Goal: Information Seeking & Learning: Find contact information

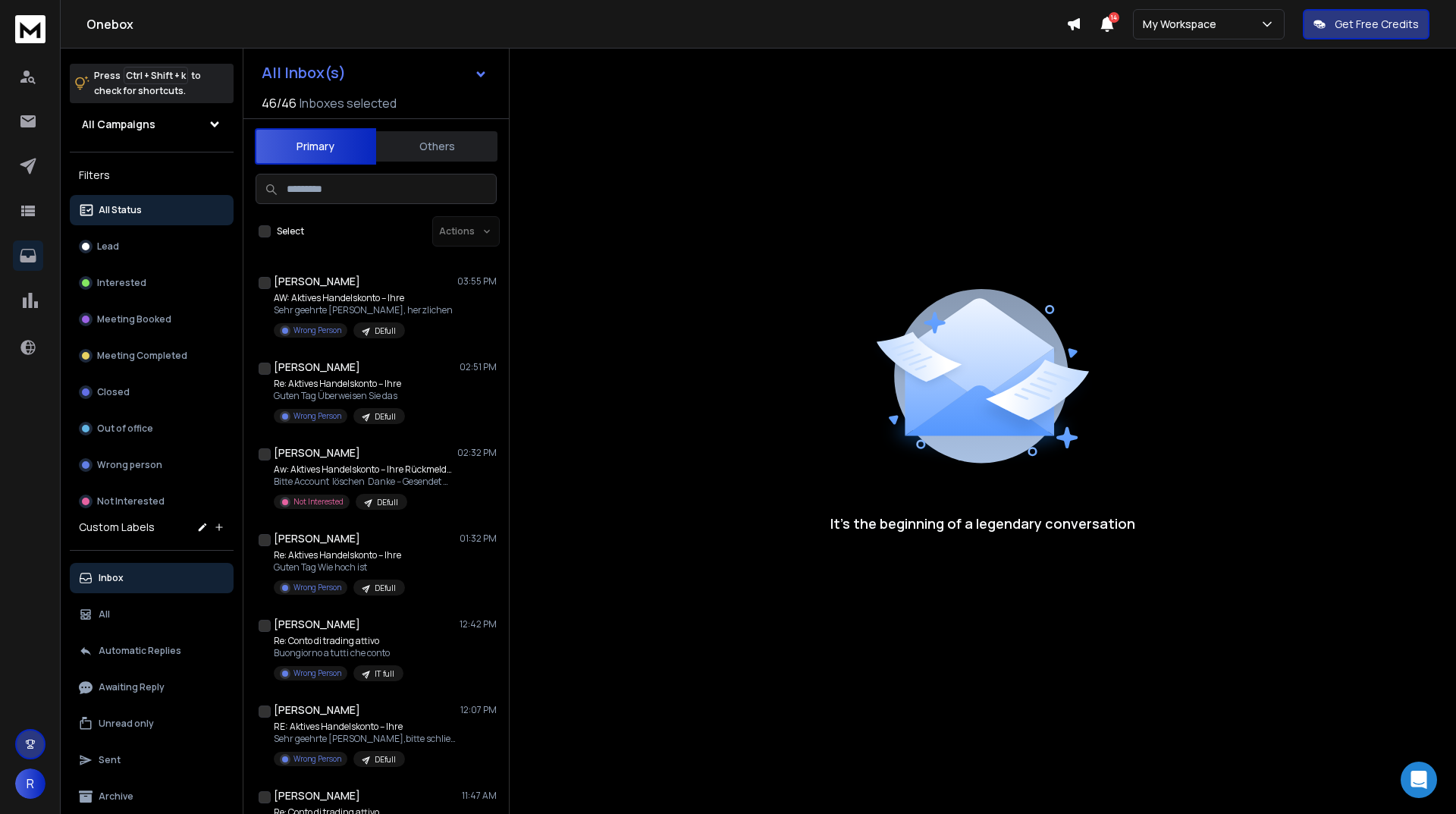
click at [469, 148] on button "Others" at bounding box center [437, 146] width 121 height 33
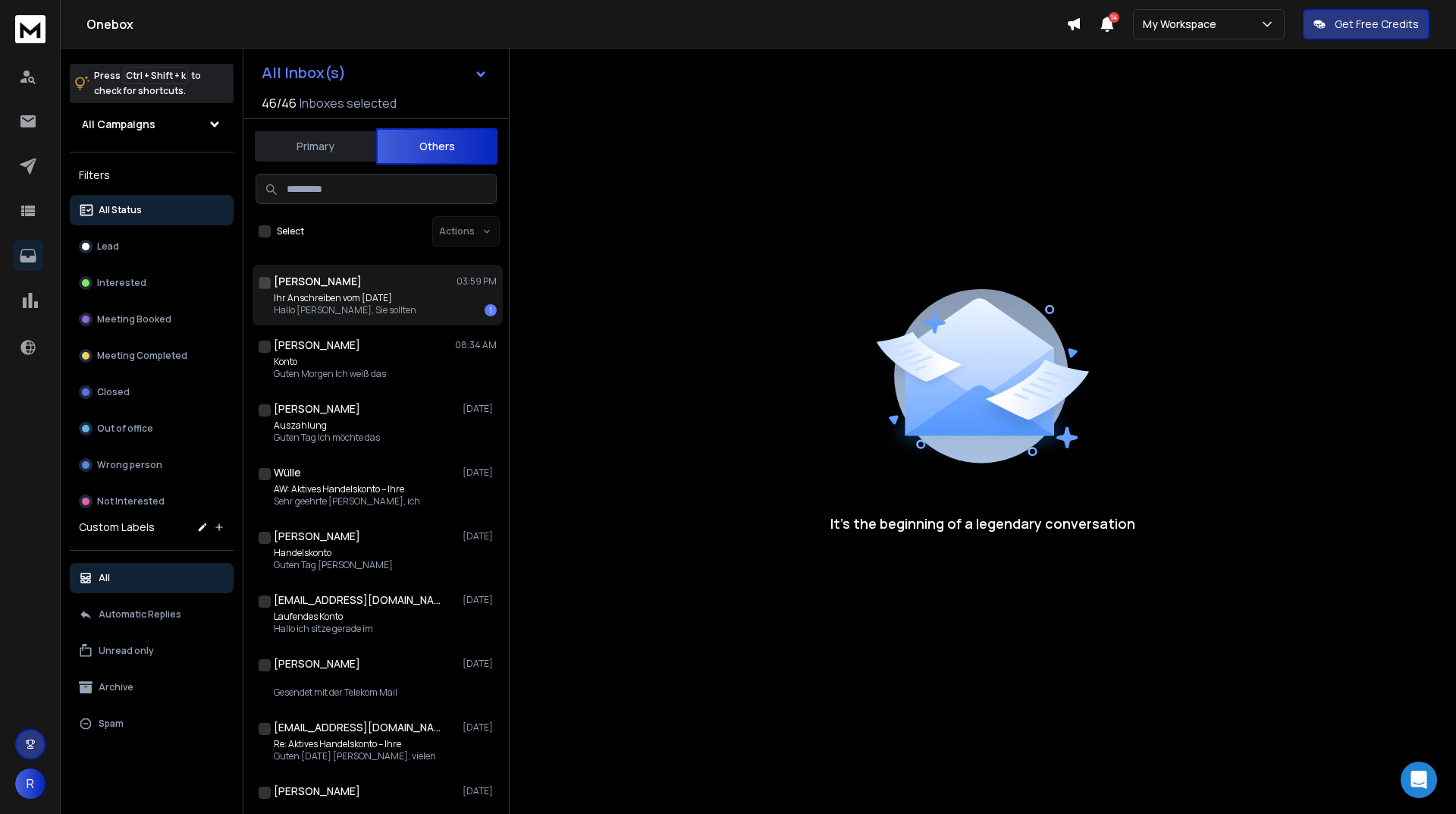
click at [421, 291] on div "Dieter Lehmann 03:59 PM Ihr Anschreiben vom 1.9.25 Hallo Herr Javier Morales, S…" at bounding box center [385, 295] width 223 height 42
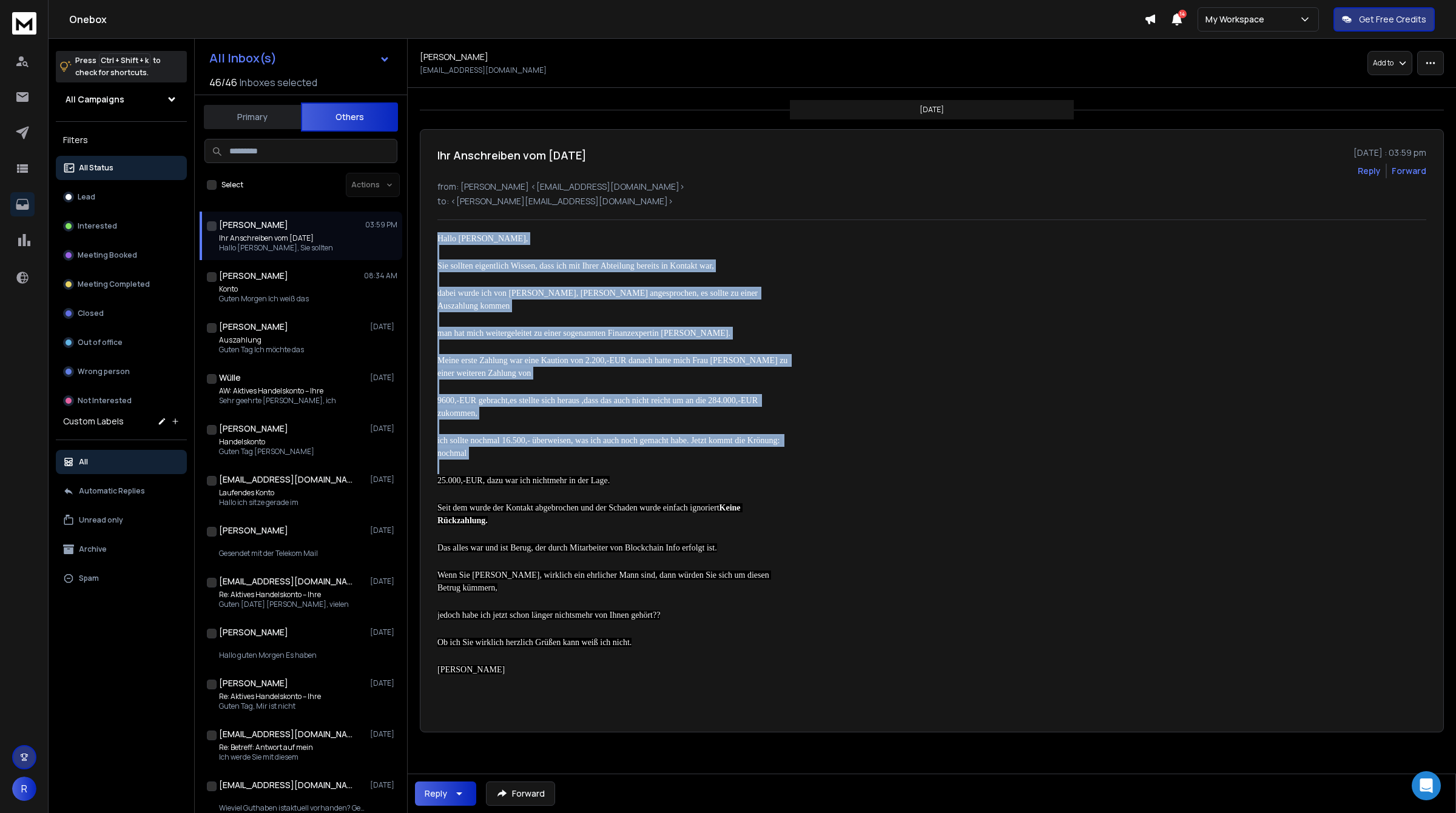
drag, startPoint x: 433, startPoint y: 236, endPoint x: 768, endPoint y: 504, distance: 429.0
click at [819, 538] on div "Ihr Anschreiben vom 1.9.25 10 September 2025 : 03:59 pm Reply Forward from: Die…" at bounding box center [932, 431] width 1024 height 603
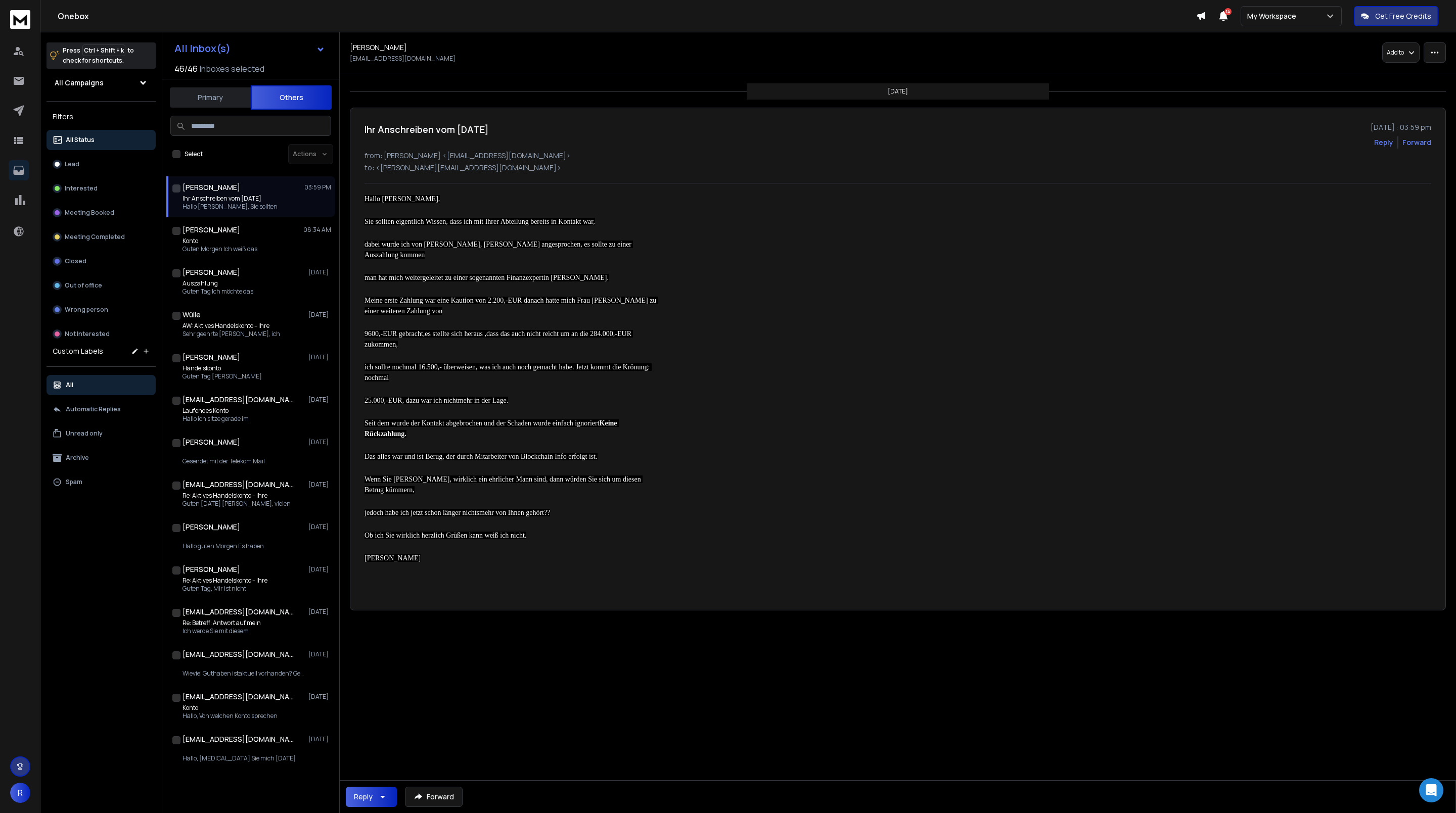
click at [778, 522] on div "Ihr Anschreiben vom 1.9.25 10 September 2025 : 03:59 pm Reply Forward from: Die…" at bounding box center [898, 359] width 1067 height 473
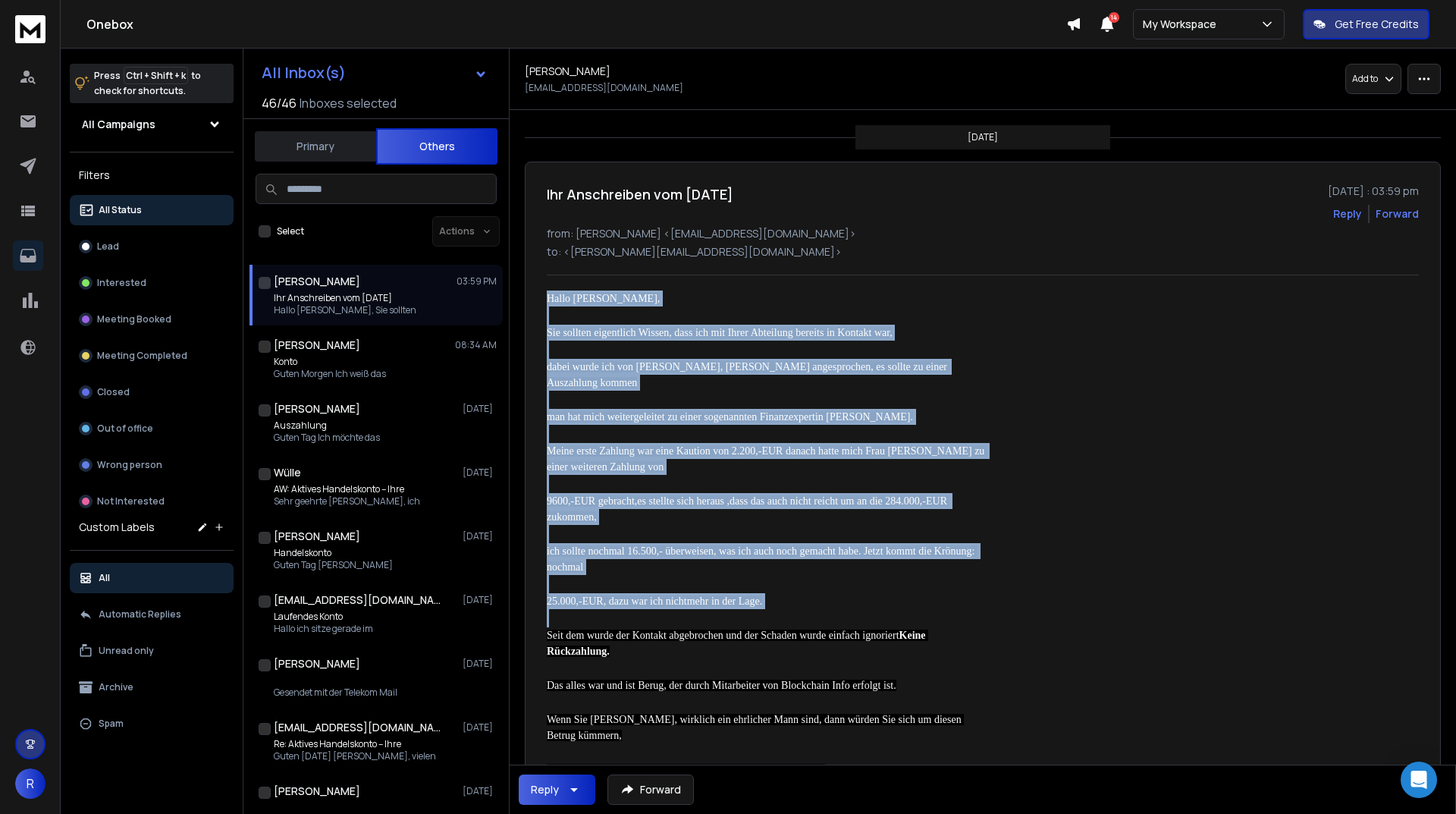
drag, startPoint x: 545, startPoint y: 298, endPoint x: 806, endPoint y: 677, distance: 460.2
click at [806, 678] on div "Ihr Anschreiben vom 1.9.25 10 September 2025 : 03:59 pm Reply Forward from: Die…" at bounding box center [983, 539] width 916 height 755
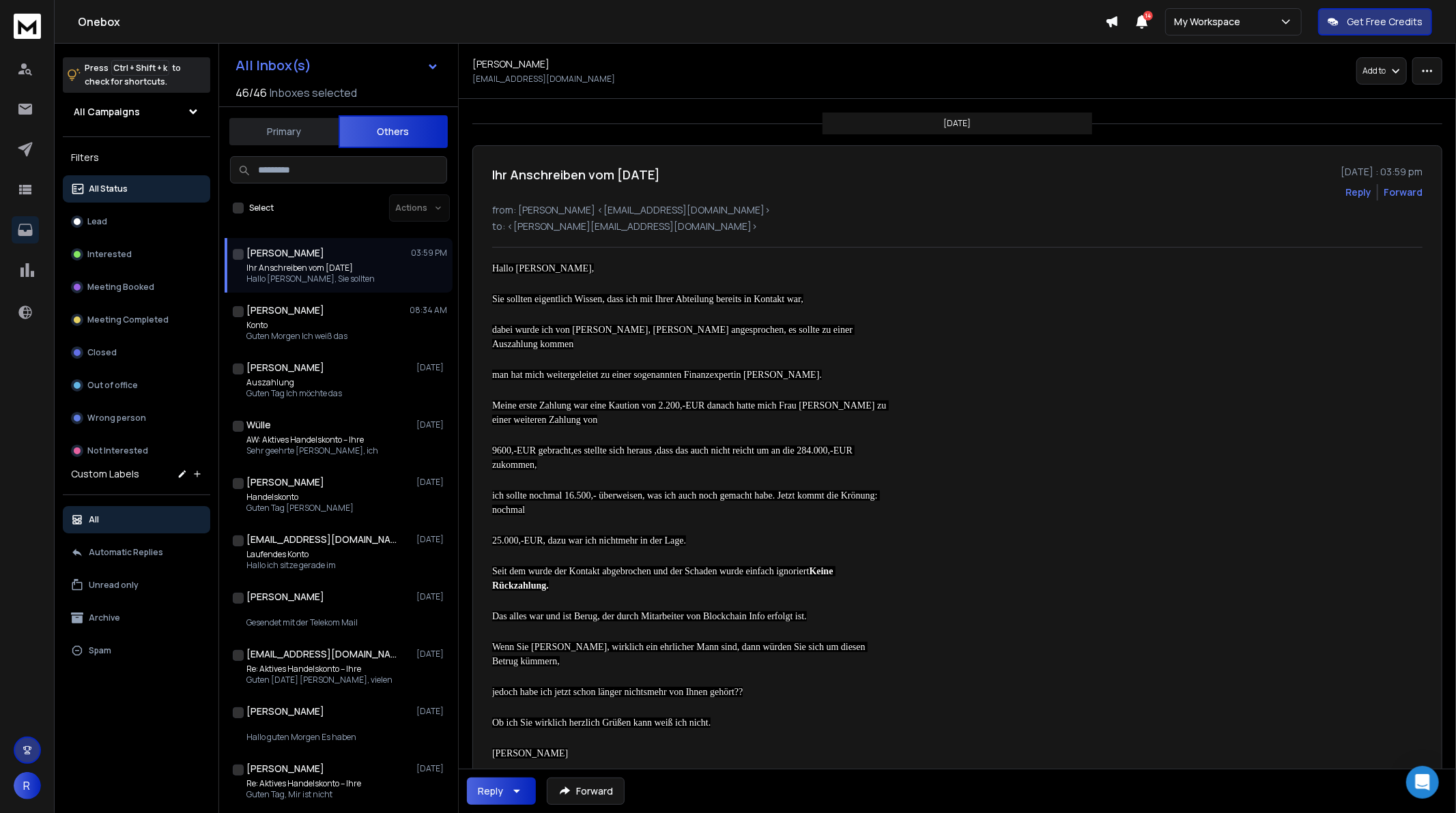
drag, startPoint x: 726, startPoint y: 609, endPoint x: 807, endPoint y: 676, distance: 105.1
click at [807, 676] on div "Hallo Herr Javier Morales, Sie sollten eigentlich Wissen, dass ich mit Ihrer Ab…" at bounding box center [697, 533] width 410 height 543
click at [807, 669] on div "Wenn Sie [PERSON_NAME], wirklich ein ehrlicher Mann sind, dann würden Sie sich …" at bounding box center [691, 654] width 398 height 29
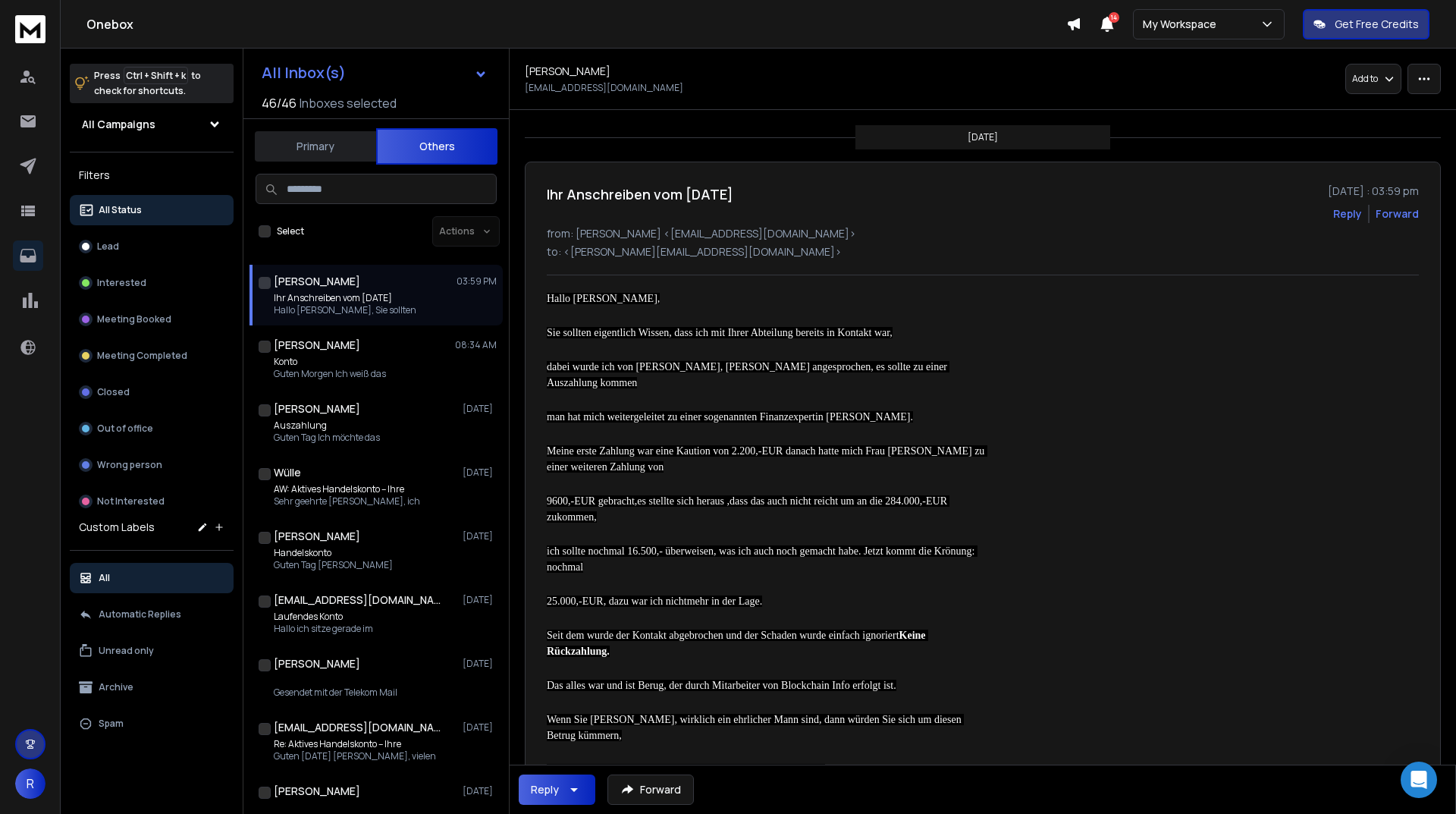
scroll to position [152, 0]
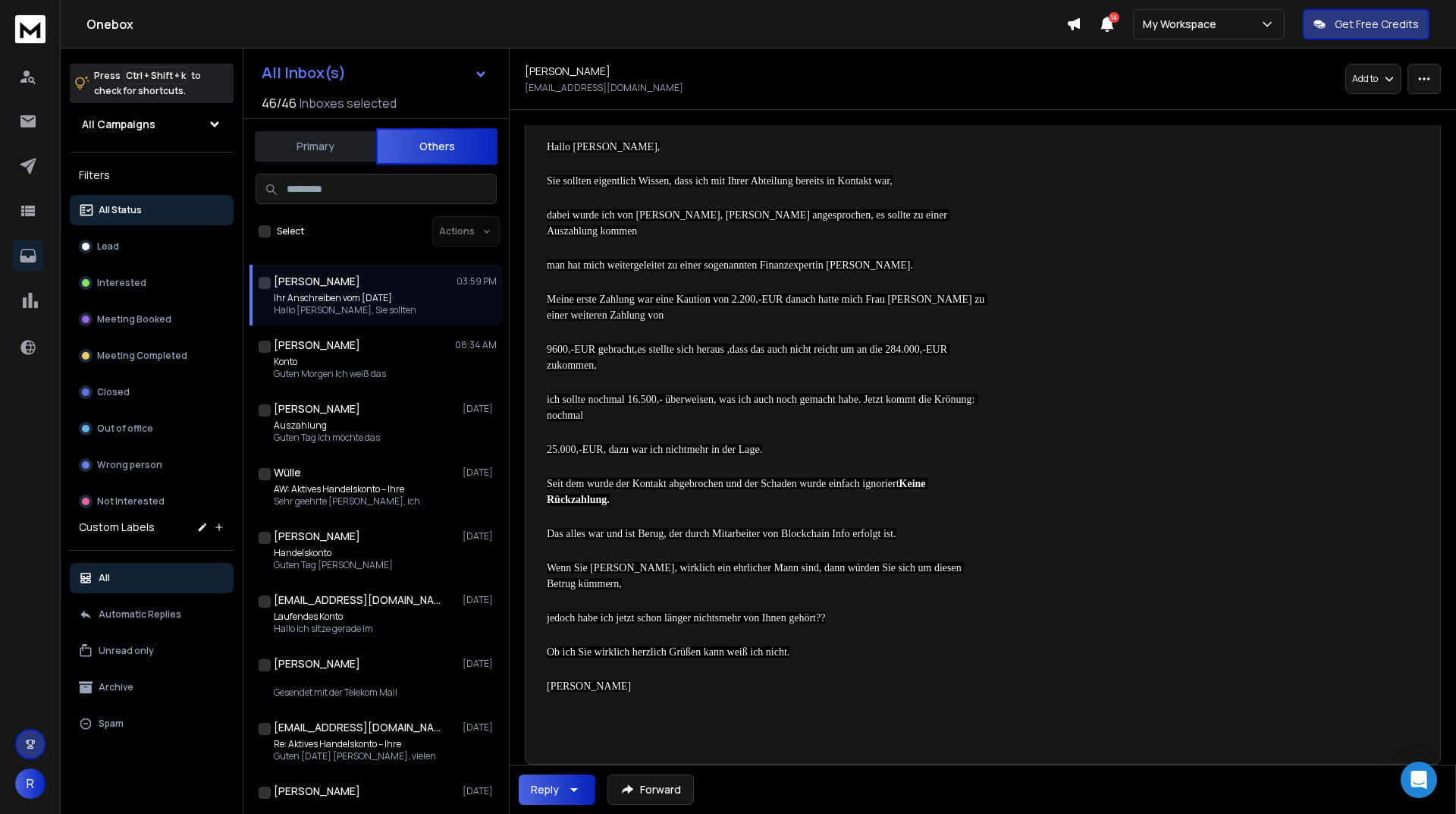
drag, startPoint x: 545, startPoint y: 298, endPoint x: 825, endPoint y: 701, distance: 490.7
click at [825, 701] on div "Ihr Anschreiben vom 1.9.25 10 September 2025 : 03:59 pm Reply Forward from: Die…" at bounding box center [983, 387] width 916 height 755
copy div "Hallo Herr Javier Morales, Sie sollten eigentlich Wissen, dass ich mit Ihrer Ab…"
click at [1354, 323] on div "Ihr Anschreiben vom 1.9.25 10 September 2025 : 03:59 pm Reply Forward from: Die…" at bounding box center [983, 387] width 873 height 711
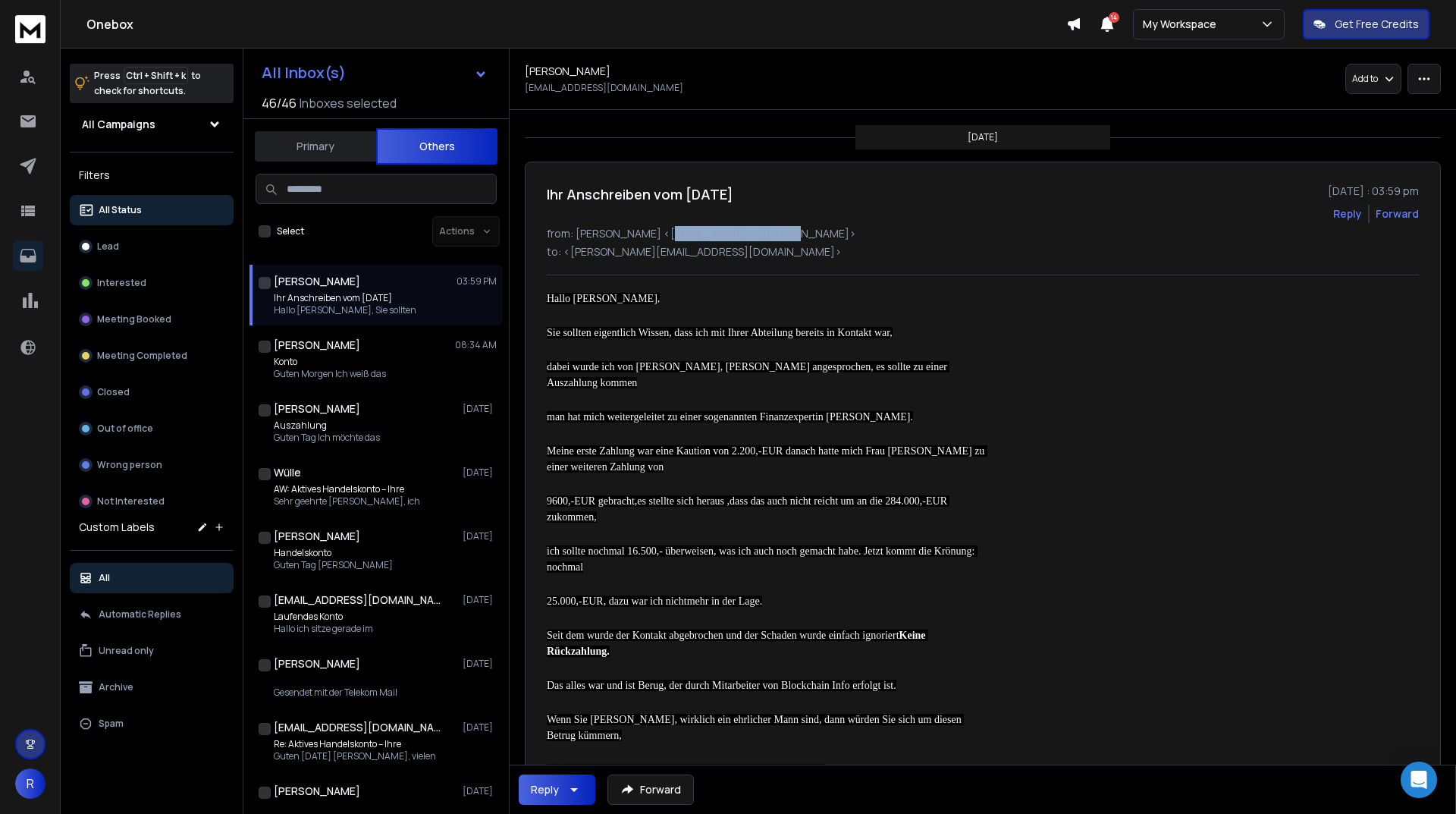
drag, startPoint x: 660, startPoint y: 231, endPoint x: 784, endPoint y: 237, distance: 124.1
click at [784, 237] on p "from: Dieter Lehmann <D.Lehmann1948@web.de>" at bounding box center [983, 234] width 873 height 15
copy p "[EMAIL_ADDRESS][DOMAIN_NAME]"
click at [625, 264] on div "Ihr Anschreiben vom 1.9.25 10 September 2025 : 03:59 pm Reply Forward from: Die…" at bounding box center [983, 538] width 873 height 711
drag, startPoint x: 566, startPoint y: 250, endPoint x: 712, endPoint y: 259, distance: 146.3
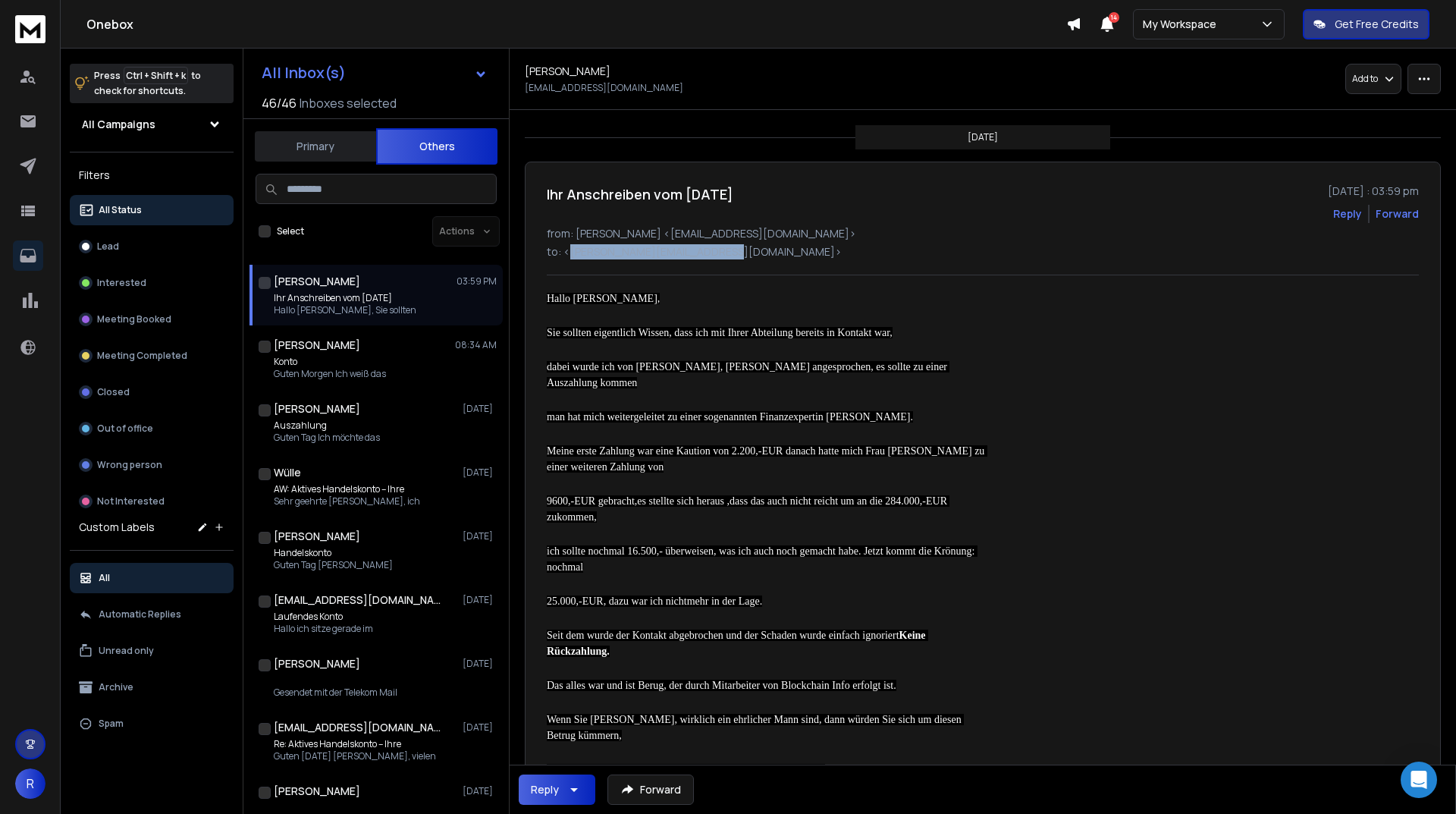
click at [712, 259] on div "Ihr Anschreiben vom 1.9.25 10 September 2025 : 03:59 pm Reply Forward from: Die…" at bounding box center [983, 538] width 873 height 711
copy p "[PERSON_NAME][EMAIL_ADDRESS][DOMAIN_NAME]"
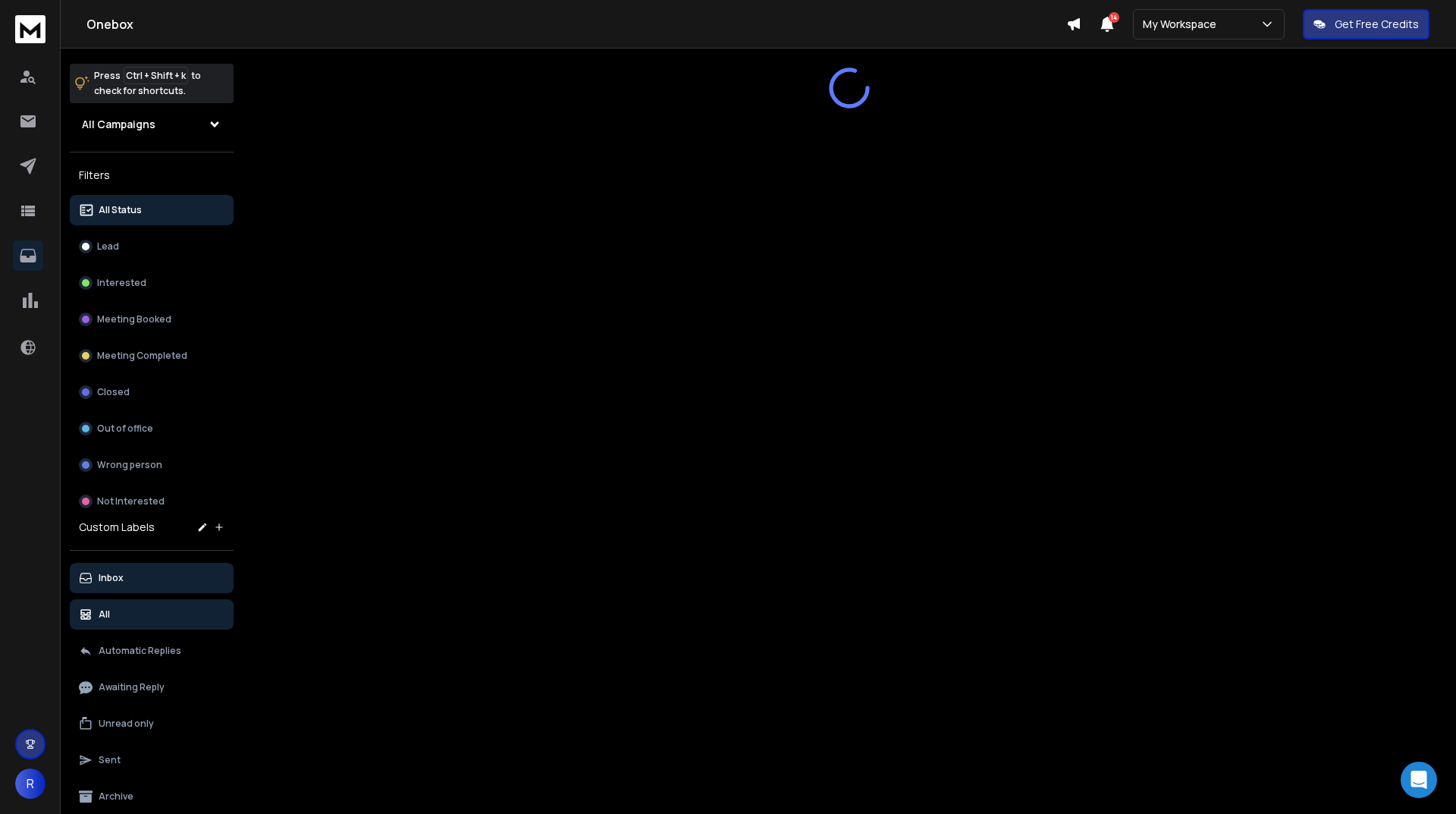
click at [135, 605] on button "All" at bounding box center [151, 615] width 164 height 31
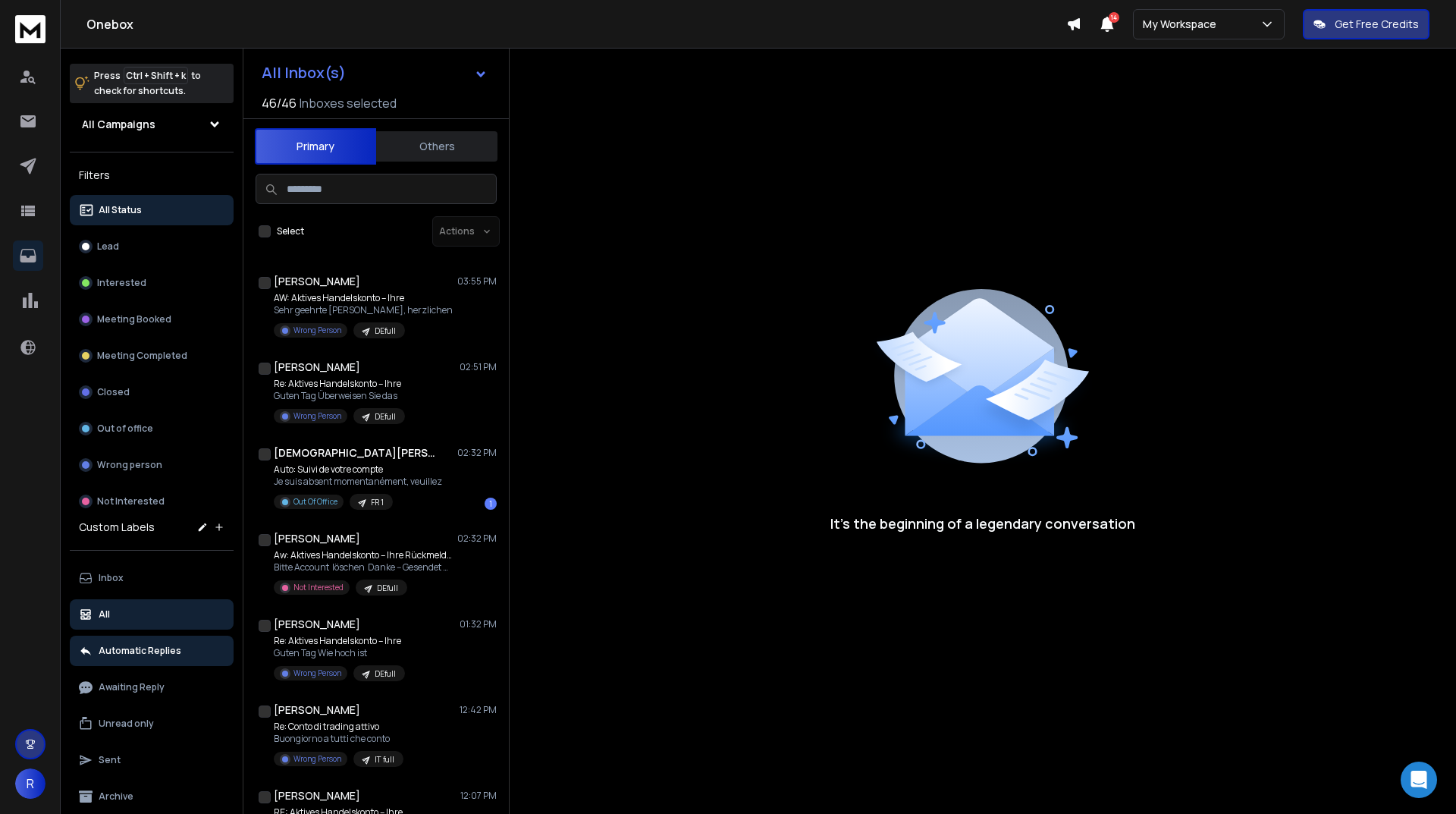
click at [159, 657] on div "Automatic Replies" at bounding box center [130, 650] width 103 height 18
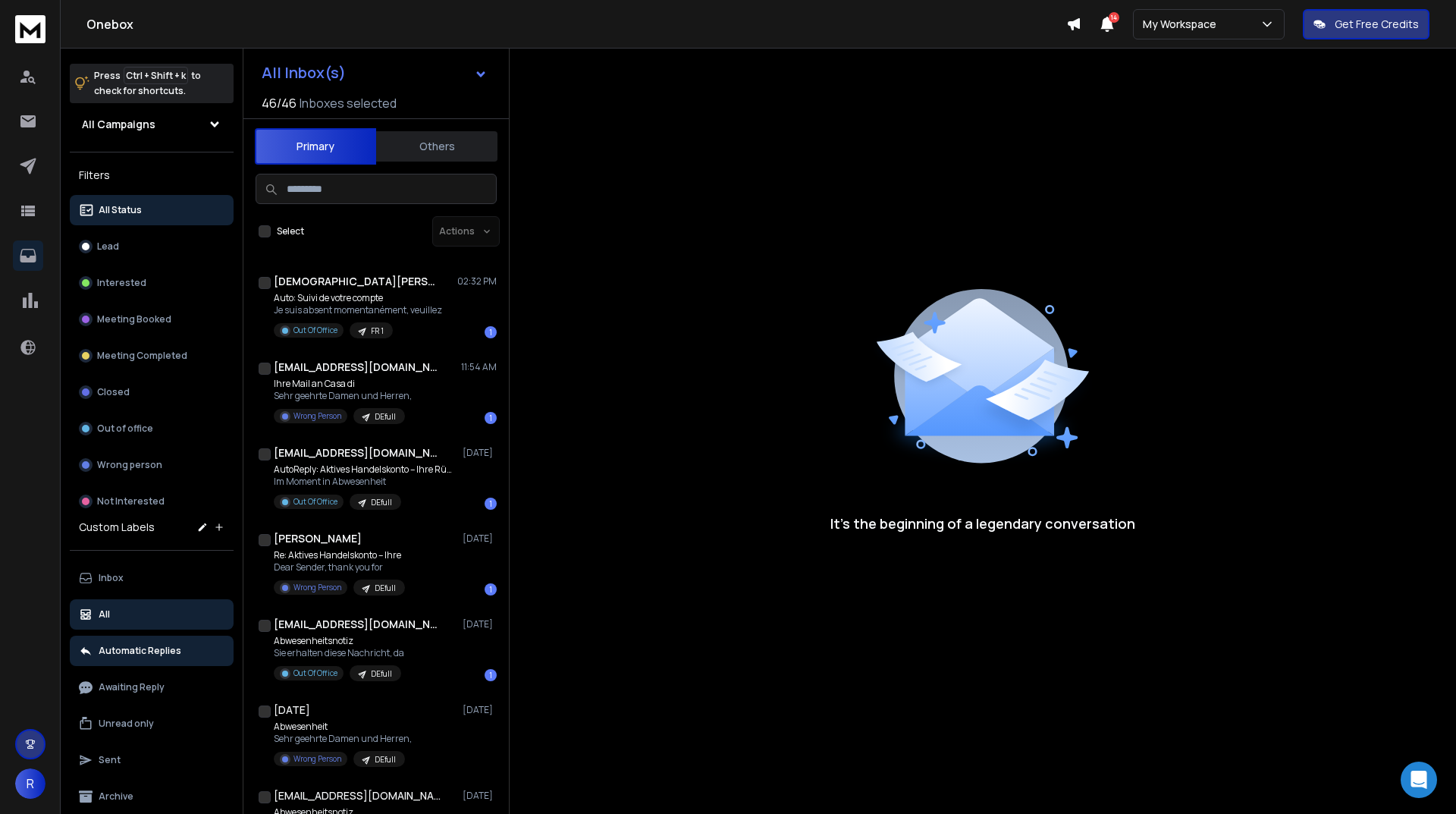
click at [89, 617] on icon at bounding box center [86, 614] width 14 height 14
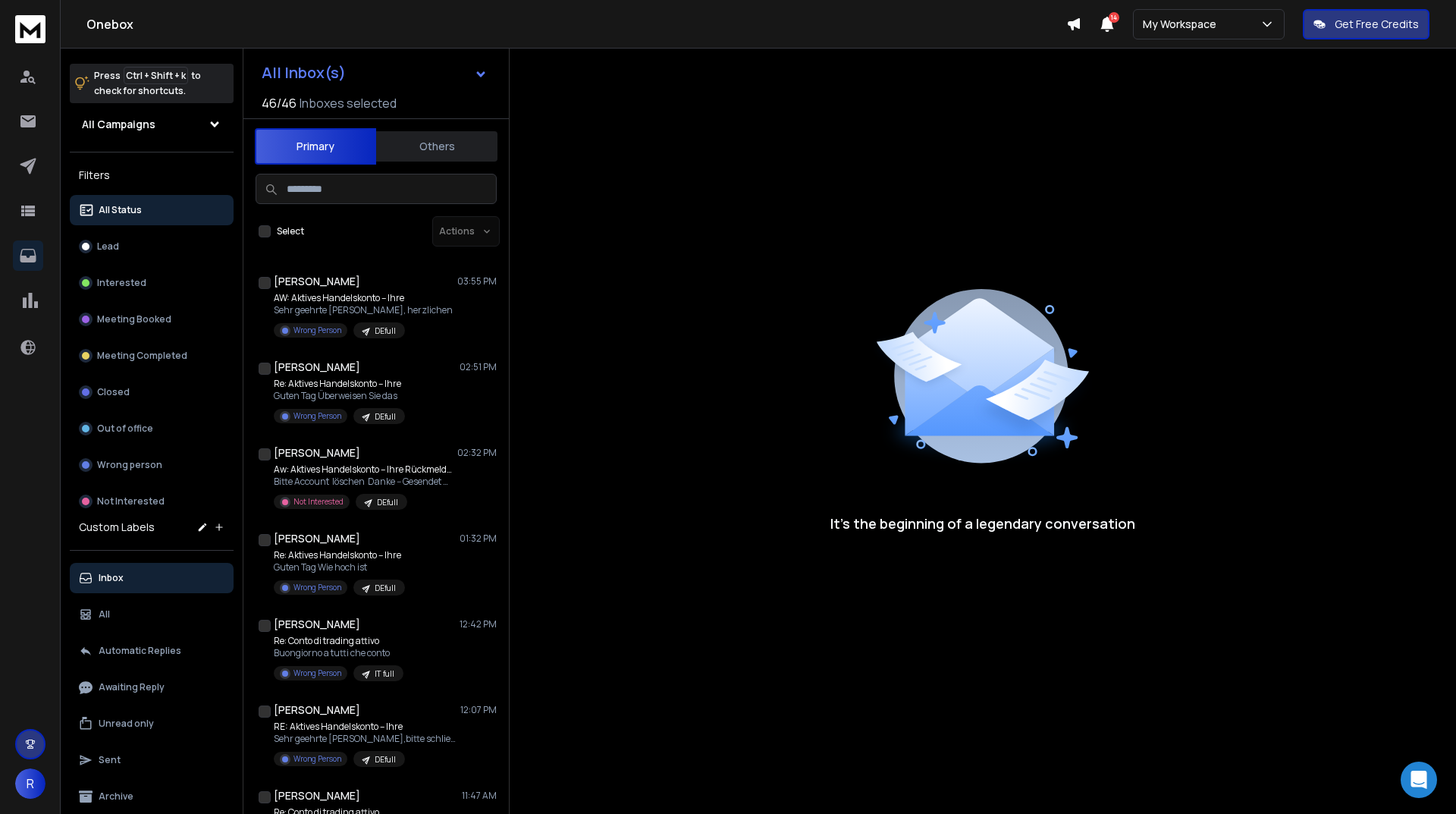
click at [471, 237] on div "Actions" at bounding box center [466, 231] width 68 height 31
click at [470, 237] on div "Actions" at bounding box center [466, 231] width 68 height 31
click at [31, 159] on icon at bounding box center [27, 165] width 18 height 18
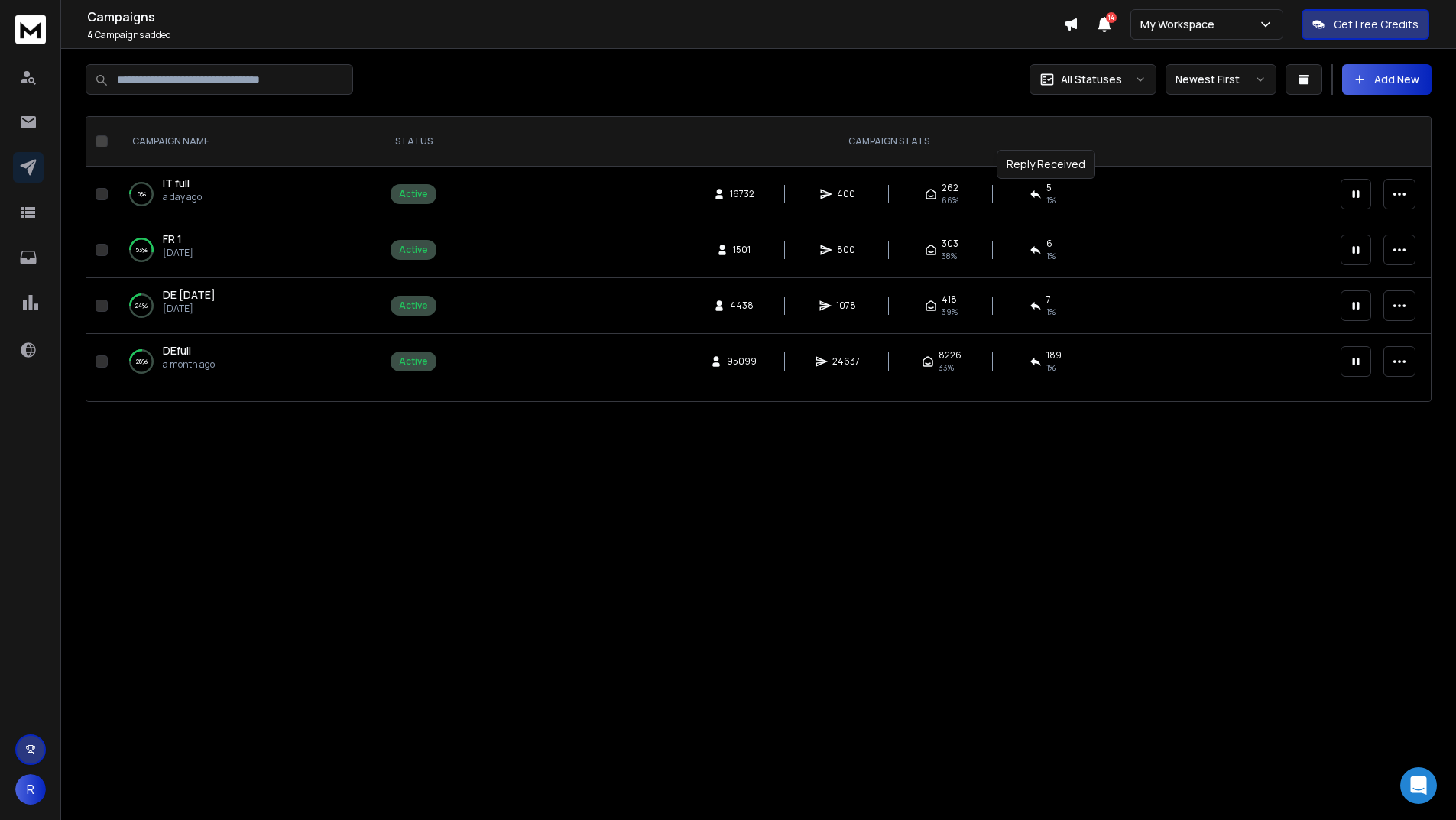
click at [1052, 193] on p "5 1 %" at bounding box center [1054, 194] width 15 height 25
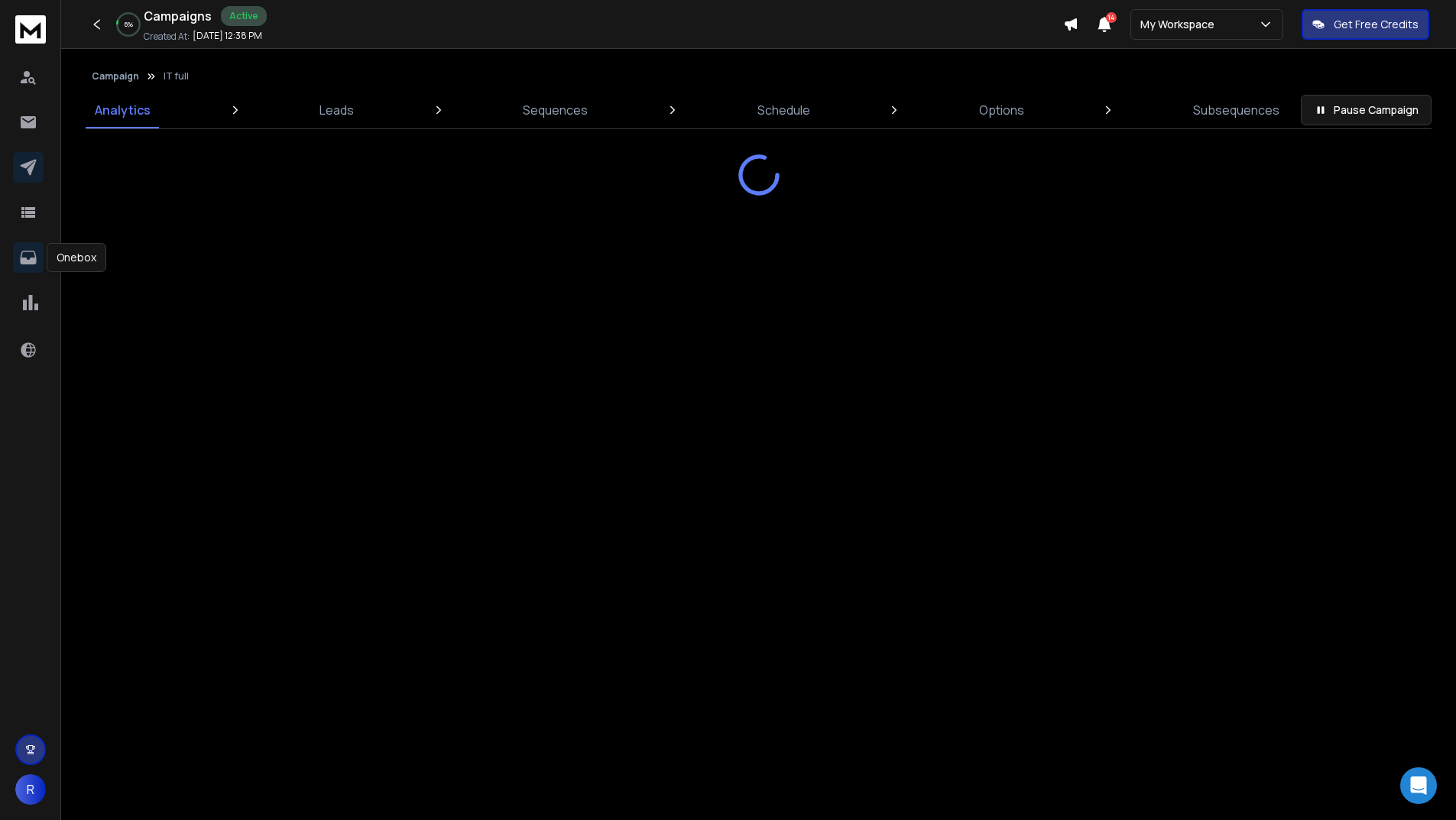
click at [30, 271] on link at bounding box center [28, 258] width 31 height 31
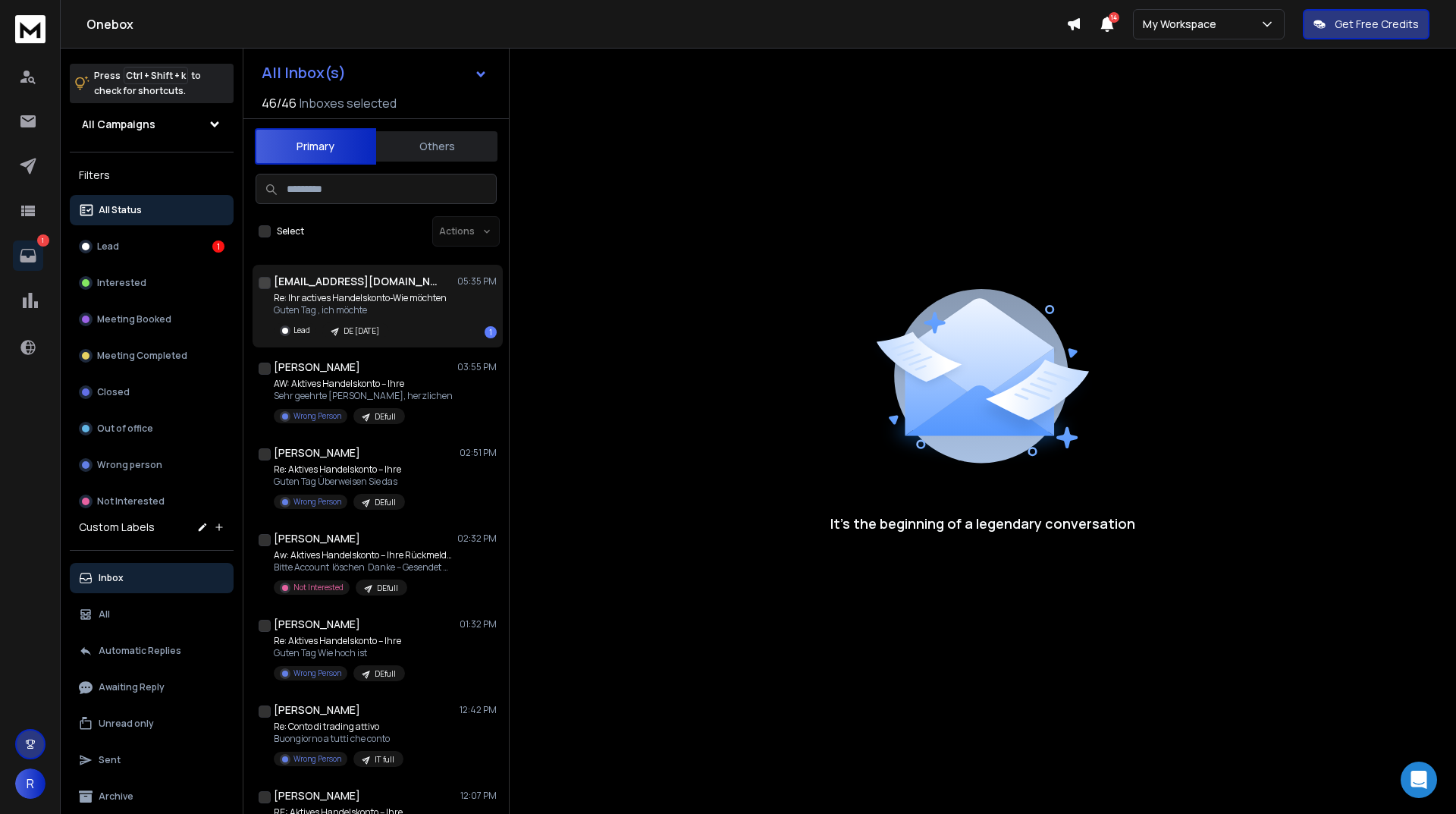
click at [353, 287] on h1 "d.k.koch60@gmail.com" at bounding box center [357, 282] width 167 height 15
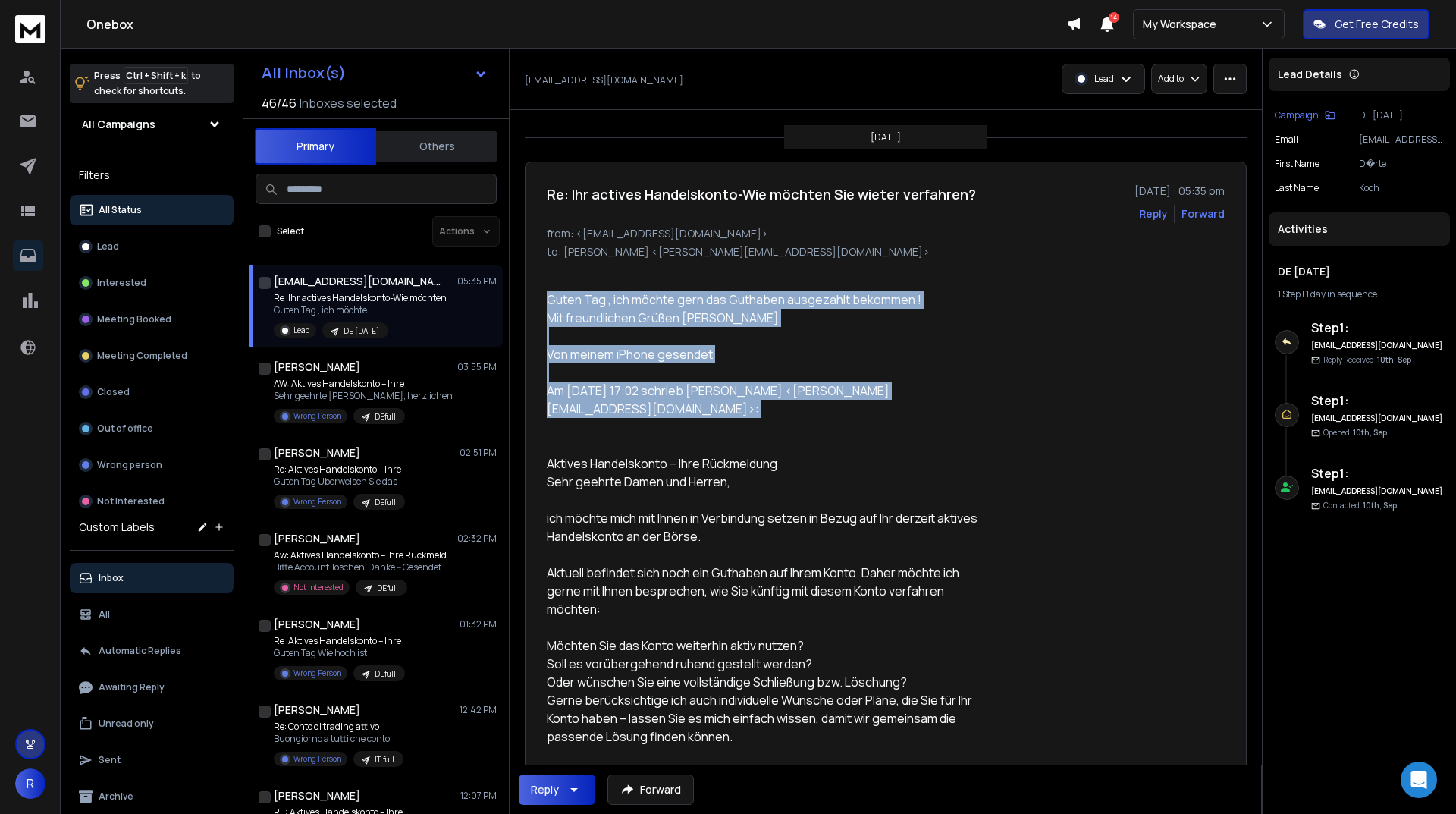
drag, startPoint x: 545, startPoint y: 298, endPoint x: 785, endPoint y: 410, distance: 264.8
click at [786, 415] on div "Re: Ihr actives Handelskonto-Wie möchten Sie wieter verfahren? 10 September 202…" at bounding box center [886, 634] width 722 height 945
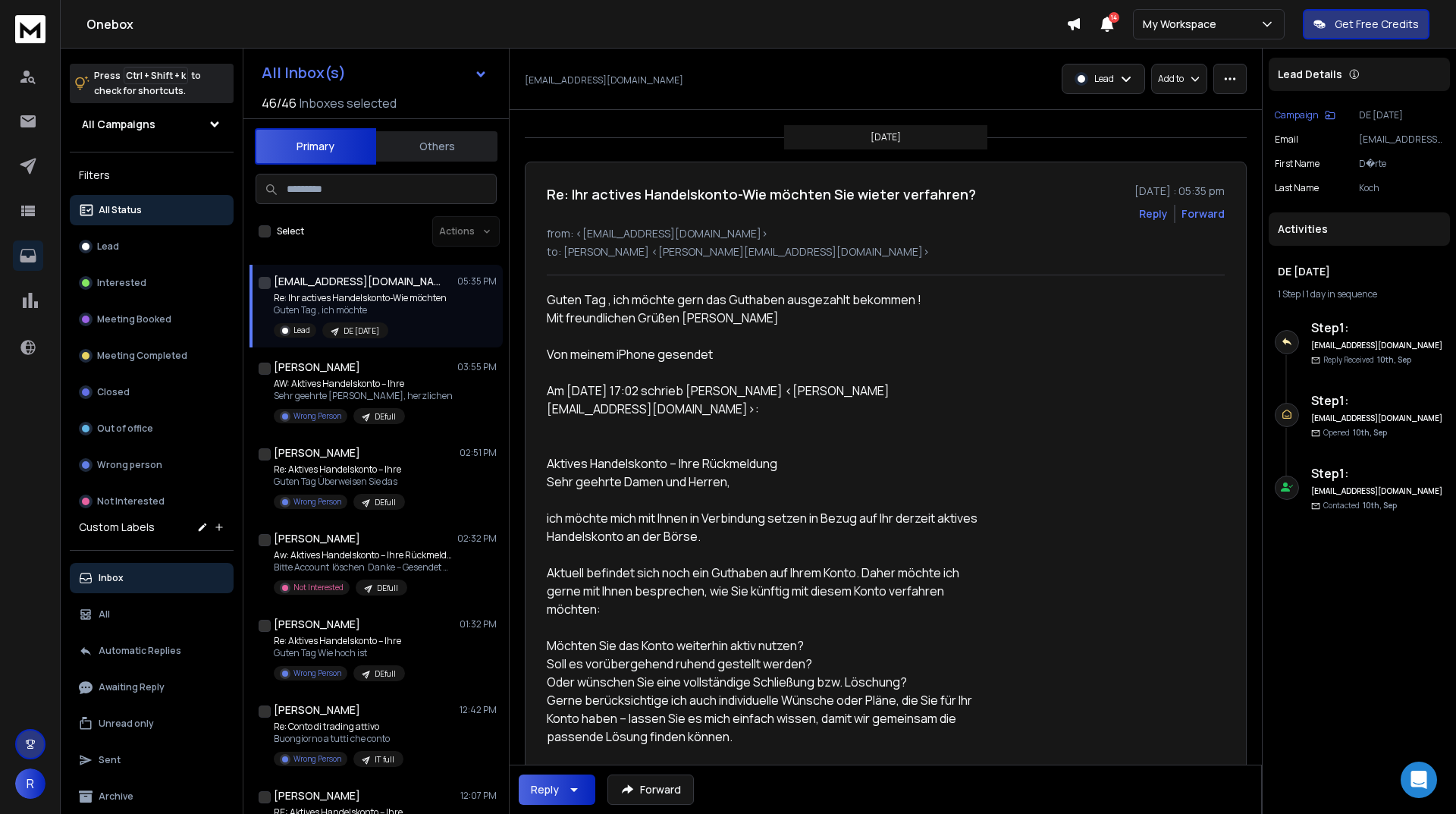
click at [1100, 293] on div "Re: Ihr actives Handelskonto-Wie möchten Sie wieter verfahren? 10 September 202…" at bounding box center [886, 633] width 678 height 901
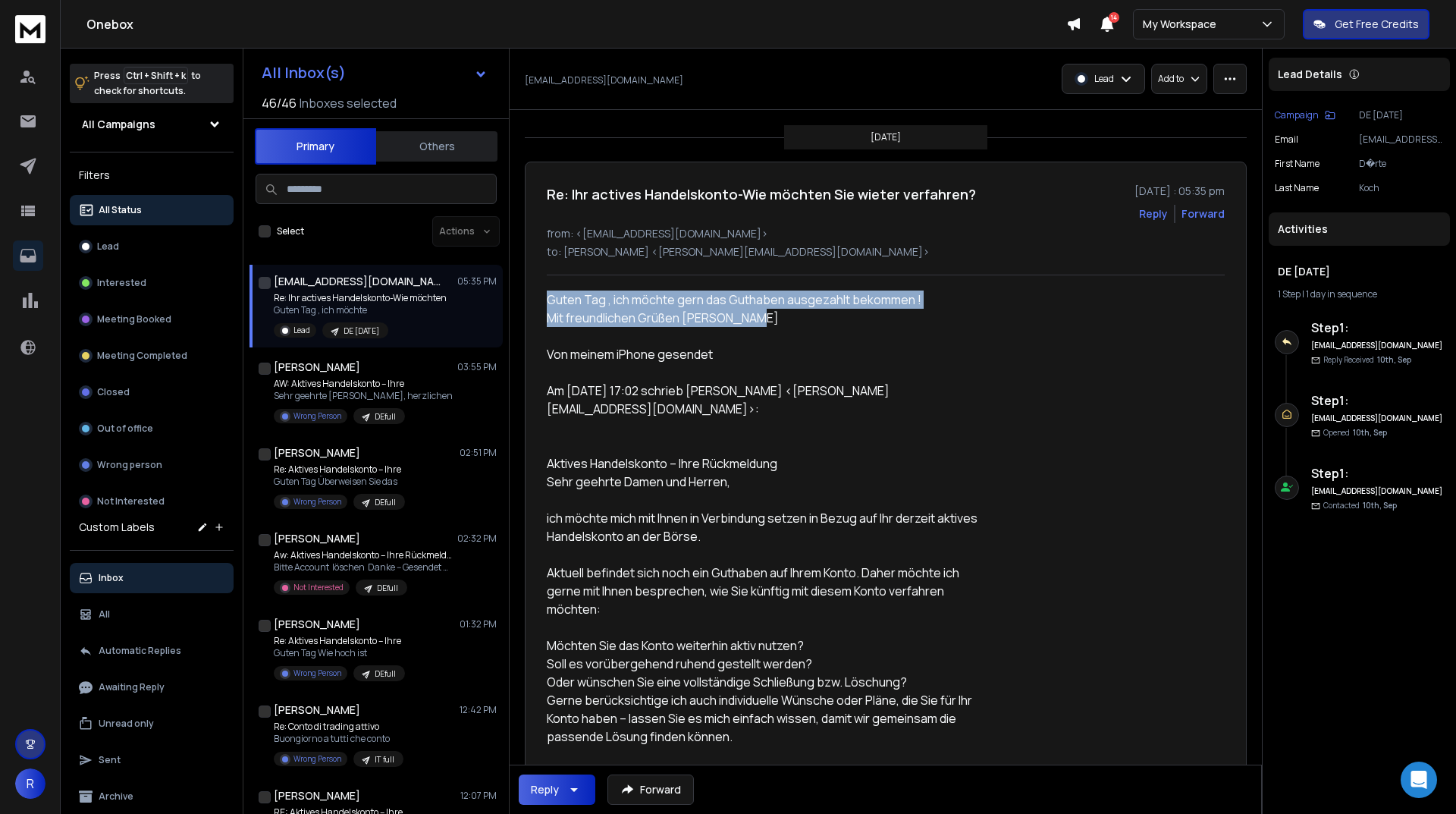
drag, startPoint x: 569, startPoint y: 306, endPoint x: 773, endPoint y: 324, distance: 204.8
click at [772, 320] on div "Re: Ihr actives Handelskonto-Wie möchten Sie wieter verfahren? 10 September 202…" at bounding box center [886, 634] width 722 height 945
copy div "Guten Tag , ich möchte gern das Guthaben ausgezahlt bekommen ! Mit freundlichen…"
drag, startPoint x: 1003, startPoint y: 681, endPoint x: 929, endPoint y: 657, distance: 77.8
click at [1002, 681] on div "Re: Ihr actives Handelskonto-Wie möchten Sie wieter verfahren? 10 September 202…" at bounding box center [886, 633] width 678 height 901
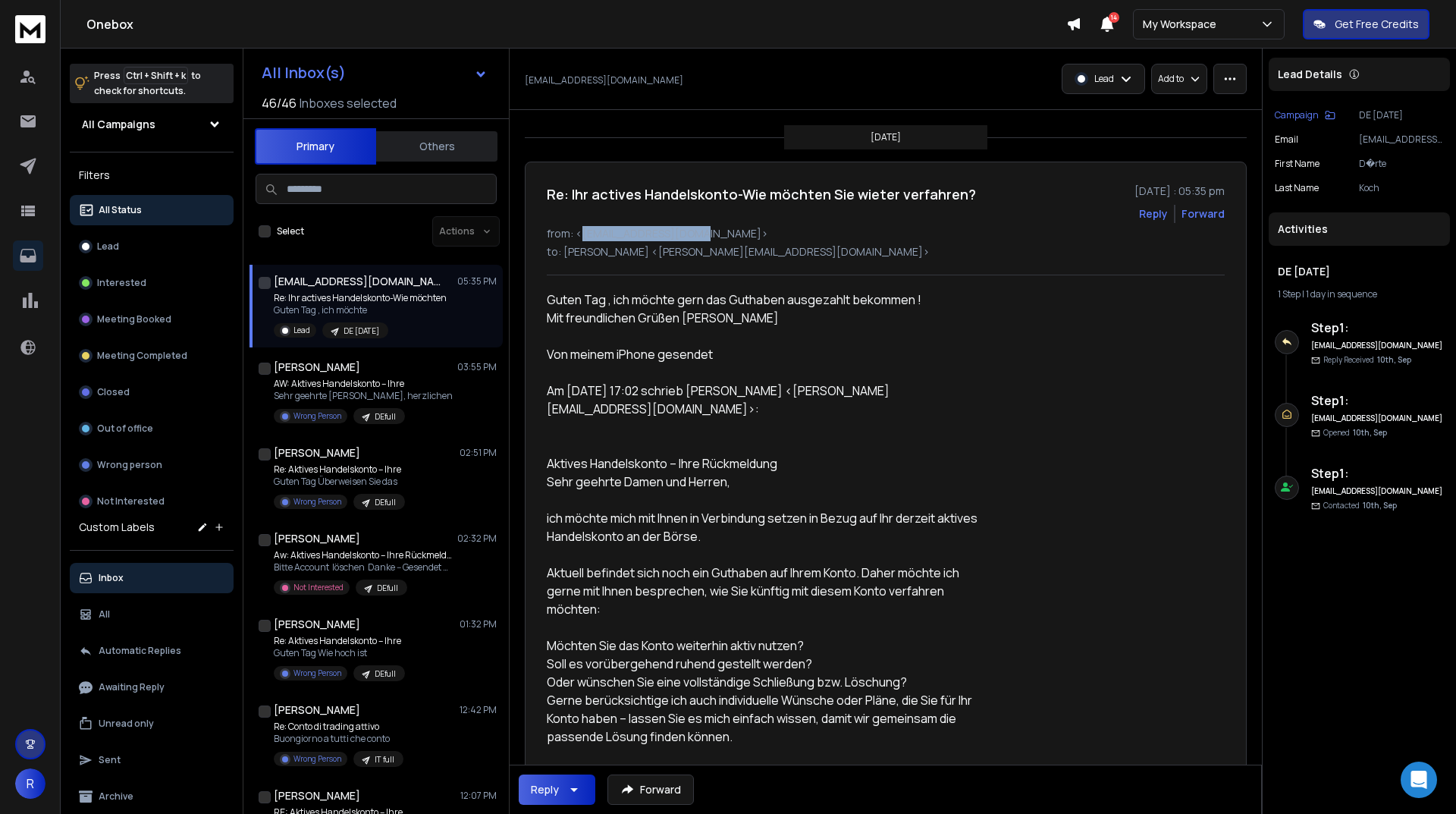
drag, startPoint x: 580, startPoint y: 232, endPoint x: 693, endPoint y: 239, distance: 113.2
click at [693, 239] on p "from: <d.k.koch60@gmail.com>" at bounding box center [886, 234] width 678 height 15
copy p "[EMAIL_ADDRESS][DOMAIN_NAME]"
click at [1059, 324] on div "Re: Ihr actives Handelskonto-Wie möchten Sie wieter verfahren? 10 September 202…" at bounding box center [886, 633] width 678 height 901
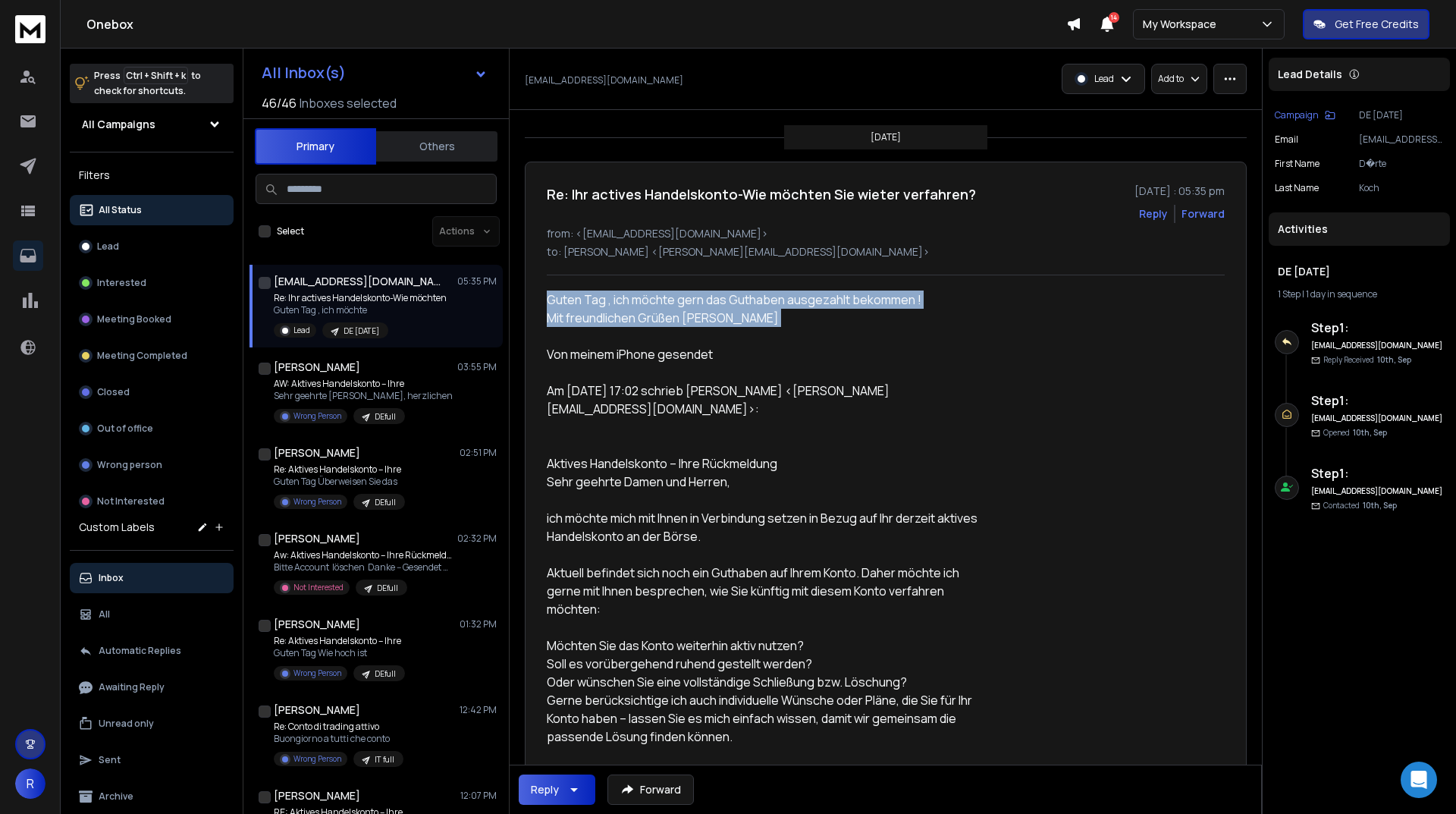
drag, startPoint x: 548, startPoint y: 298, endPoint x: 846, endPoint y: 336, distance: 300.4
click at [846, 336] on div "Guten Tag , ich möchte gern das Guthaben ausgezahlt bekommen ! Mit freundlichen…" at bounding box center [774, 688] width 455 height 794
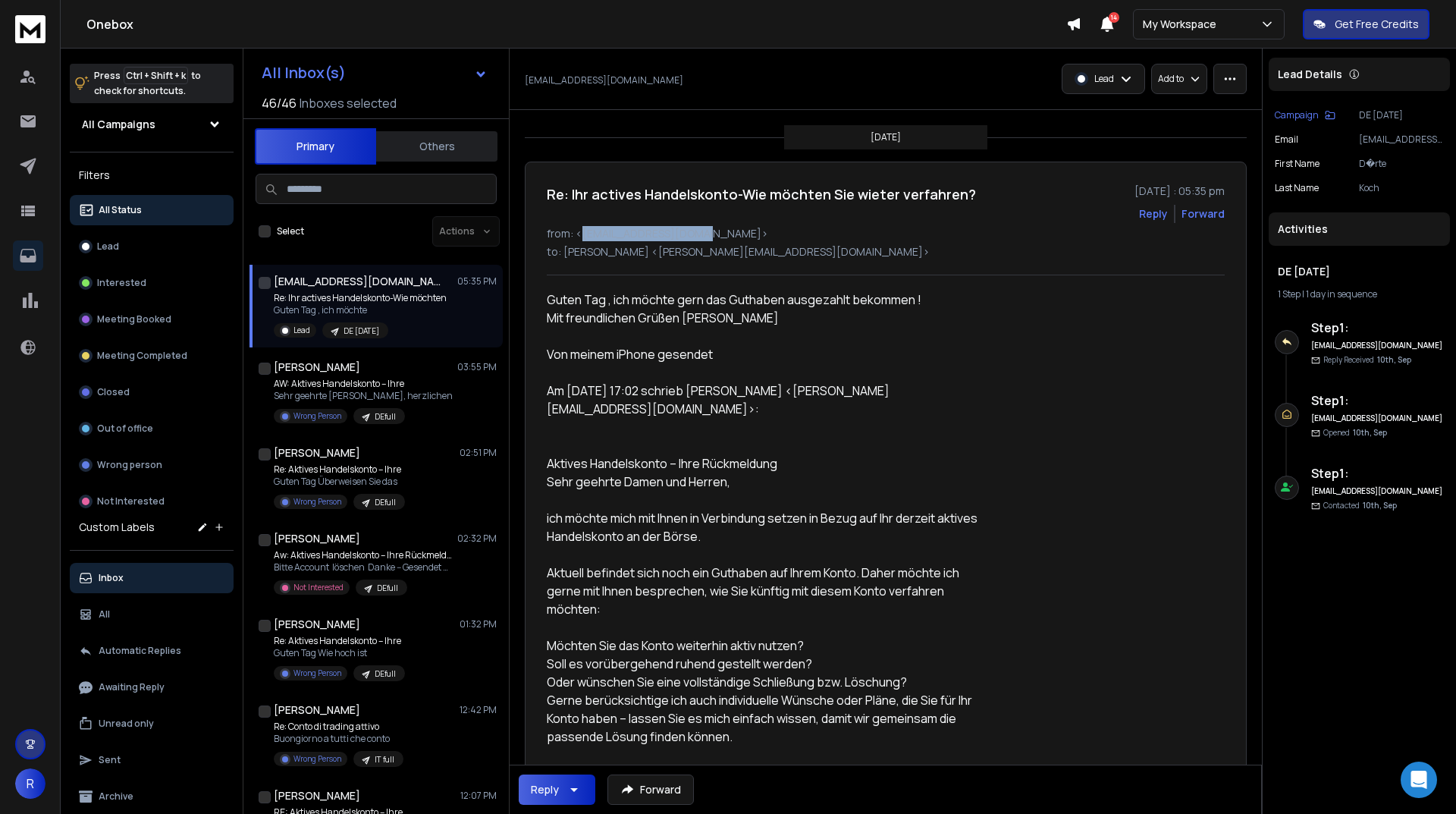
drag, startPoint x: 584, startPoint y: 233, endPoint x: 699, endPoint y: 233, distance: 115.0
click at [699, 233] on p "from: <d.k.koch60@gmail.com>" at bounding box center [886, 234] width 678 height 15
copy p "d.k.koch60@gmail.com>"
click at [34, 167] on icon at bounding box center [27, 165] width 18 height 18
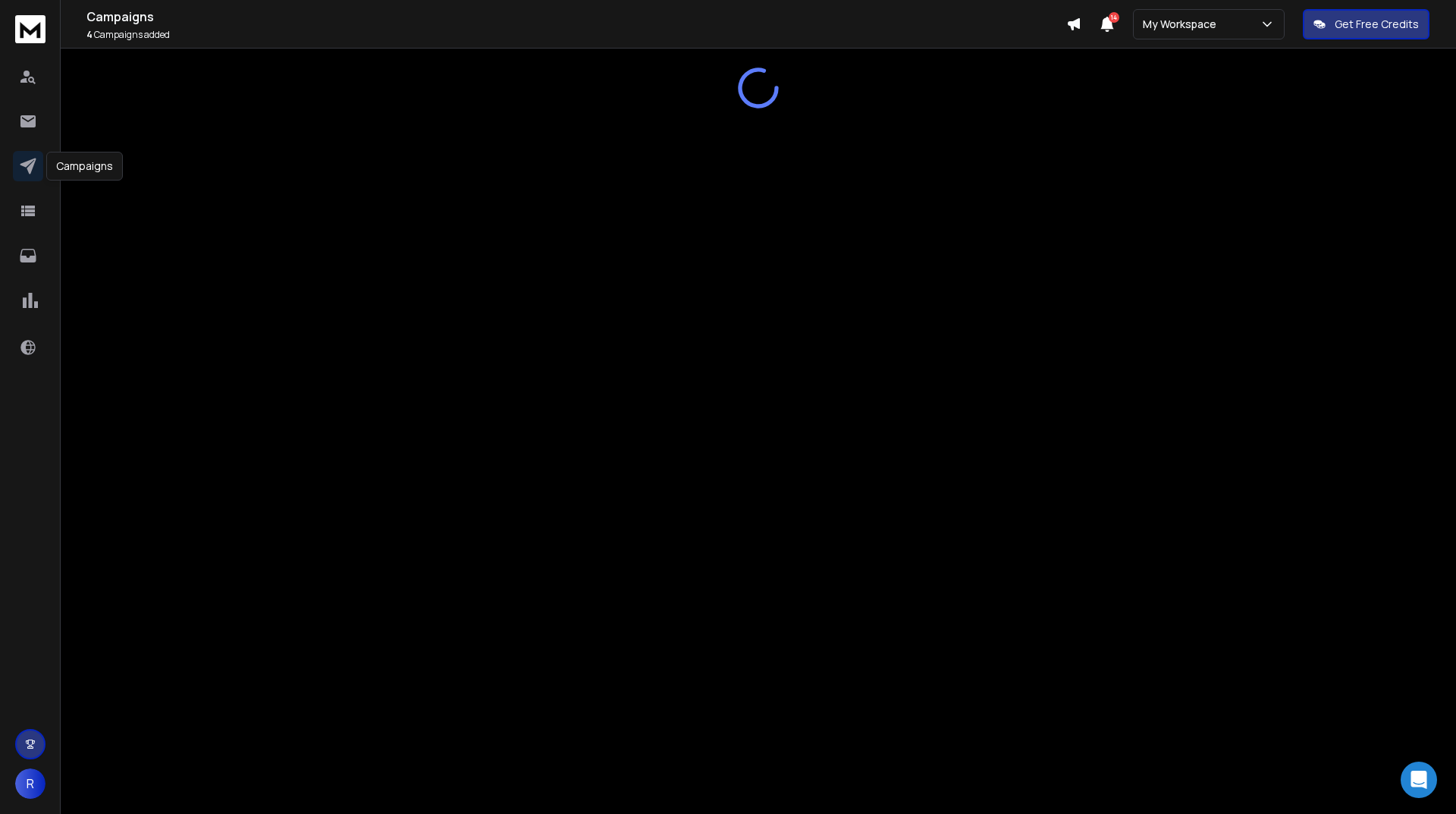
click at [32, 163] on icon at bounding box center [27, 165] width 16 height 16
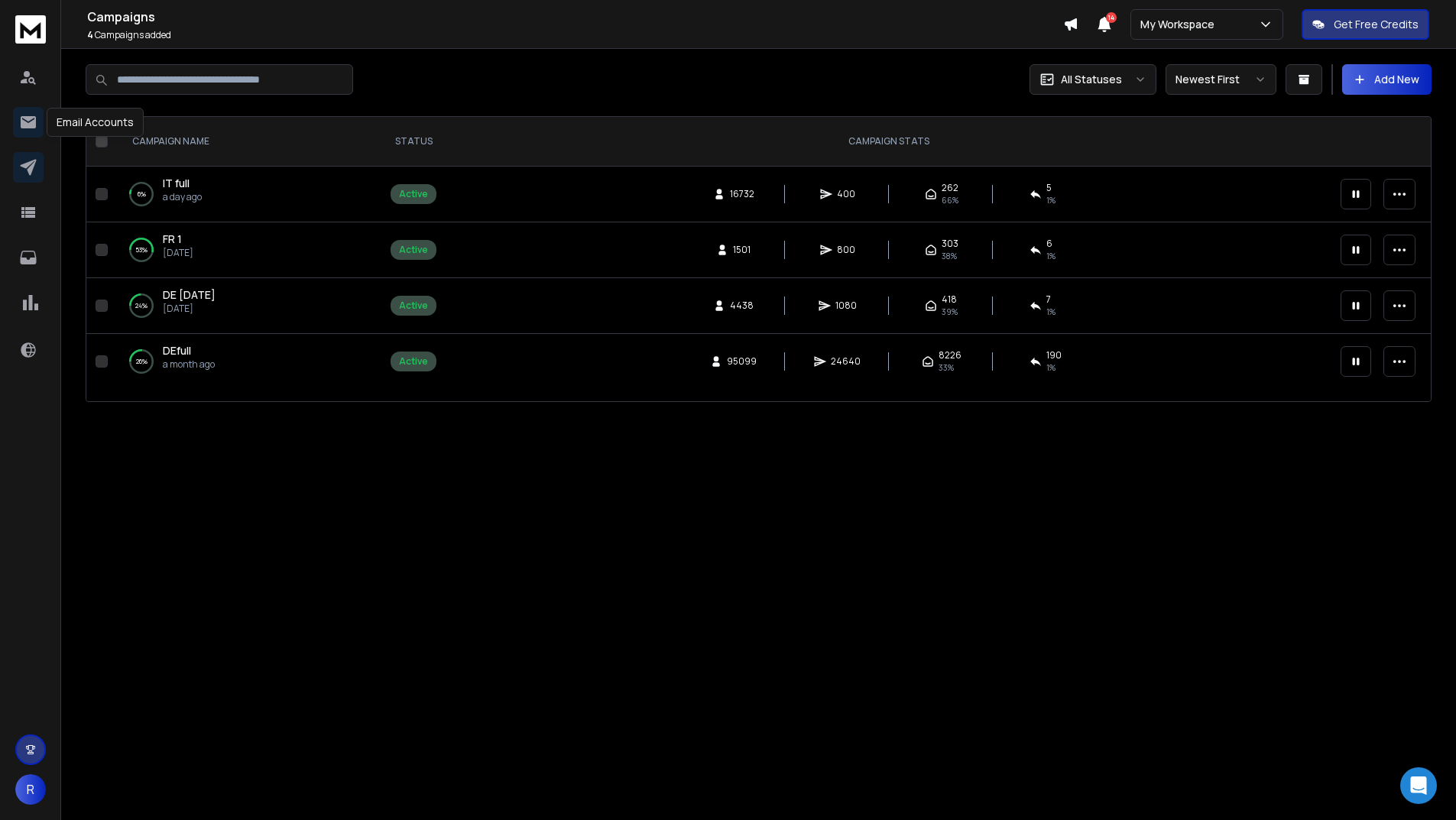
click at [24, 120] on icon at bounding box center [27, 121] width 18 height 18
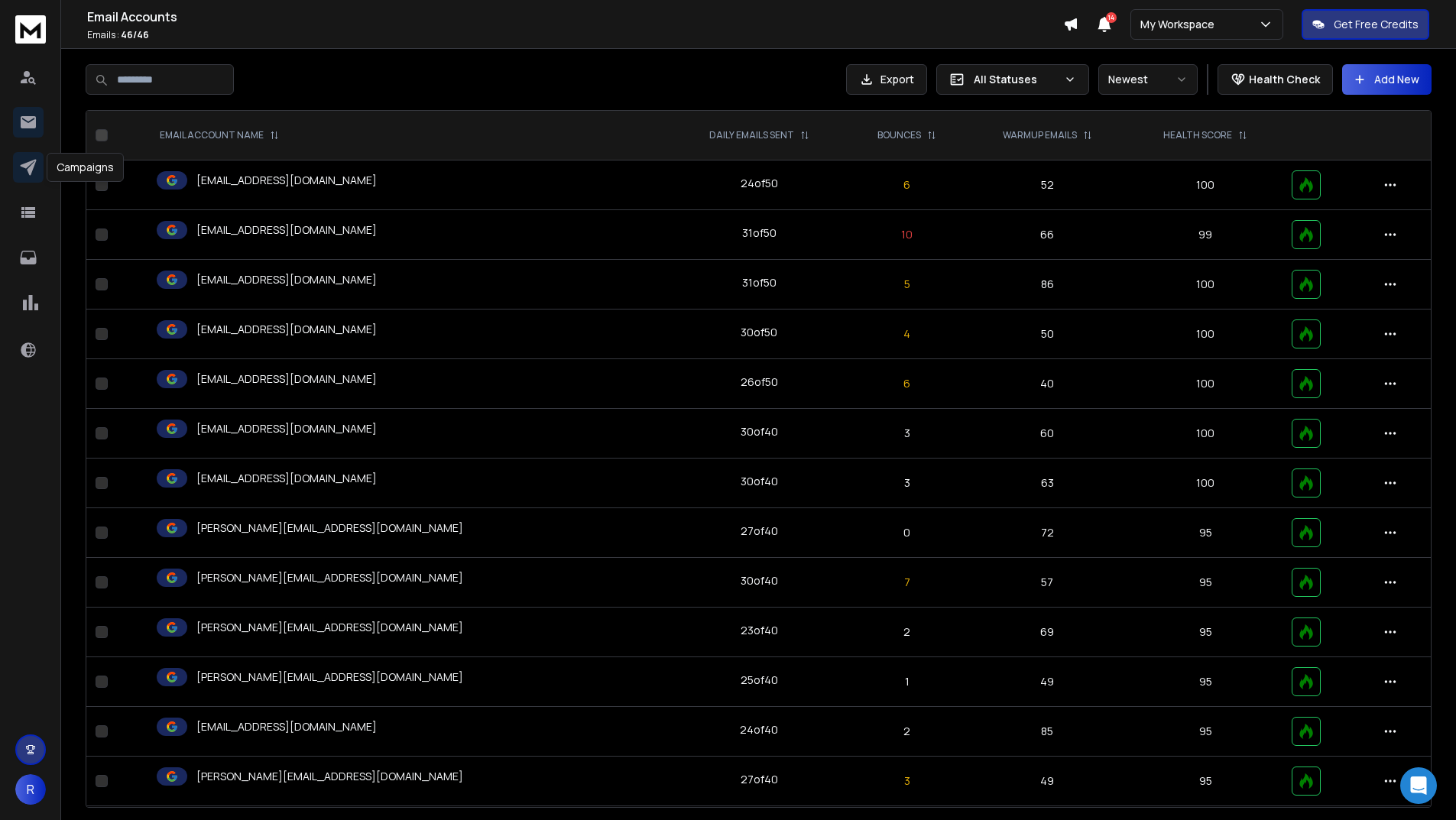
click at [26, 172] on icon at bounding box center [27, 167] width 18 height 18
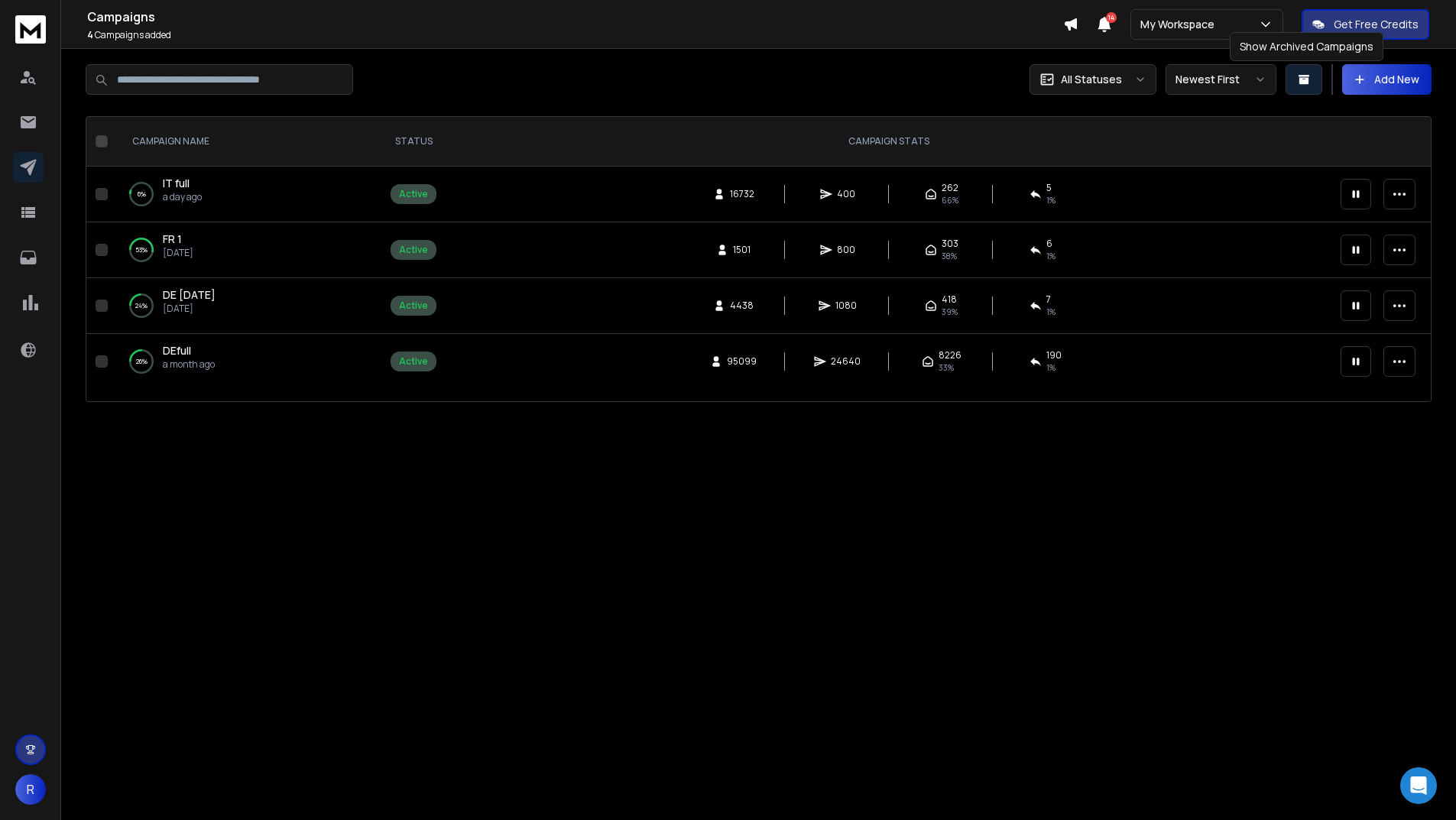
click at [1305, 81] on icon at bounding box center [1304, 79] width 11 height 9
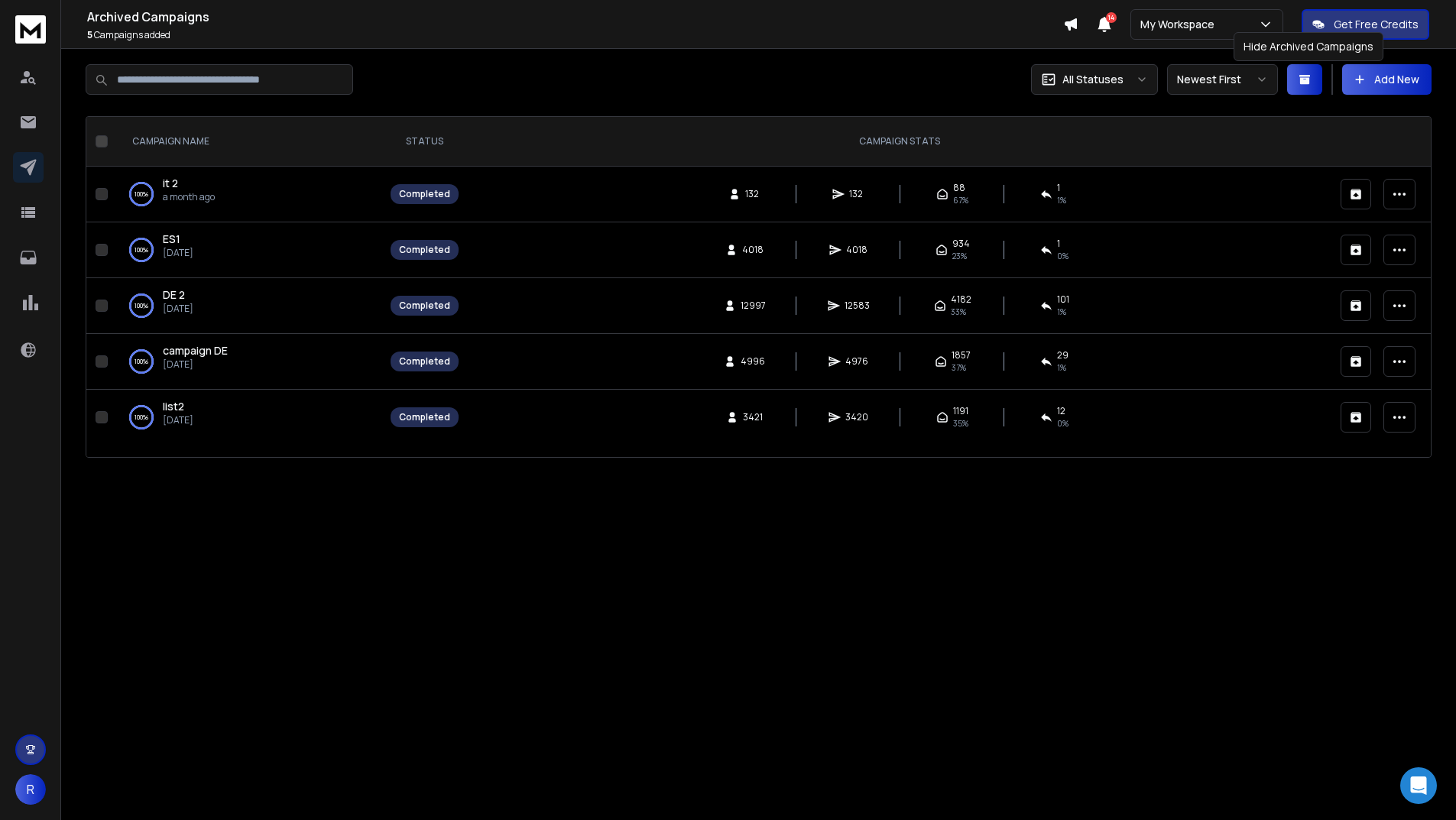
click at [1315, 80] on button at bounding box center [1304, 79] width 35 height 31
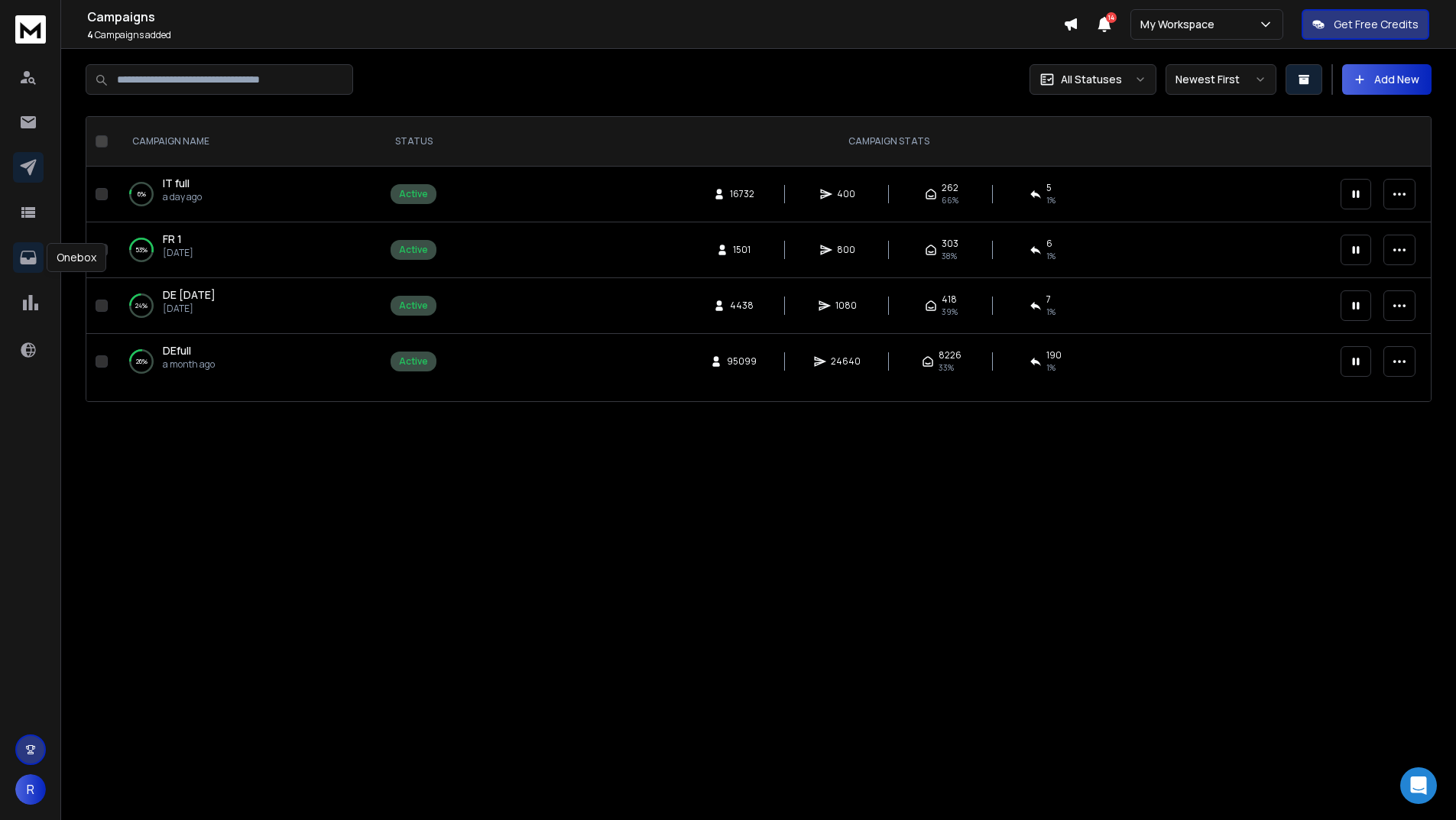
click at [32, 257] on icon at bounding box center [27, 257] width 16 height 14
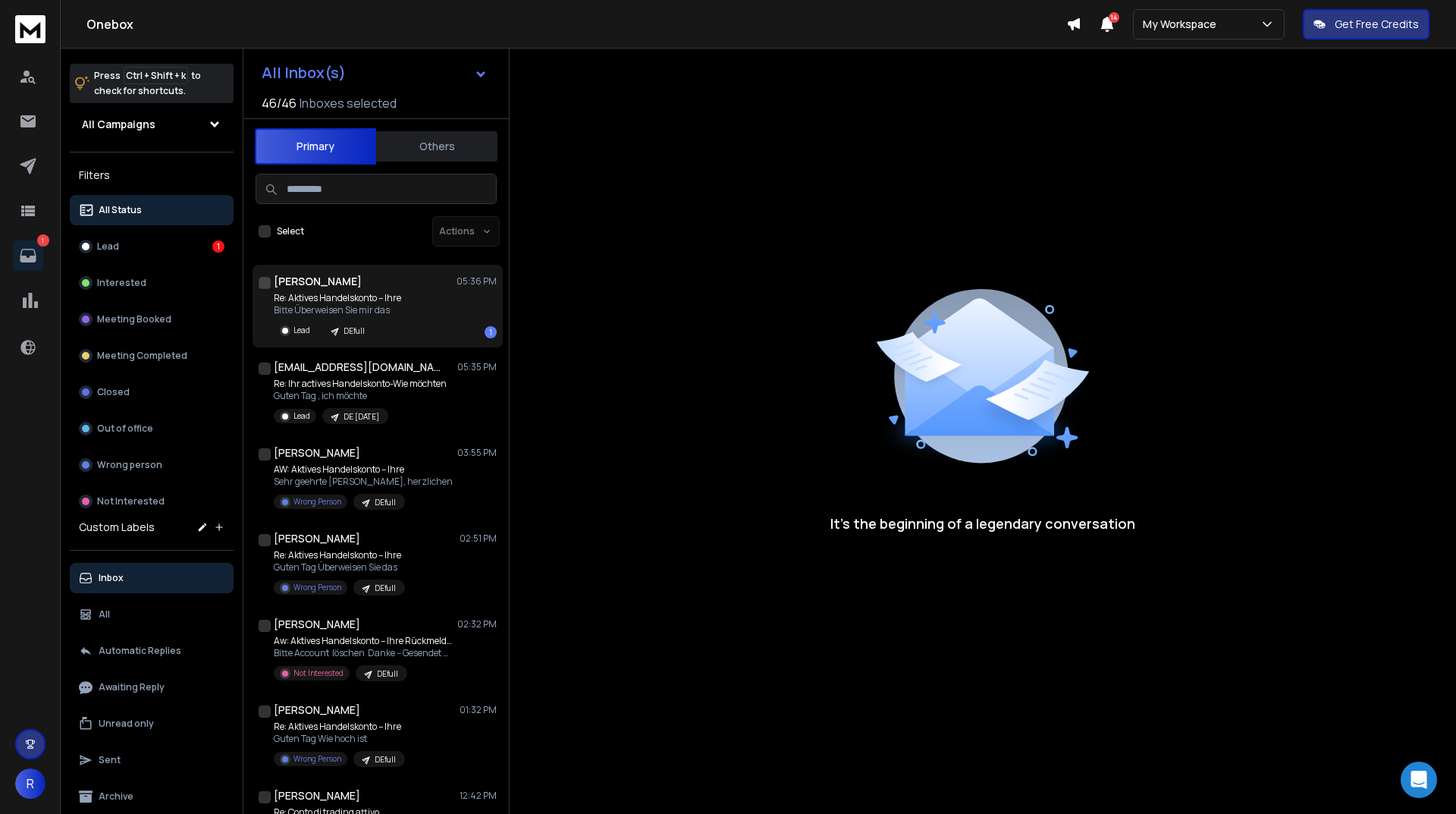
click at [435, 309] on div "Re: Aktives Handelskonto – Ihre Bitte Überweisen Sie mir das Lead DEfull 1" at bounding box center [385, 315] width 223 height 47
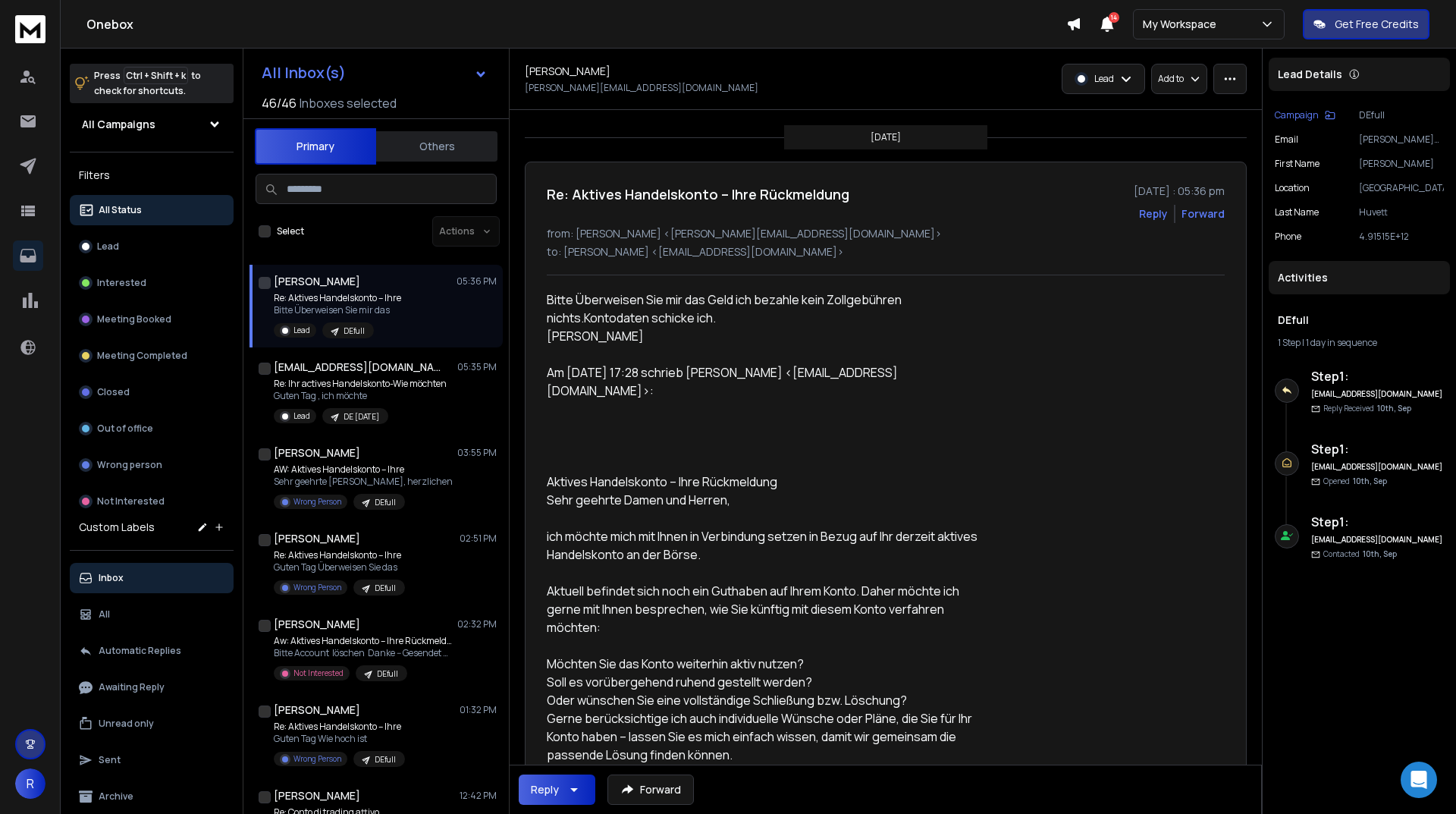
click at [431, 153] on button "Others" at bounding box center [437, 146] width 121 height 33
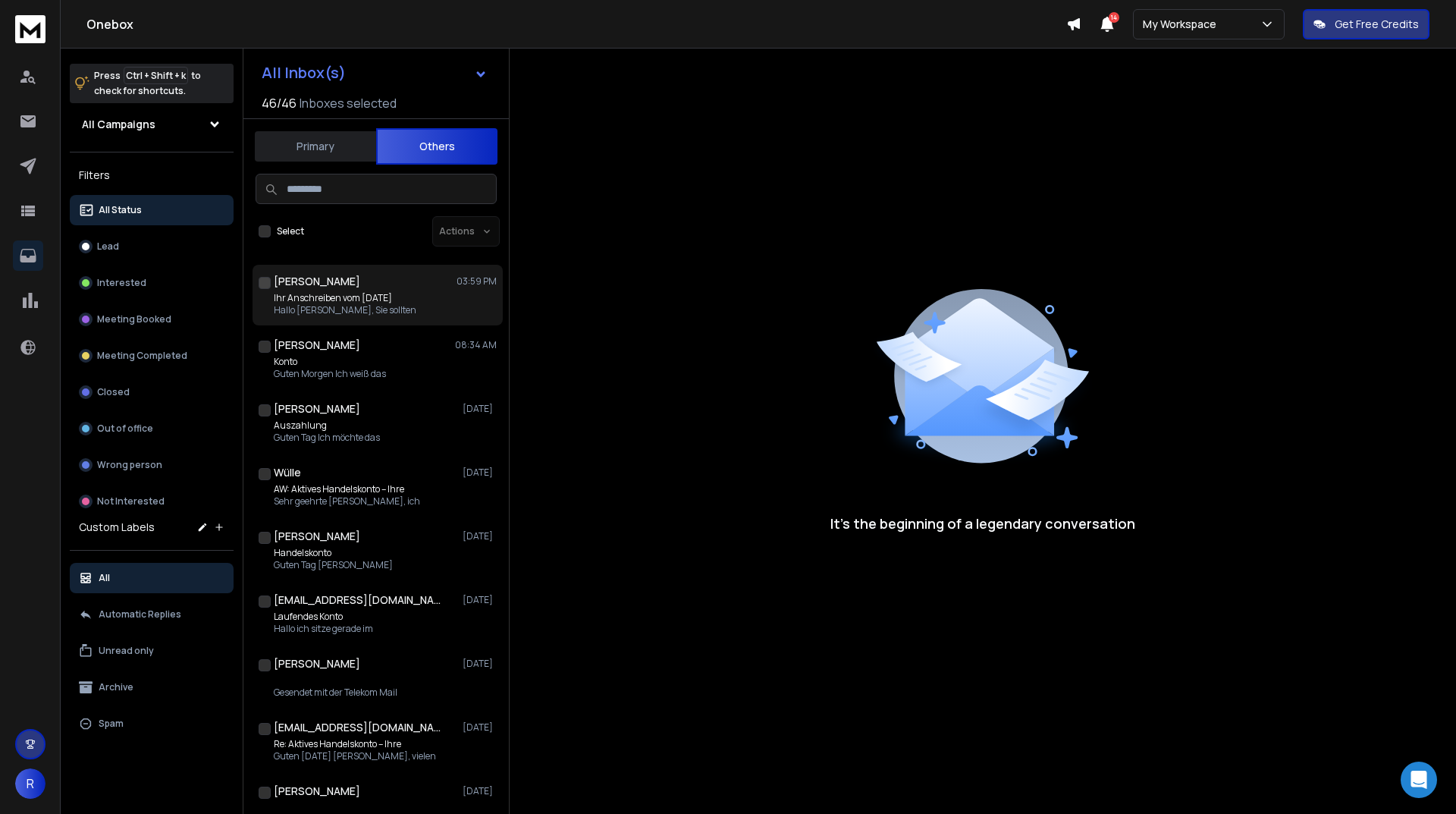
click at [370, 298] on p "Ihr Anschreiben vom 1.9.25" at bounding box center [345, 298] width 142 height 12
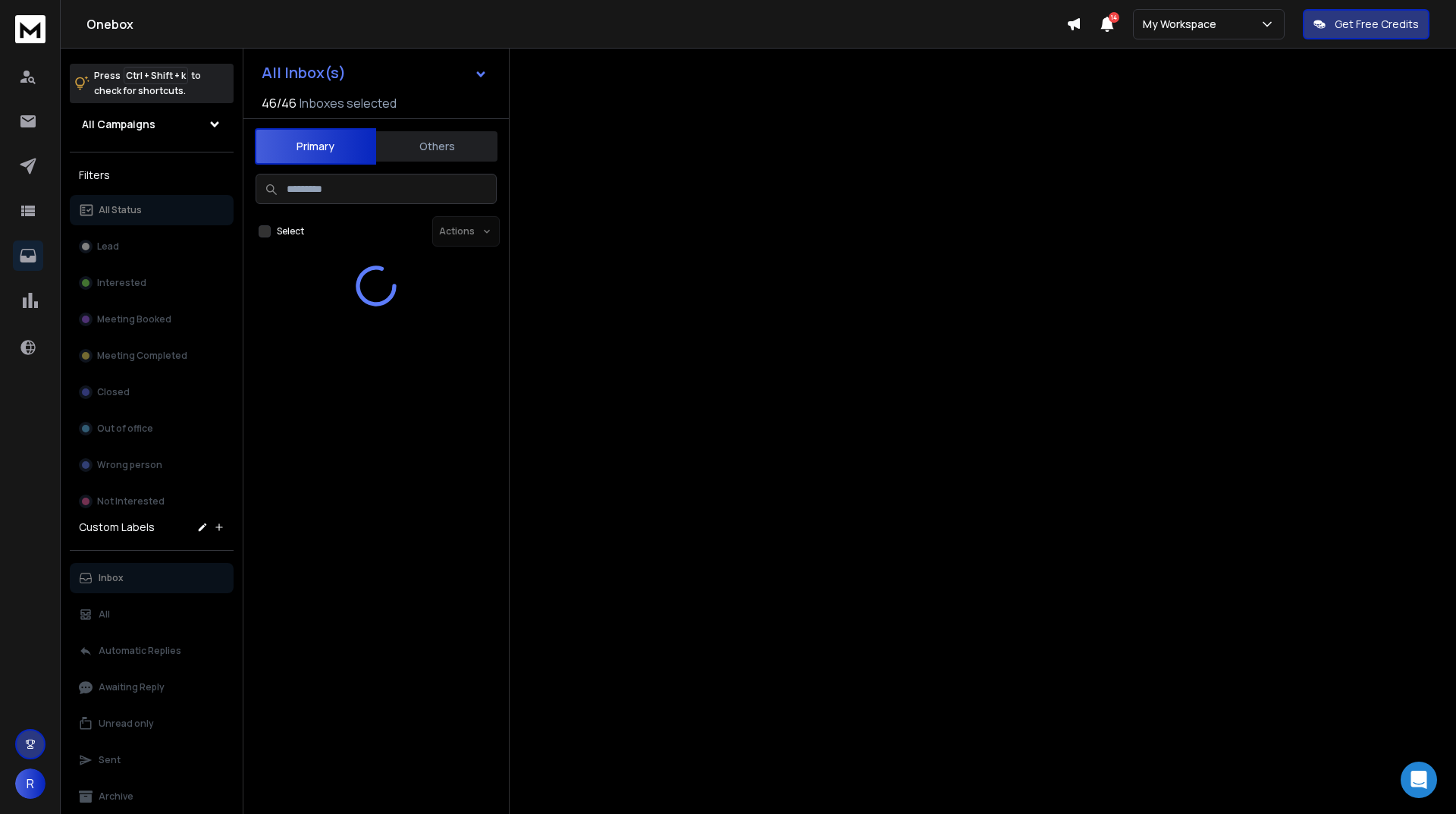
click at [349, 148] on button "Primary" at bounding box center [315, 146] width 121 height 36
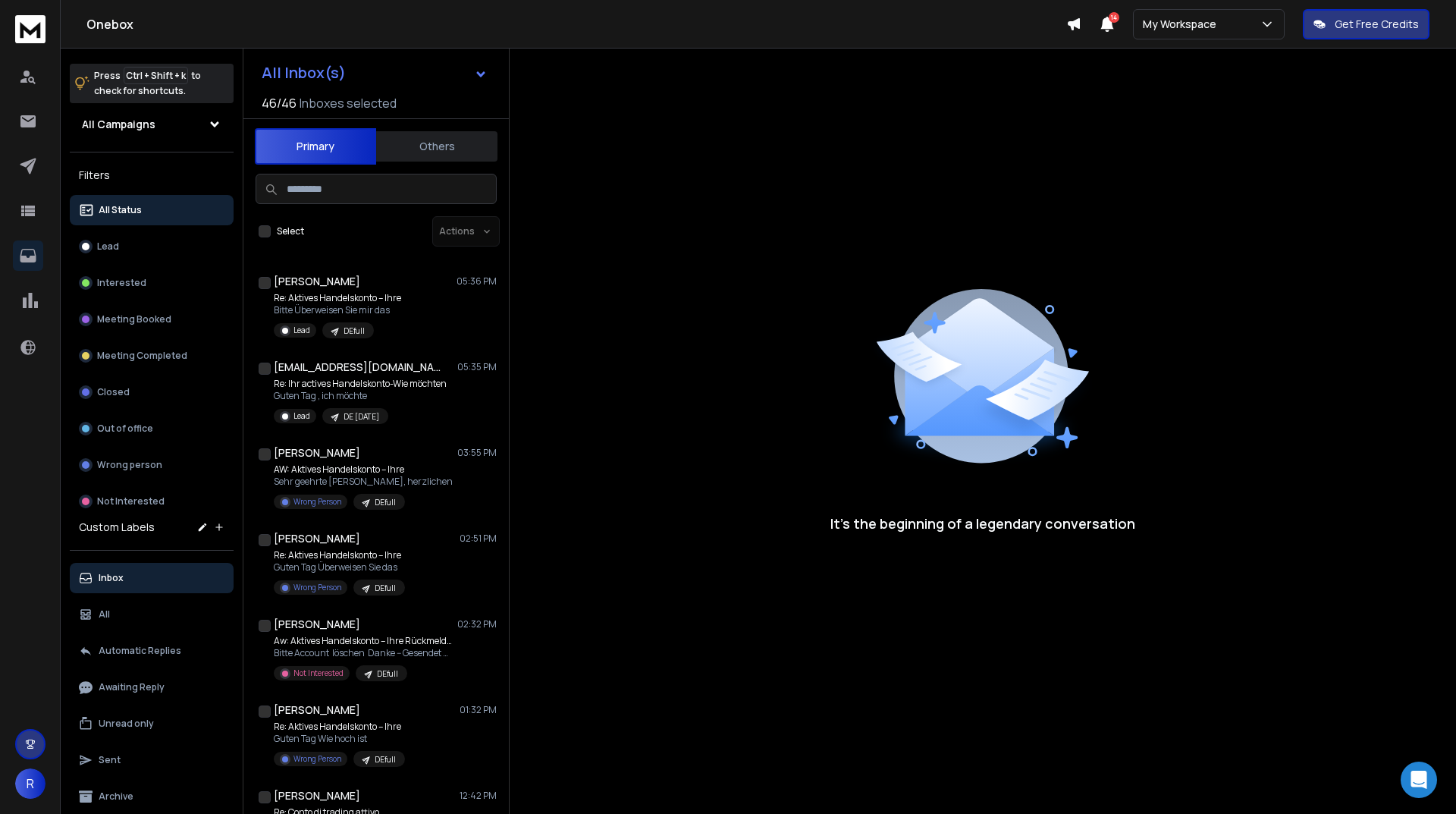
click at [418, 142] on button "Others" at bounding box center [437, 146] width 121 height 33
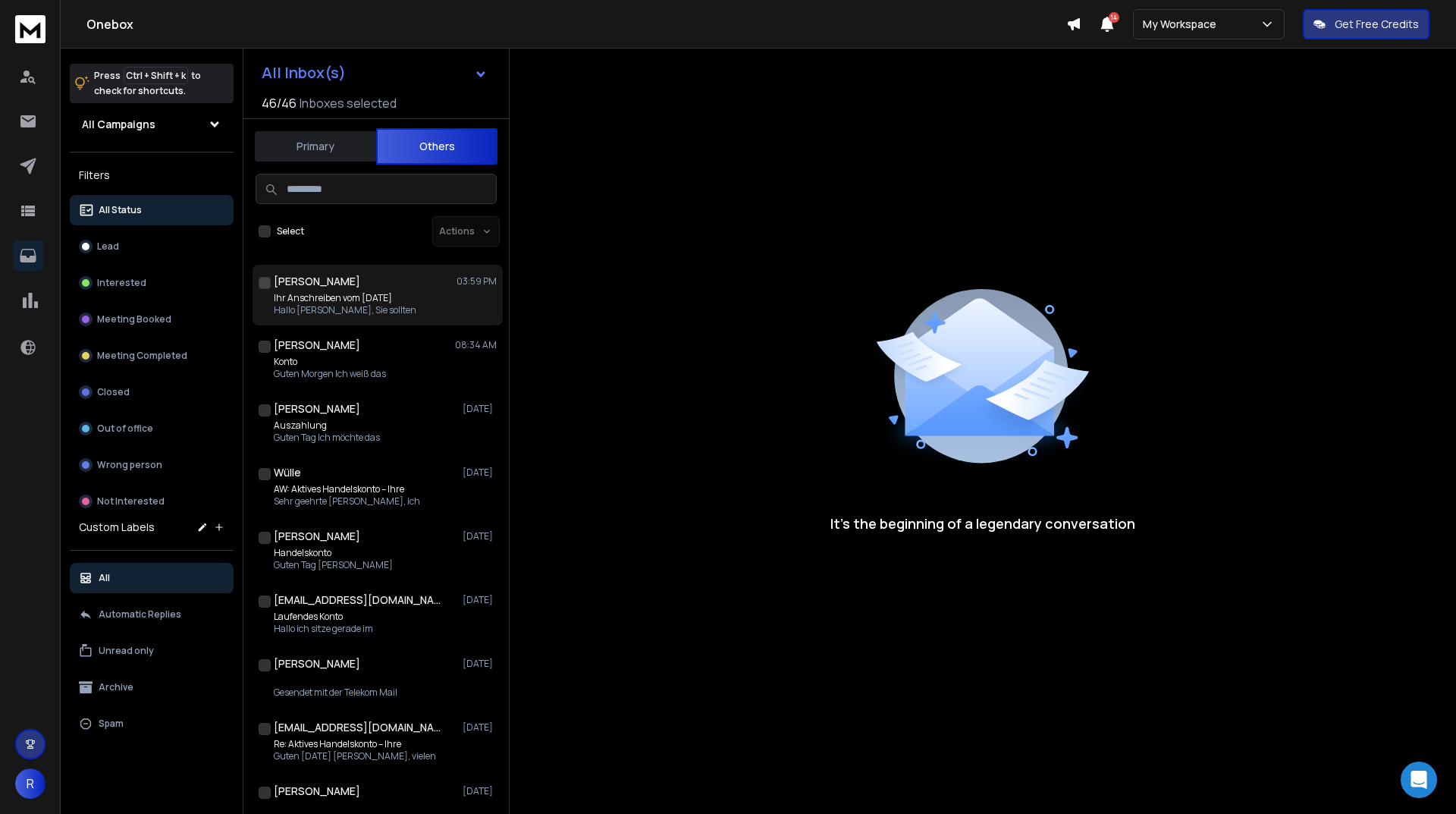
click at [413, 278] on div "Dieter Lehmann 03:59 PM" at bounding box center [385, 282] width 223 height 15
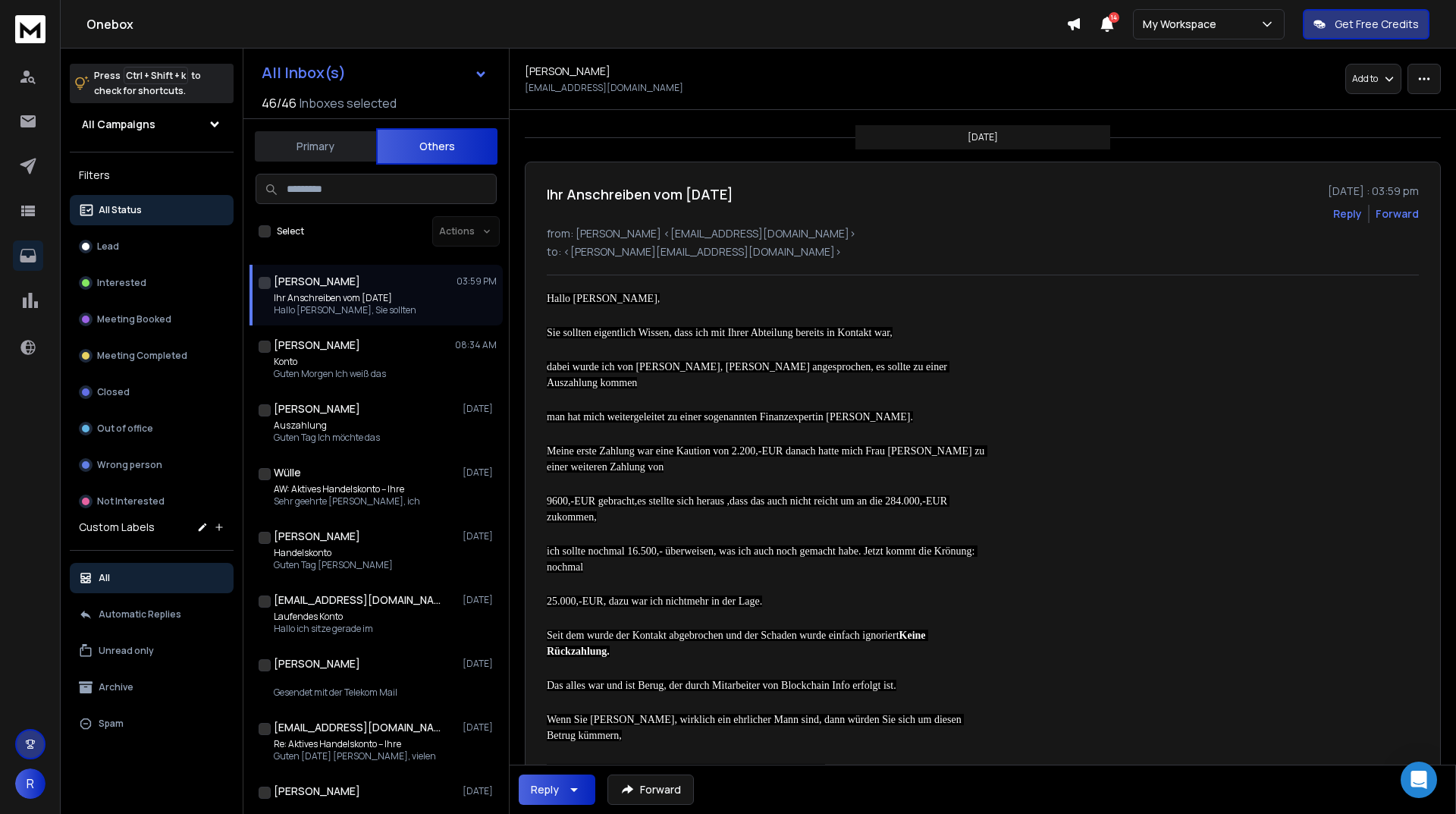
click at [331, 151] on button "Primary" at bounding box center [315, 146] width 121 height 33
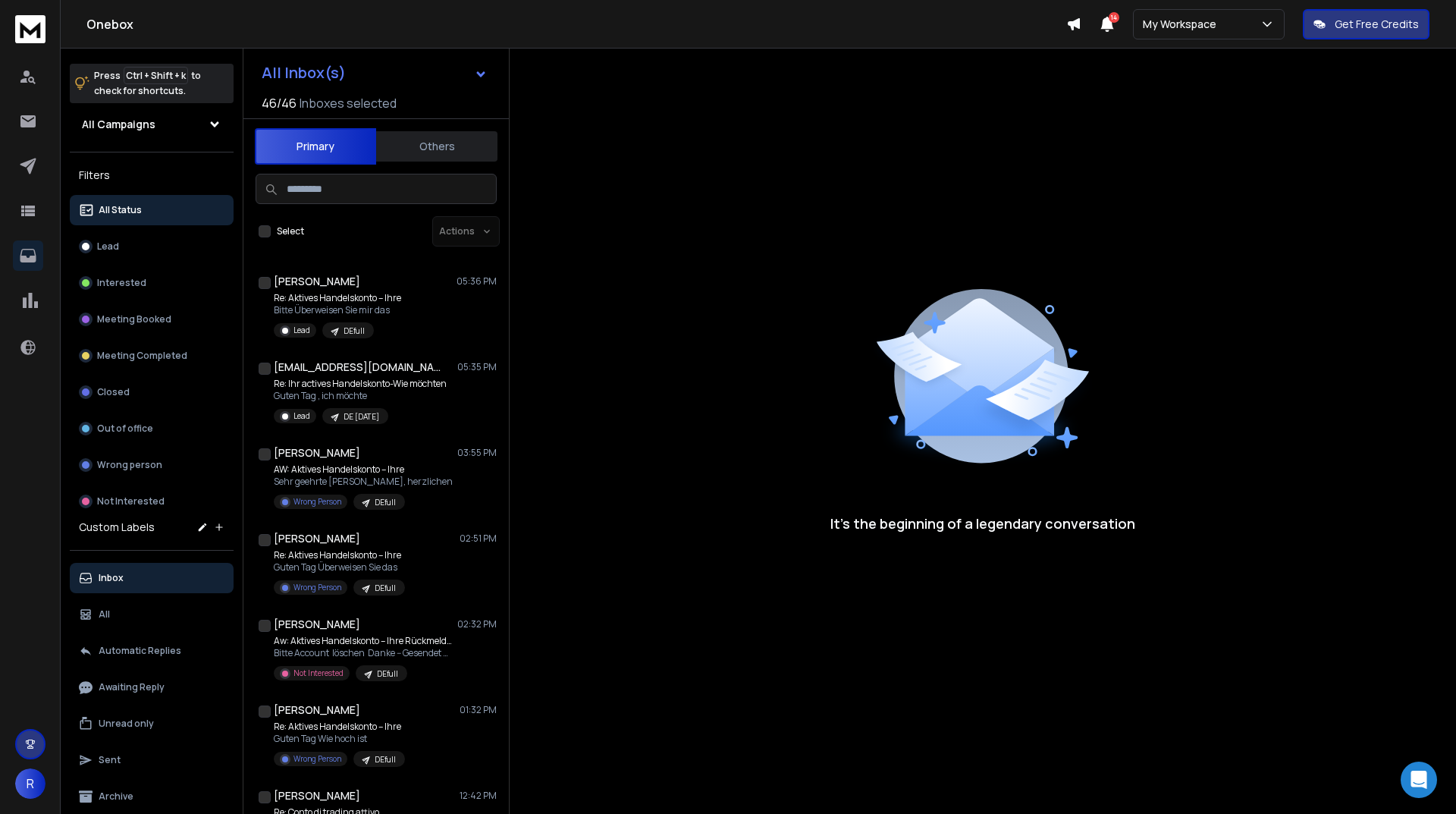
click at [399, 163] on div "Primary Others Select Actions Peter Hüvett 05:36 PM Re: Aktives Handelskonto – …" at bounding box center [376, 498] width 265 height 733
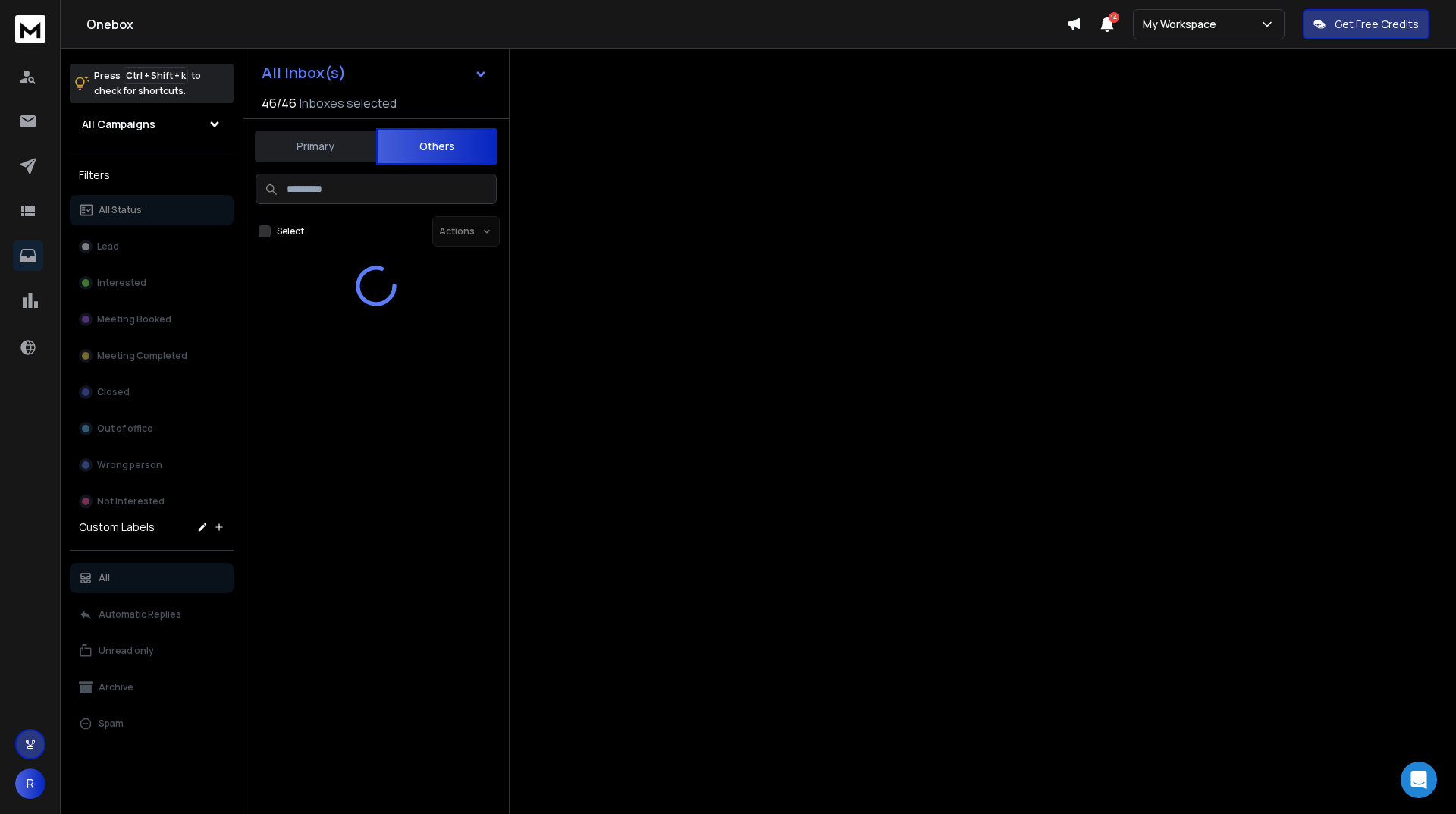
click at [399, 159] on button "Others" at bounding box center [437, 146] width 121 height 36
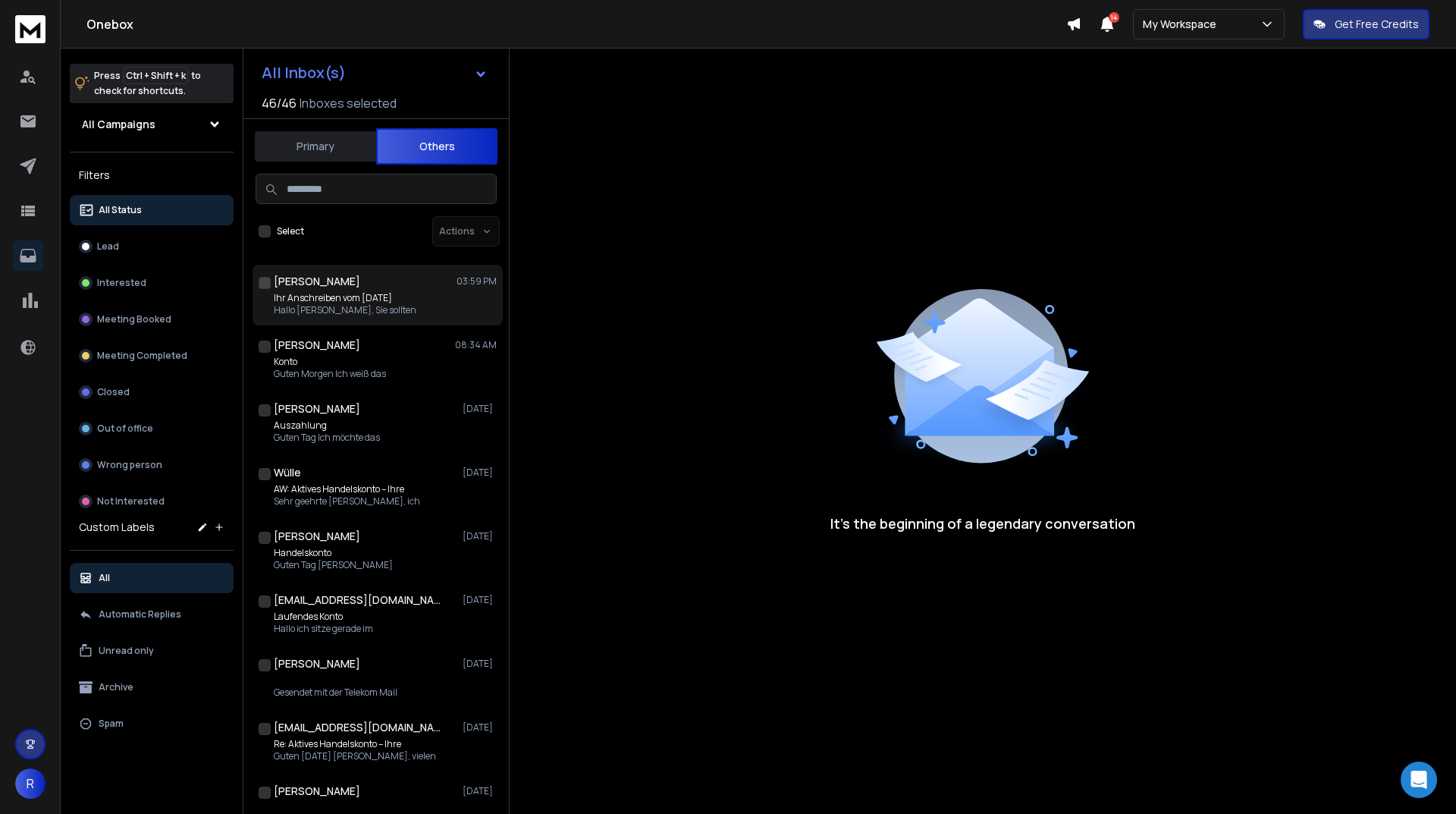
click at [388, 299] on p "Ihr Anschreiben vom 1.9.25" at bounding box center [345, 298] width 142 height 12
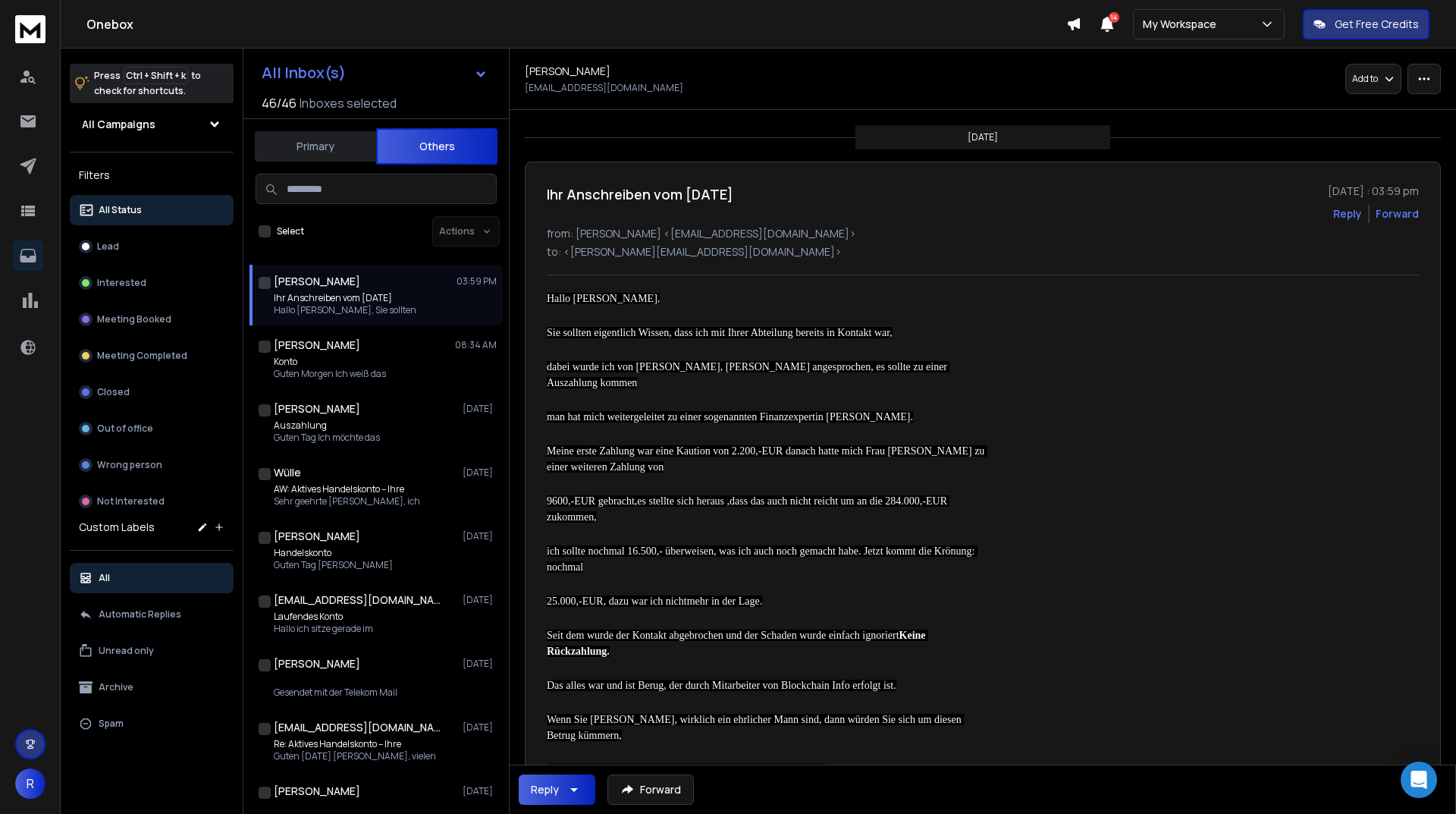
click at [347, 137] on button "Primary" at bounding box center [315, 146] width 121 height 33
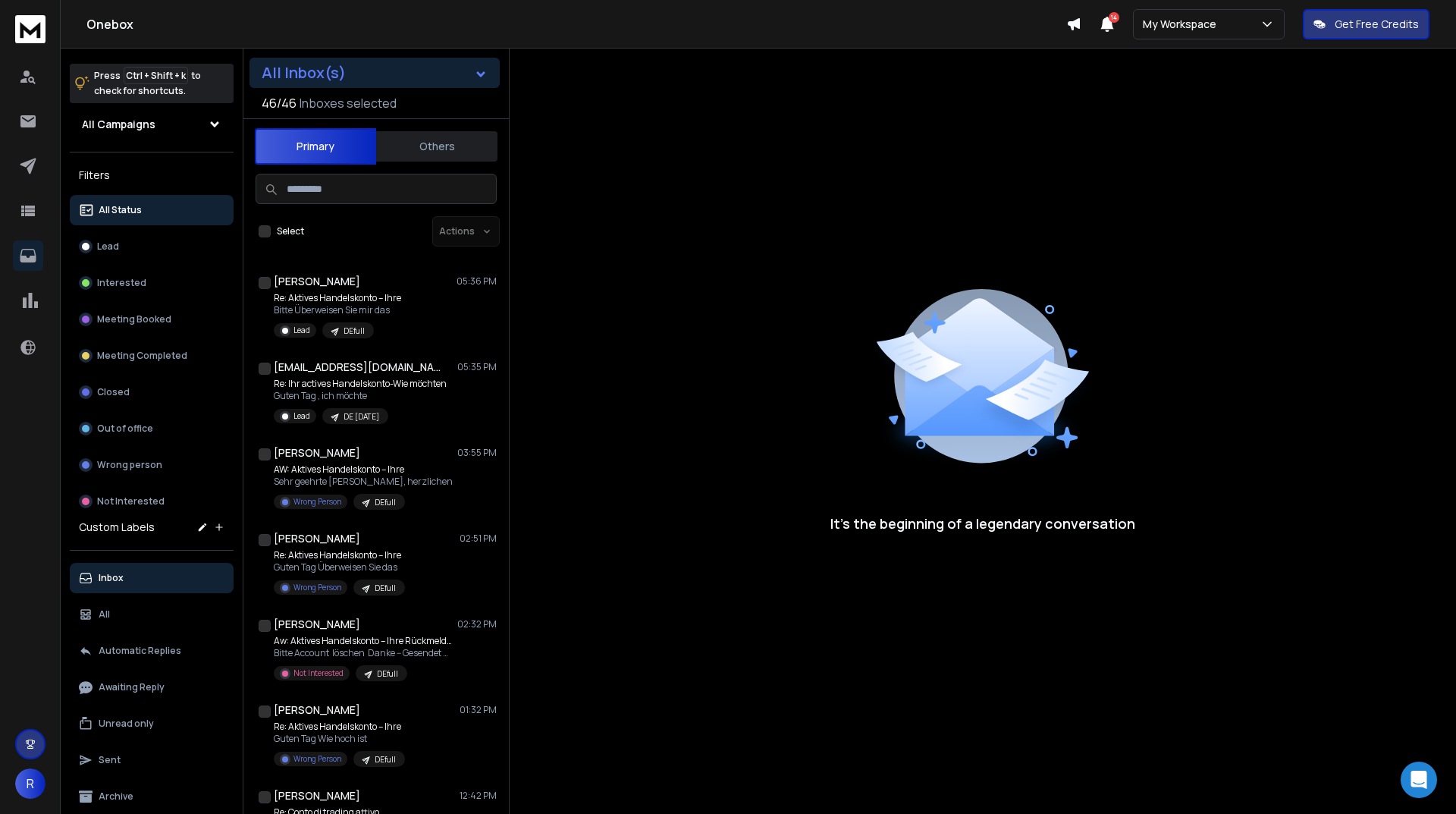
click at [460, 63] on button "All Inbox(s)" at bounding box center [374, 73] width 250 height 31
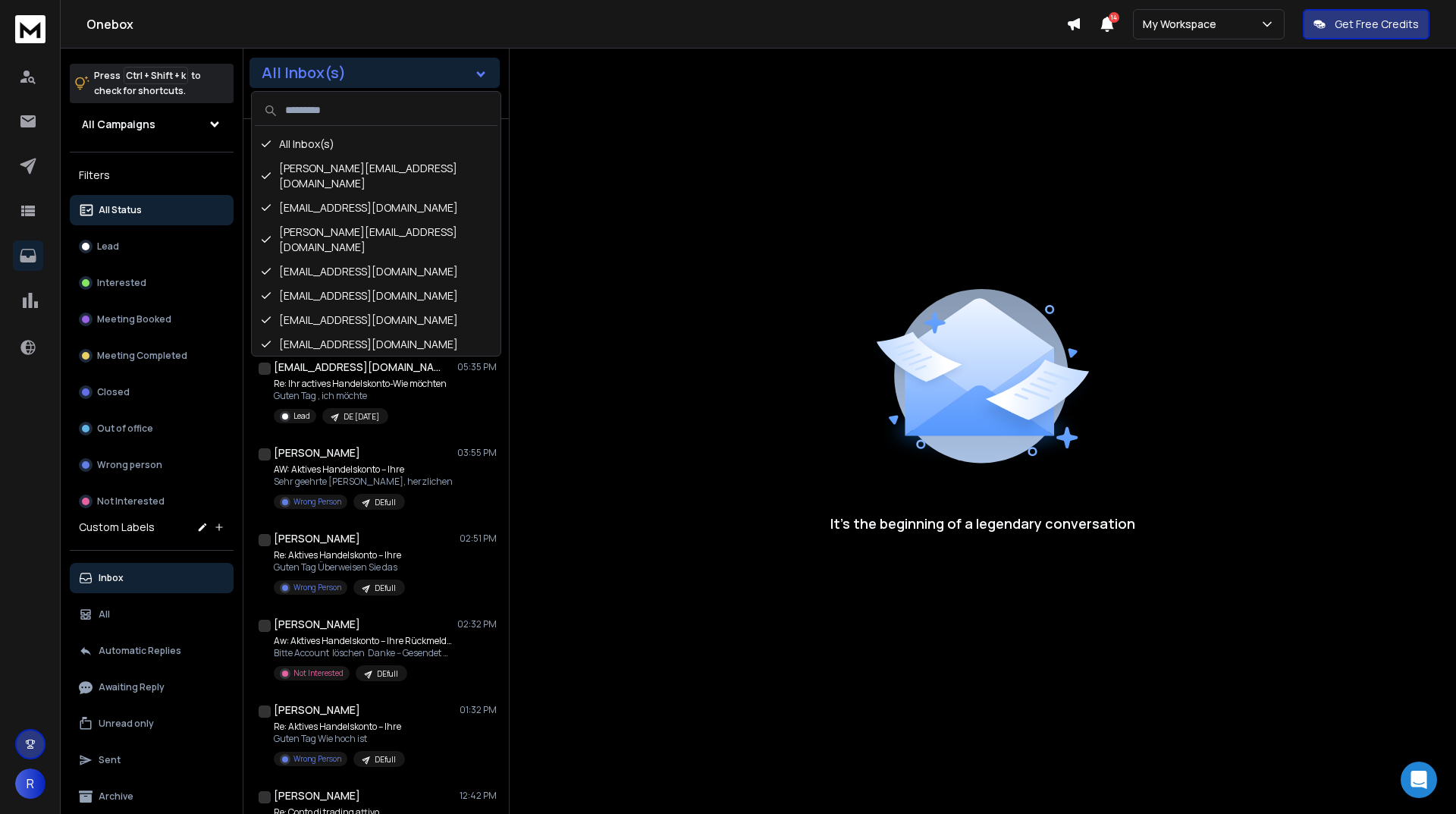
click at [460, 63] on button "All Inbox(s)" at bounding box center [374, 73] width 250 height 31
click at [802, 137] on div "It’s the beginning of a legendary conversation" at bounding box center [983, 394] width 946 height 692
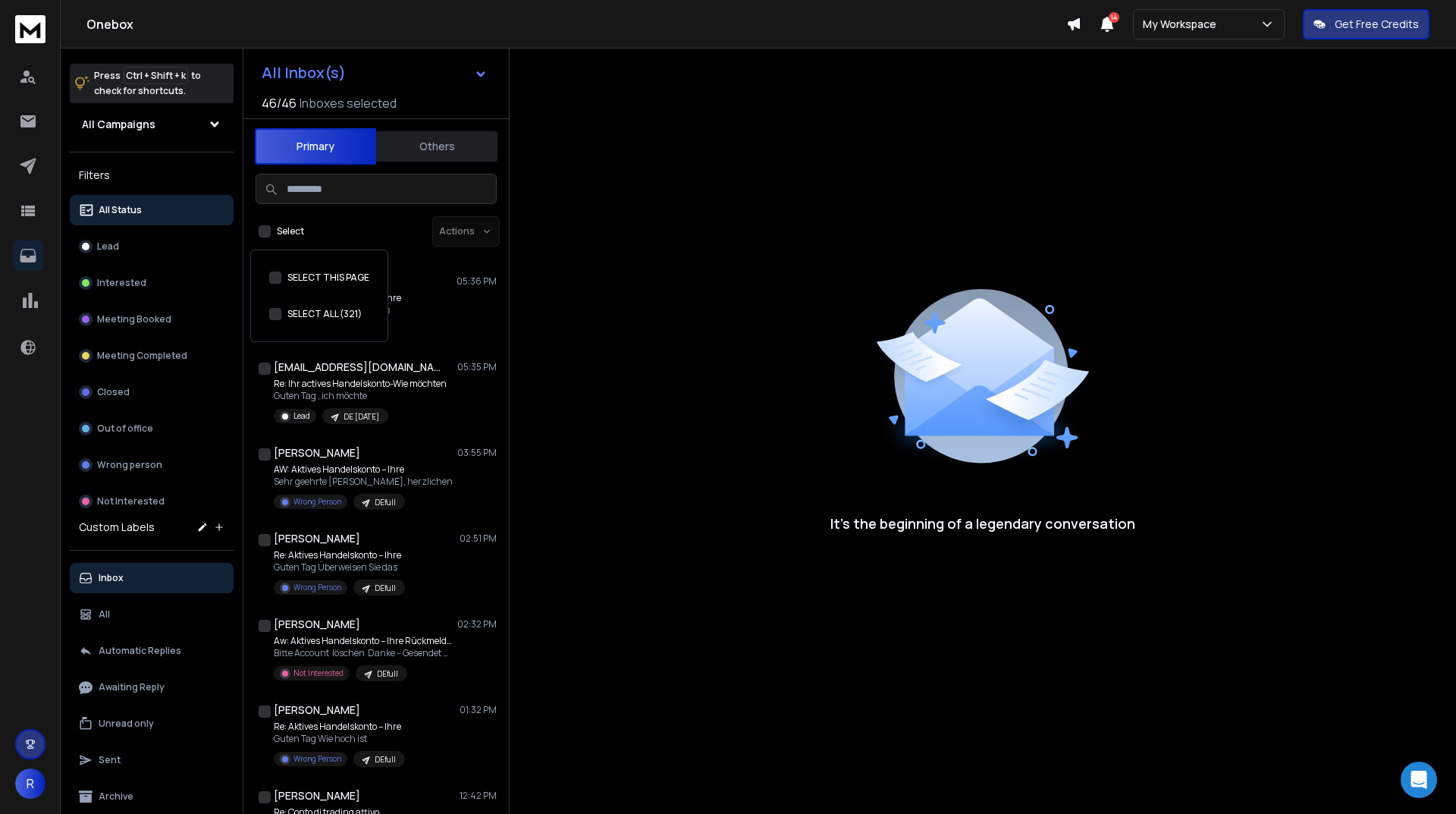
click at [341, 311] on label "SELECT ALL (321)" at bounding box center [325, 314] width 75 height 12
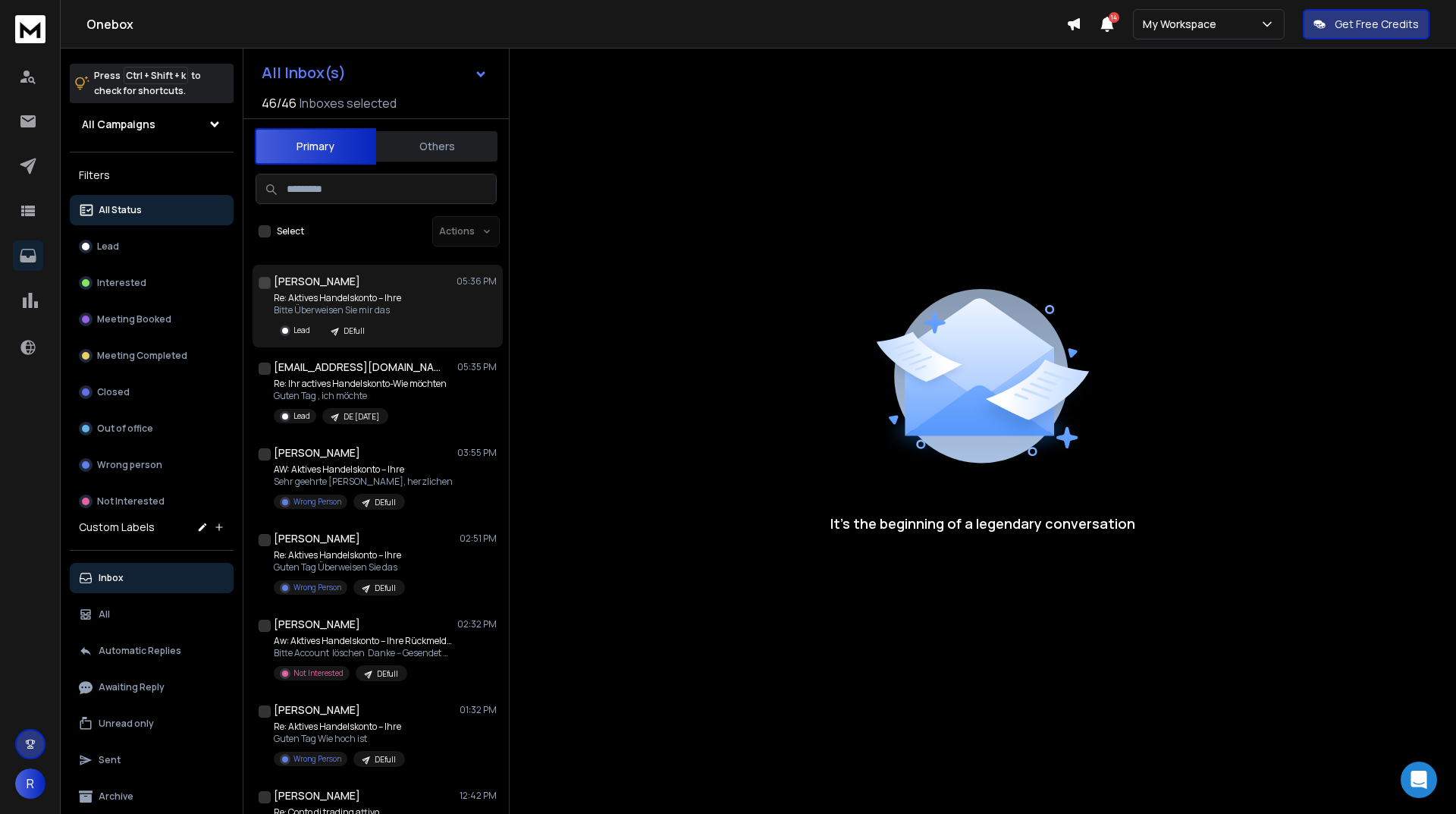
click at [391, 280] on div "Peter Hüvett 05:36 PM" at bounding box center [385, 282] width 223 height 15
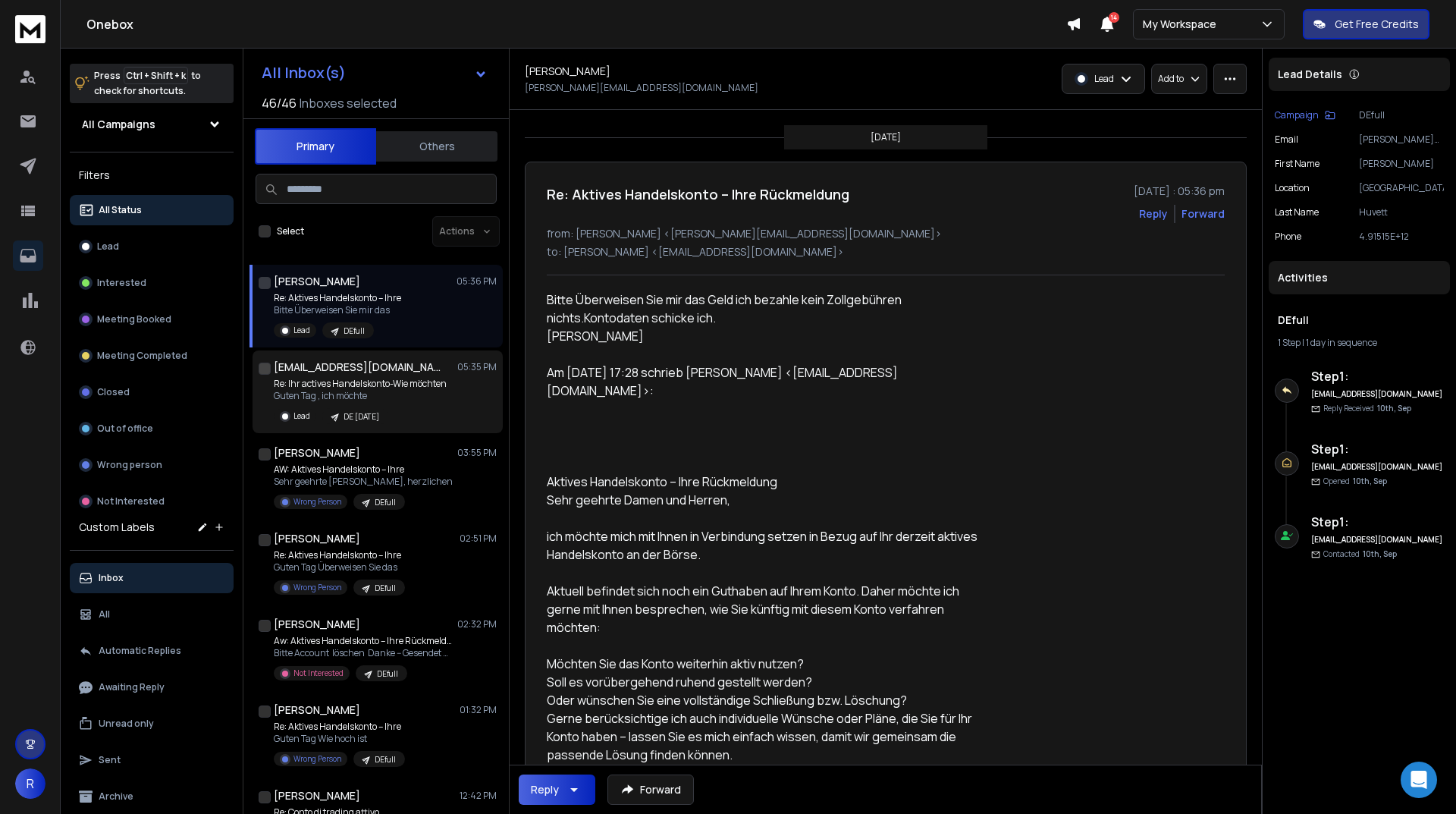
click at [393, 376] on div "d.k.koch60@gmail.com 05:35 PM Re: Ihr actives Handelskonto-Wie möchten Guten Ta…" at bounding box center [385, 392] width 223 height 64
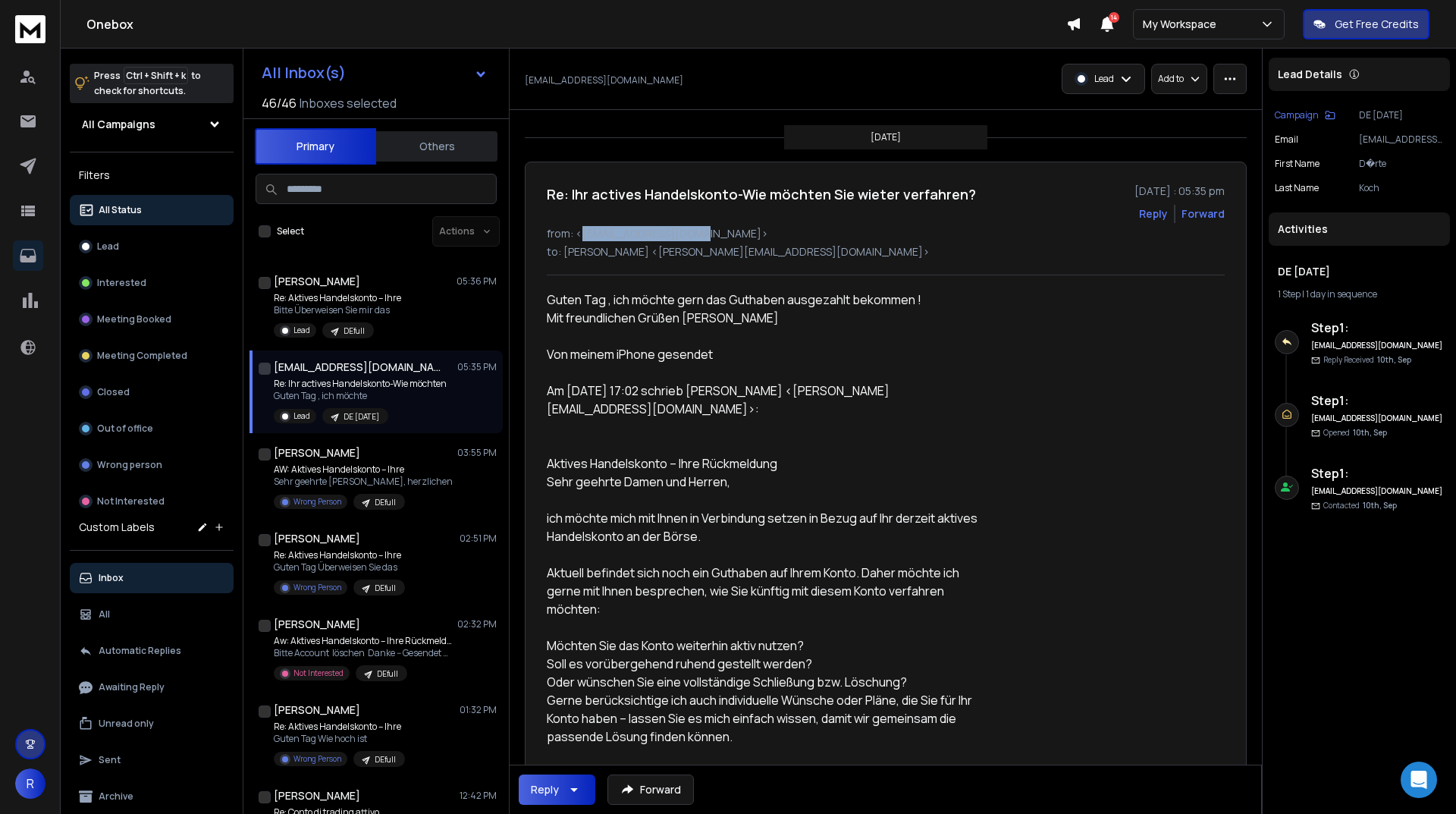
drag, startPoint x: 583, startPoint y: 230, endPoint x: 694, endPoint y: 234, distance: 111.1
click at [694, 234] on p "from: <d.k.koch60@gmail.com>" at bounding box center [886, 234] width 678 height 15
copy p "[EMAIL_ADDRESS][DOMAIN_NAME]"
drag, startPoint x: 647, startPoint y: 253, endPoint x: 846, endPoint y: 262, distance: 199.2
click at [846, 262] on div "Re: Ihr actives Handelskonto-Wie möchten Sie wieter verfahren? 10 September 202…" at bounding box center [886, 633] width 678 height 901
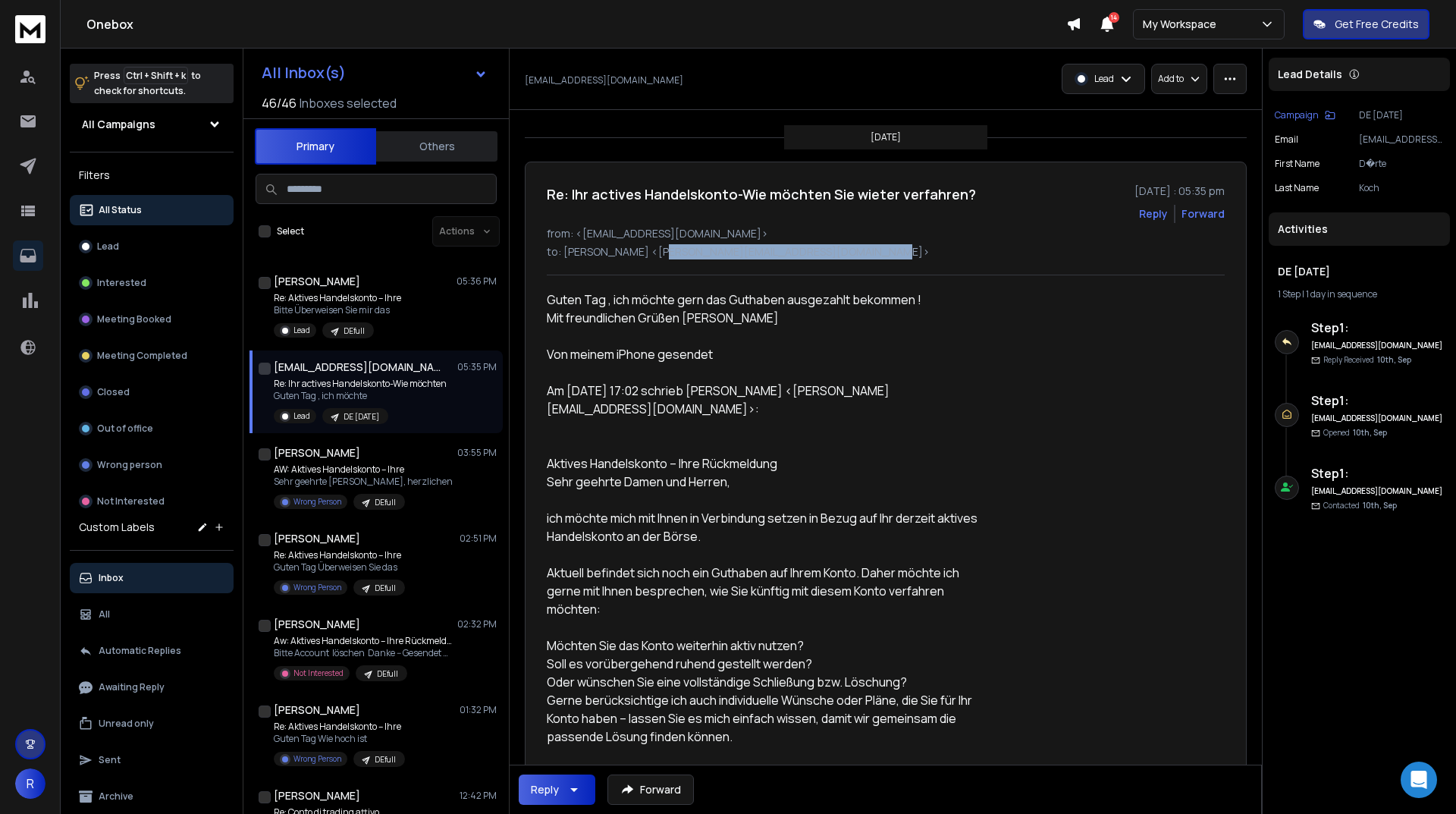
copy p "nathaliebrooks@supporttradecrypto.org"
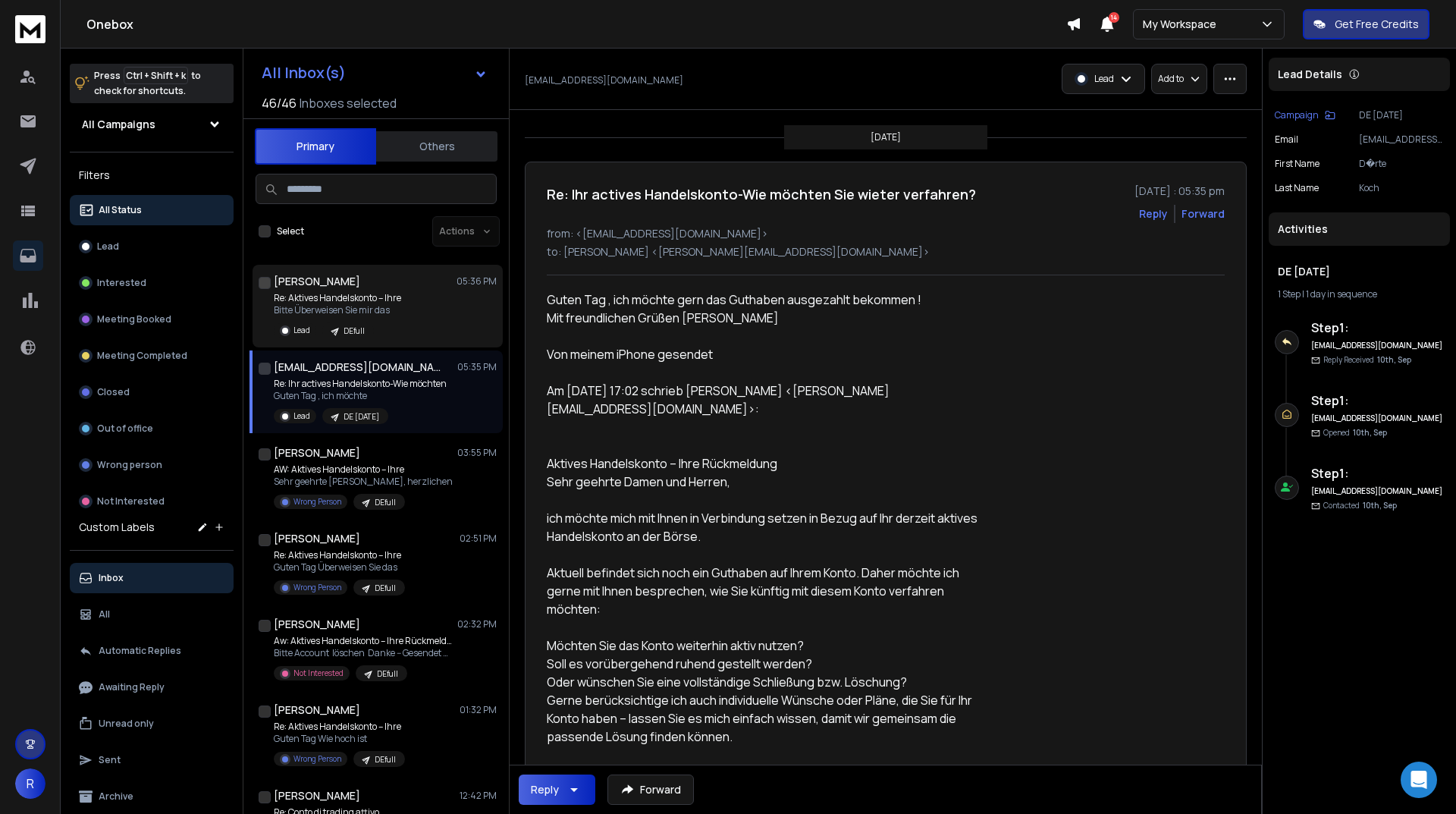
click at [411, 283] on div "Peter Hüvett 05:36 PM" at bounding box center [385, 282] width 223 height 15
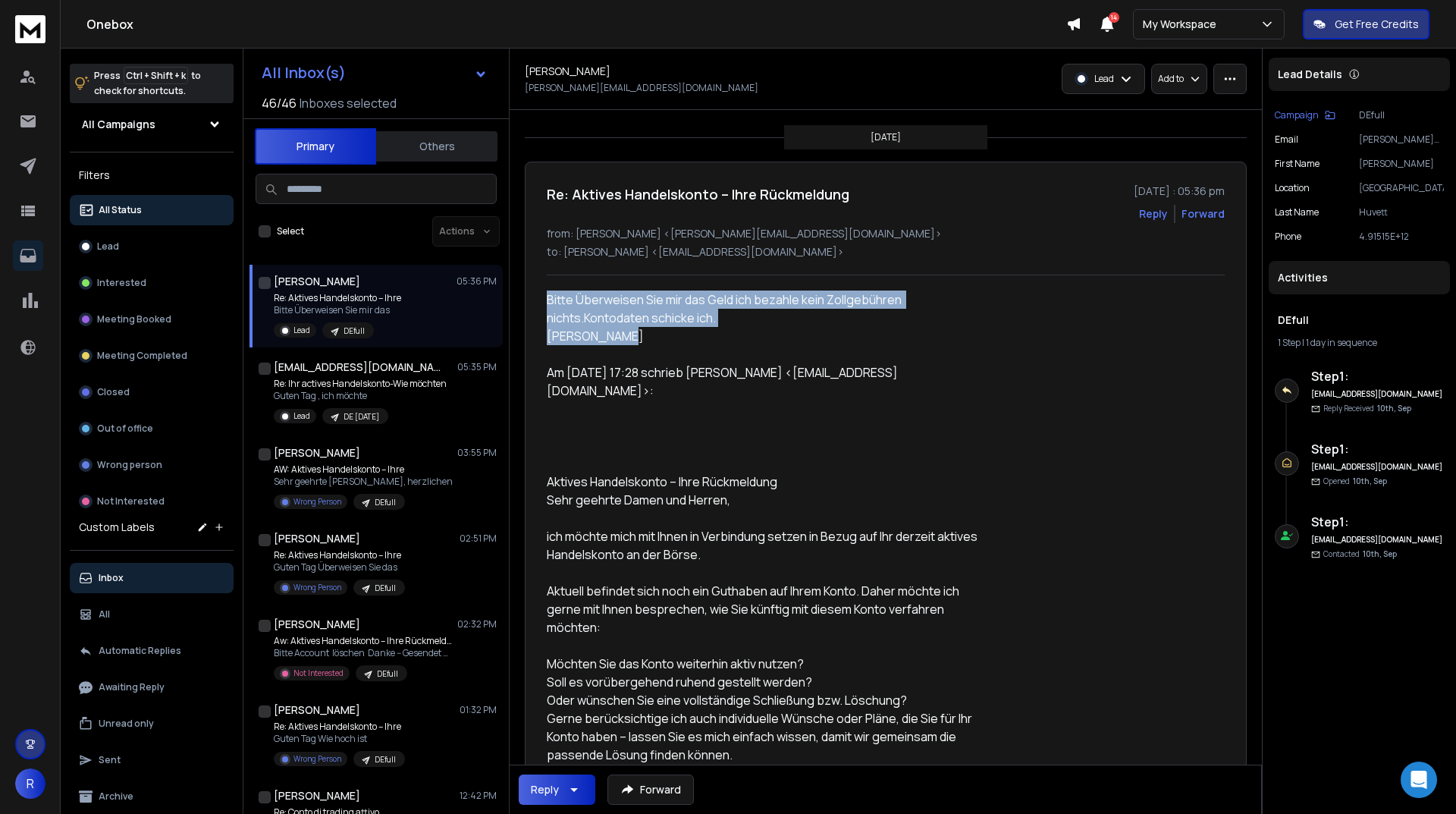
drag, startPoint x: 555, startPoint y: 294, endPoint x: 661, endPoint y: 348, distance: 119.0
click at [665, 337] on div "Re: Aktives Handelskonto – Ihre Rückmeldung 10 September 2025 : 05:36 pm Reply …" at bounding box center [886, 644] width 722 height 964
copy div "Bitte Überweisen Sie mir das Geld ich bezahle kein Zollgebühren nichts.Kontodat…"
click at [929, 337] on div "[PERSON_NAME]" at bounding box center [768, 336] width 443 height 18
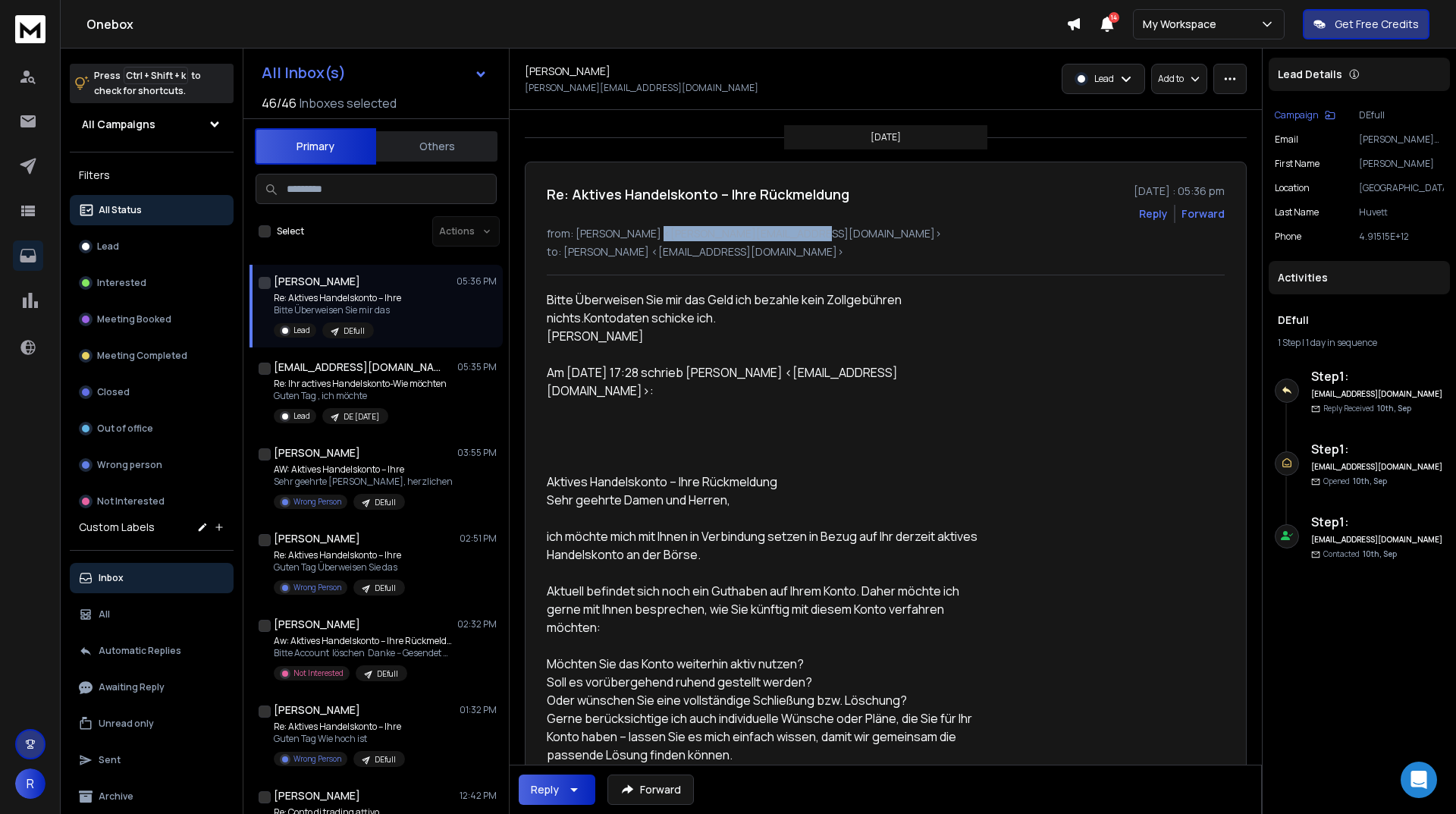
drag, startPoint x: 646, startPoint y: 230, endPoint x: 779, endPoint y: 239, distance: 133.3
click at [779, 239] on p "from: Peter Hüvett <Peter.Huevett@t-online.de>" at bounding box center [886, 234] width 678 height 15
copy p "Peter.Huevett@t-online.de>"
drag, startPoint x: 623, startPoint y: 256, endPoint x: 668, endPoint y: 255, distance: 45.0
click at [668, 255] on p "to: Giulia Ricci <gulia.r@webblockchain.info>" at bounding box center [886, 252] width 678 height 15
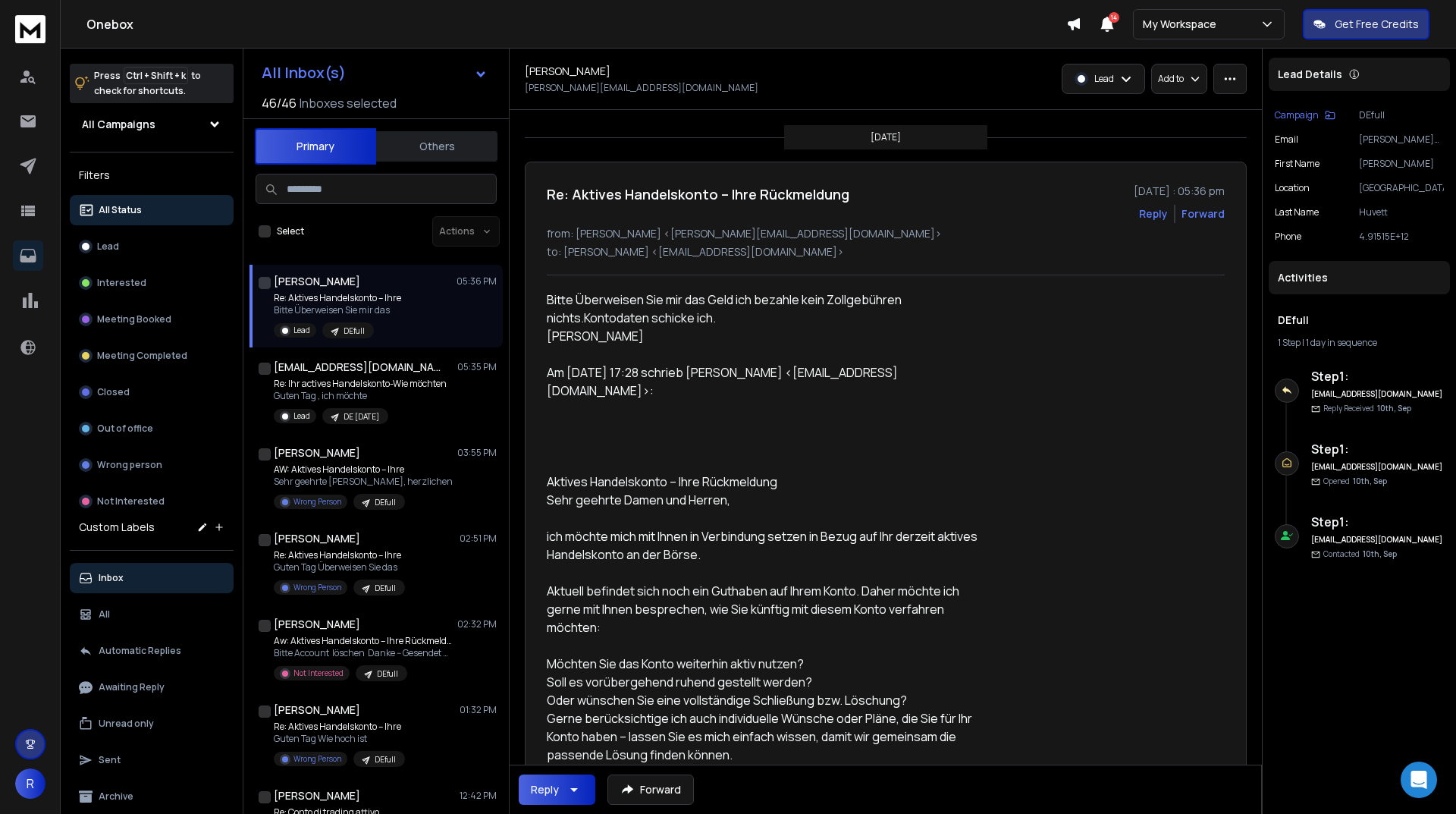
click at [655, 270] on div "Re: Aktives Handelskonto – Ihre Rückmeldung 10 September 2025 : 05:36 pm Reply …" at bounding box center [886, 643] width 678 height 920
drag, startPoint x: 561, startPoint y: 248, endPoint x: 789, endPoint y: 256, distance: 228.1
click at [789, 256] on p "to: Giulia Ricci <gulia.r@webblockchain.info>" at bounding box center [886, 252] width 678 height 15
copy p "Giulia Ricci <gulia.r@webblockchain.info>"
click at [825, 336] on div "[PERSON_NAME]" at bounding box center [768, 336] width 443 height 18
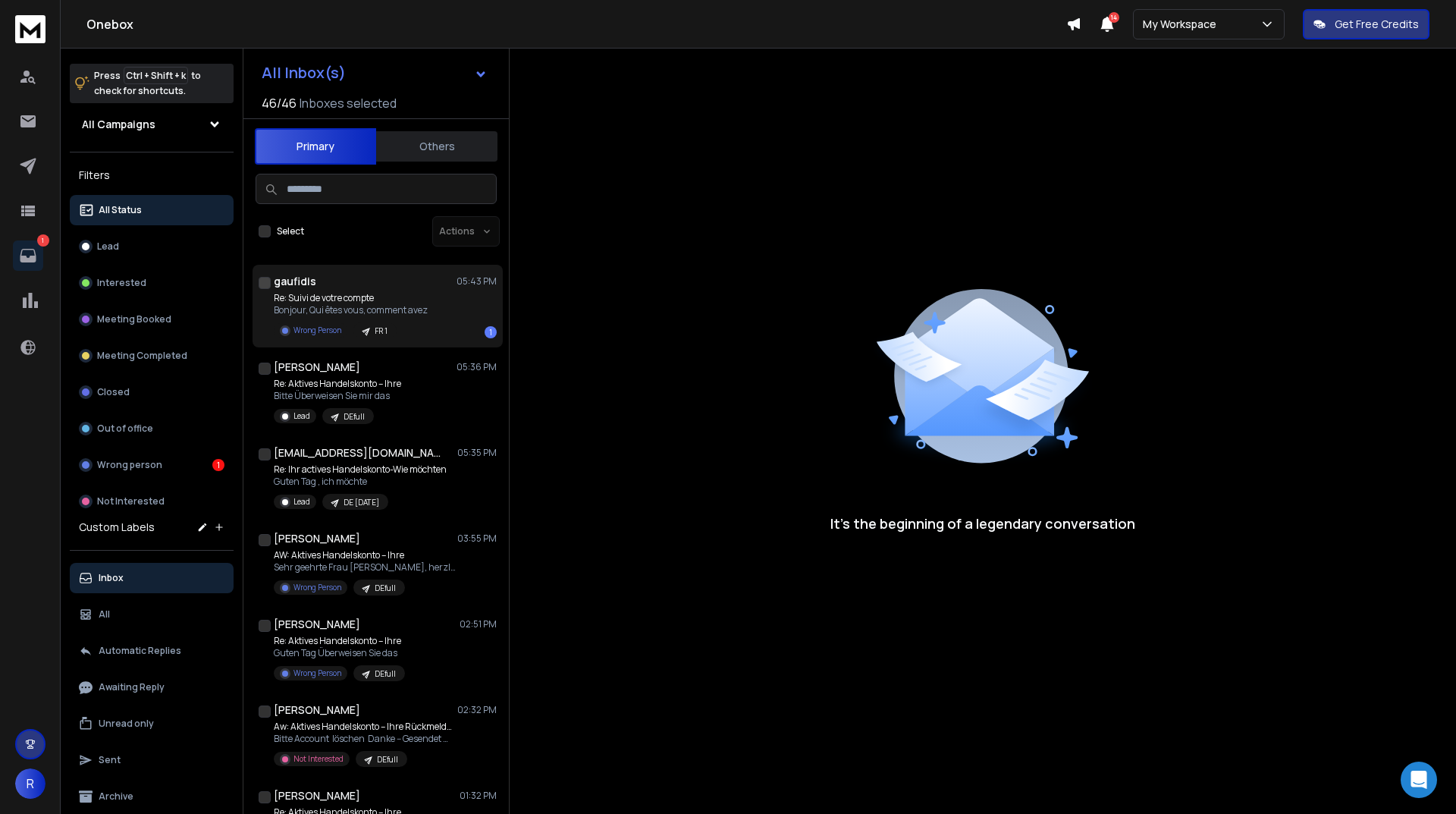
click at [442, 313] on div "Re: Suivi de votre compte Bonjour, Qui êtes vous, comment avez Wrong Person FR …" at bounding box center [385, 315] width 223 height 47
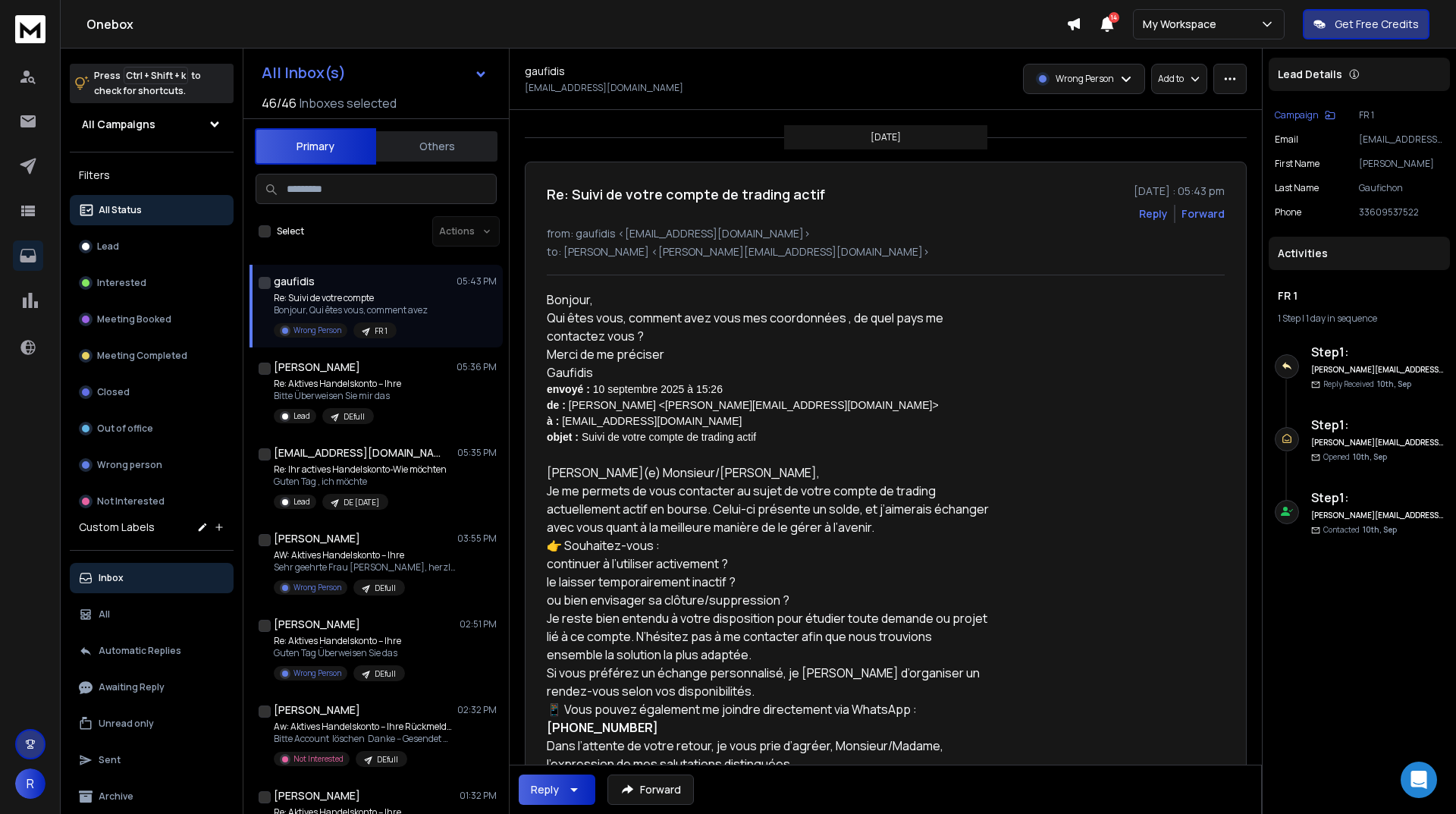
click at [531, 291] on div "Re: Suivi de votre compte de trading actif 10 September 2025 : 05:43 pm Reply F…" at bounding box center [886, 530] width 722 height 737
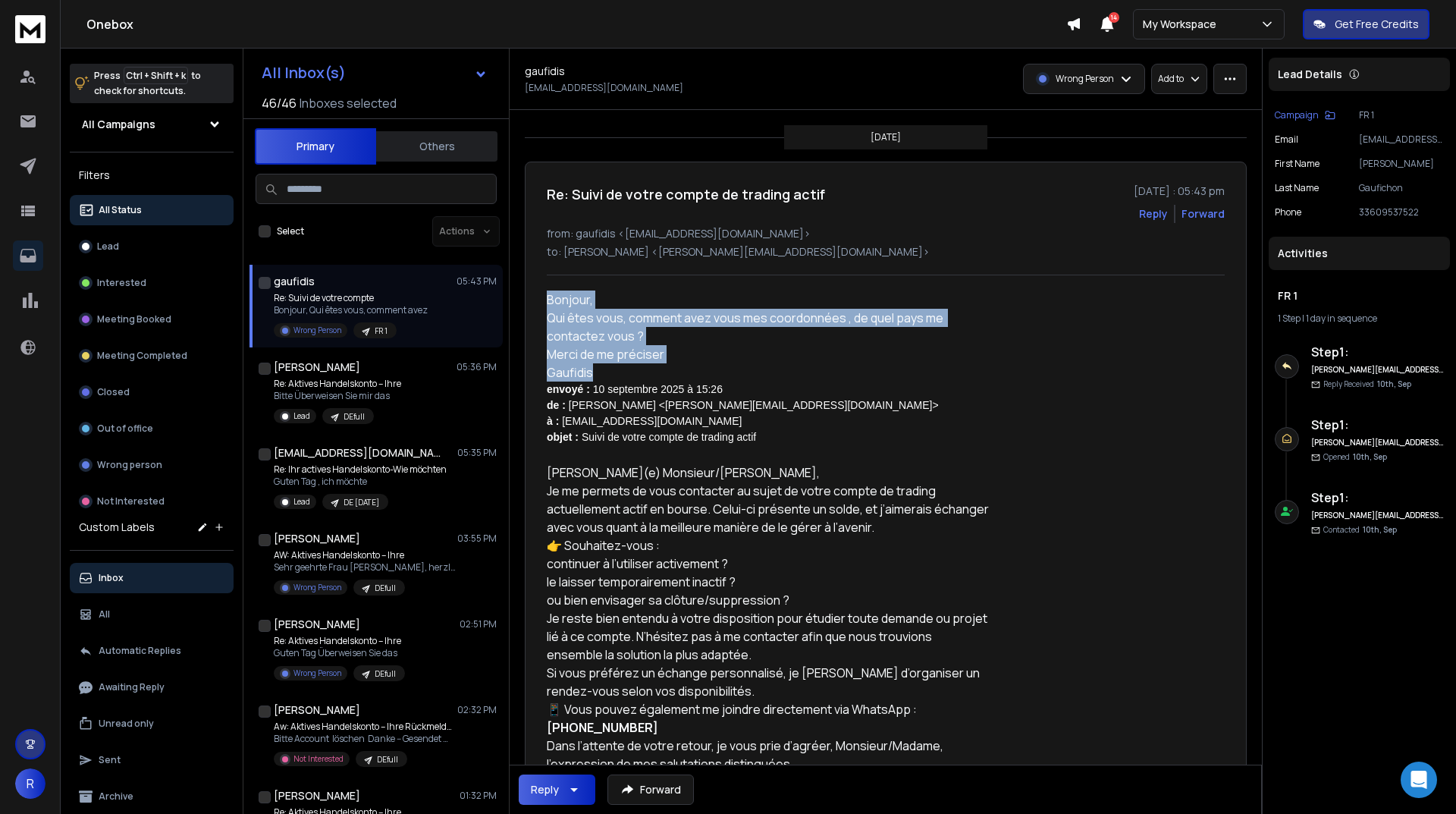
drag, startPoint x: 533, startPoint y: 289, endPoint x: 710, endPoint y: 367, distance: 193.4
click at [710, 367] on div "Re: Suivi de votre compte de trading actif 10 September 2025 : 05:43 pm Reply F…" at bounding box center [886, 530] width 722 height 737
copy div "Bonjour, Qui êtes vous, comment avez vous mes coordonnées , de quel pays me con…"
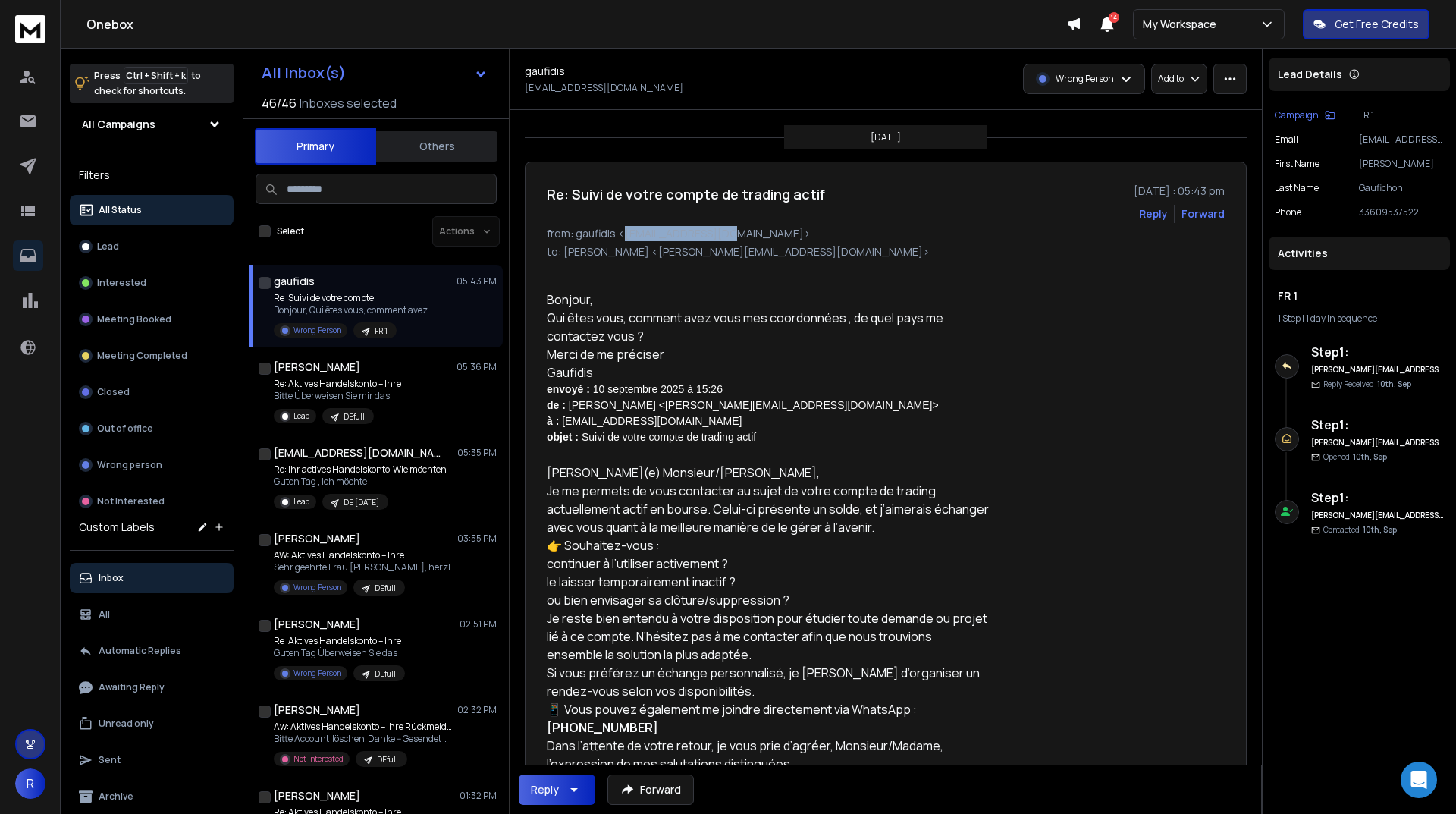
drag, startPoint x: 620, startPoint y: 233, endPoint x: 718, endPoint y: 233, distance: 98.0
click at [718, 233] on p "from: gaufidis <gaufidis@orange.fr>" at bounding box center [886, 234] width 678 height 15
copy p "gaufidis@orange.fr"
click at [1194, 363] on div "Re: Suivi de votre compte de trading actif 10 September 2025 : 05:43 pm Reply F…" at bounding box center [886, 529] width 678 height 693
drag, startPoint x: 564, startPoint y: 250, endPoint x: 834, endPoint y: 255, distance: 270.0
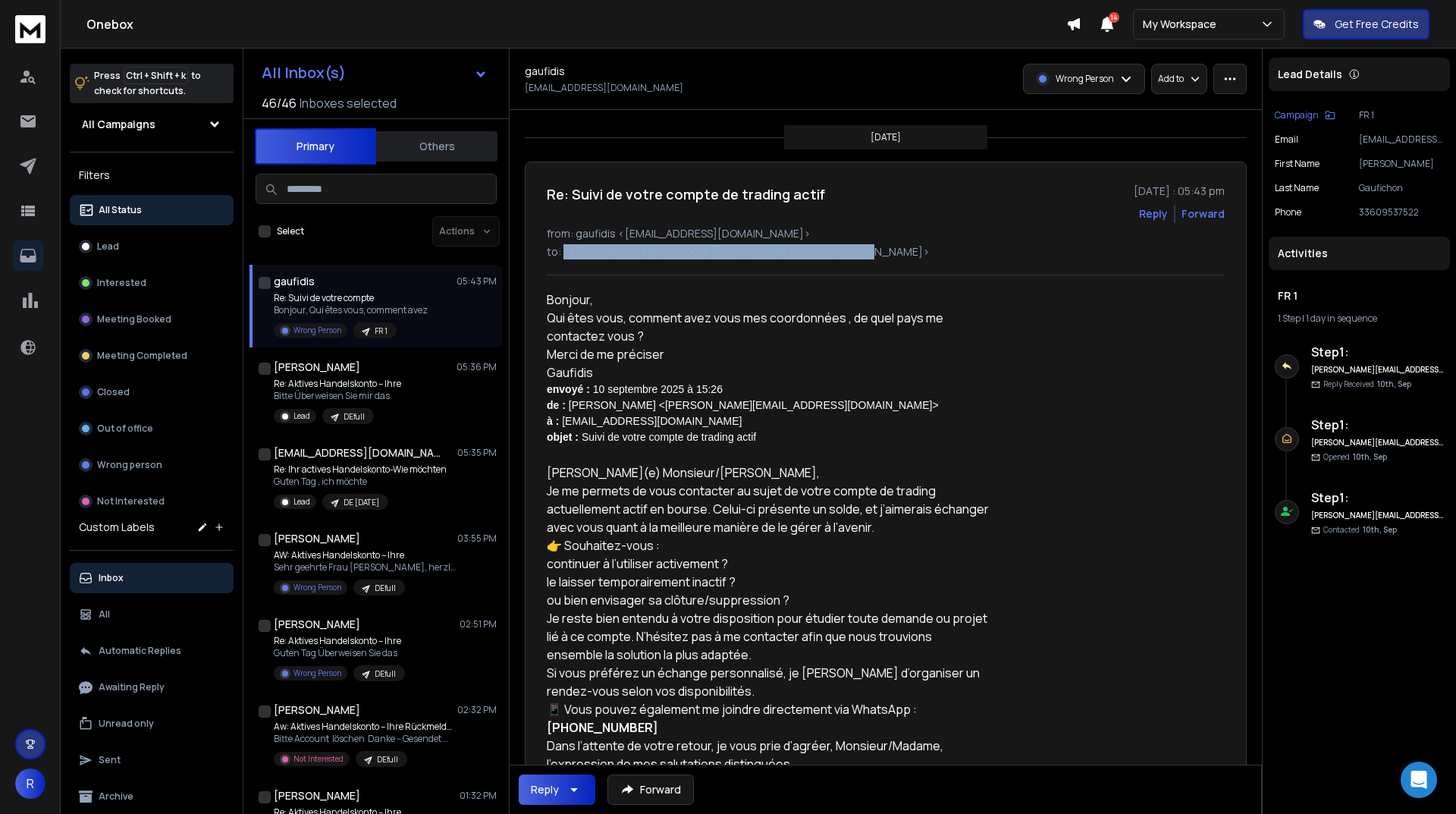
click at [834, 255] on p "to: Alexandre Moreau <alexandre.m@webblockchain.info>" at bounding box center [886, 252] width 678 height 15
copy p "Alexandre Moreau <alexandre.m@webblockchain.info>"
click at [767, 375] on p "Gaufidis" at bounding box center [768, 371] width 443 height 18
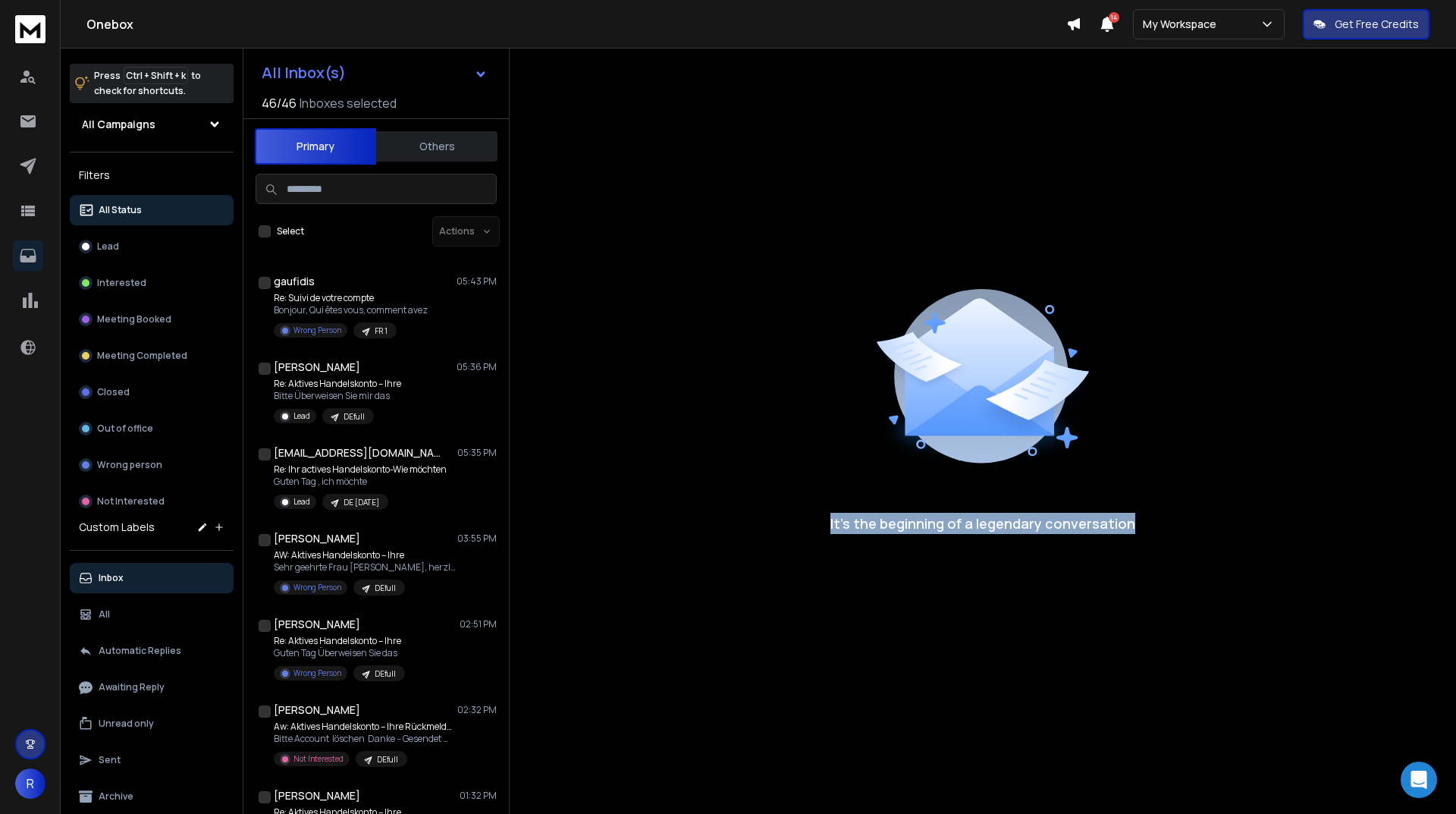
drag, startPoint x: 640, startPoint y: 514, endPoint x: 1197, endPoint y: 553, distance: 558.4
click at [1197, 553] on div "It’s the beginning of a legendary conversation" at bounding box center [983, 394] width 946 height 692
click at [1206, 520] on div "It’s the beginning of a legendary conversation" at bounding box center [983, 394] width 946 height 692
drag, startPoint x: 838, startPoint y: 393, endPoint x: 1199, endPoint y: 585, distance: 408.9
click at [1198, 593] on div "It’s the beginning of a legendary conversation" at bounding box center [983, 394] width 946 height 692
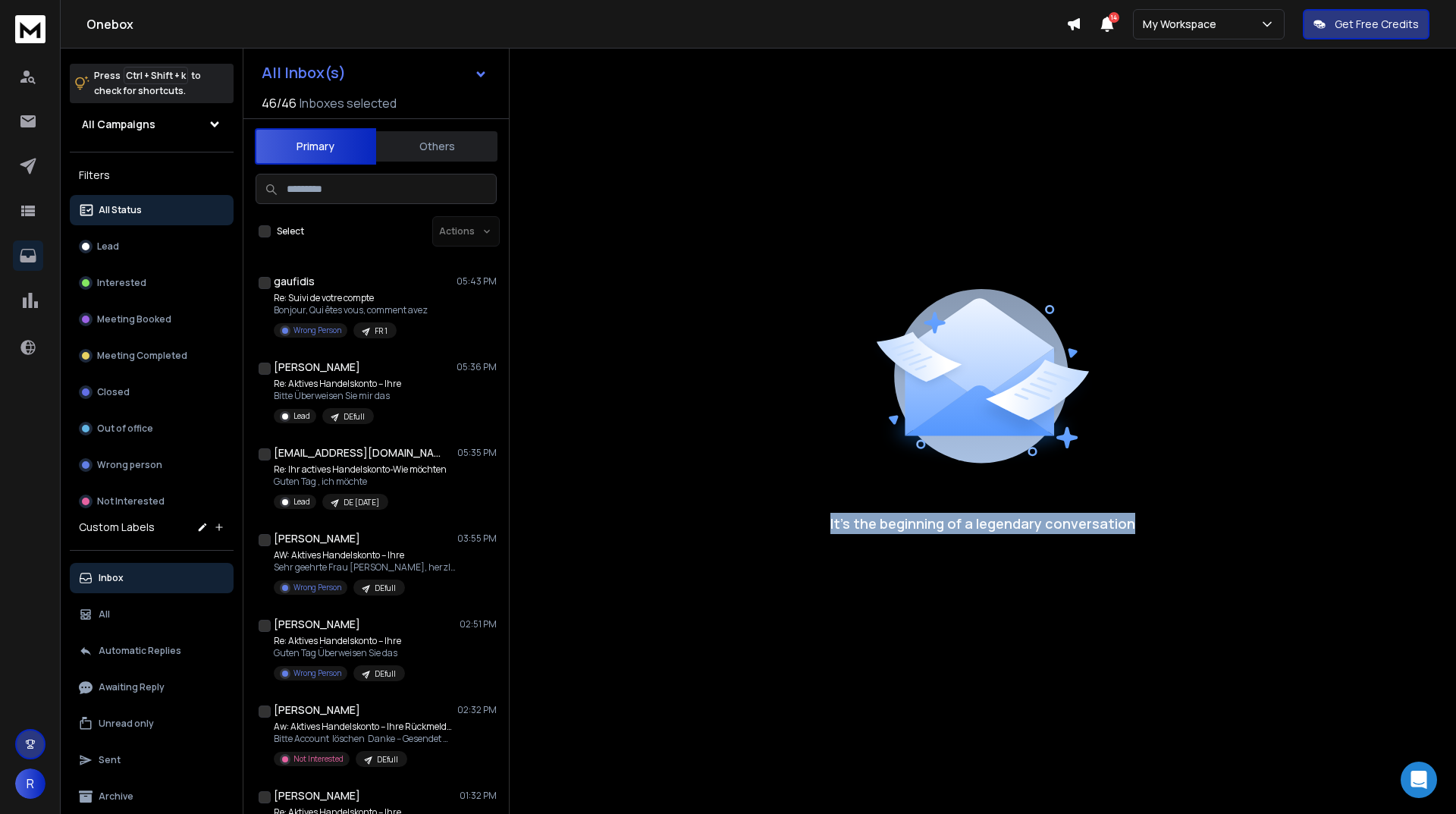
drag, startPoint x: 1199, startPoint y: 585, endPoint x: 1178, endPoint y: 576, distance: 22.8
click at [1200, 585] on div "It’s the beginning of a legendary conversation" at bounding box center [983, 394] width 946 height 692
drag, startPoint x: 648, startPoint y: 435, endPoint x: 1218, endPoint y: 620, distance: 599.3
click at [1218, 620] on div "It’s the beginning of a legendary conversation" at bounding box center [983, 394] width 946 height 692
click at [1236, 603] on div "It’s the beginning of a legendary conversation" at bounding box center [983, 394] width 946 height 692
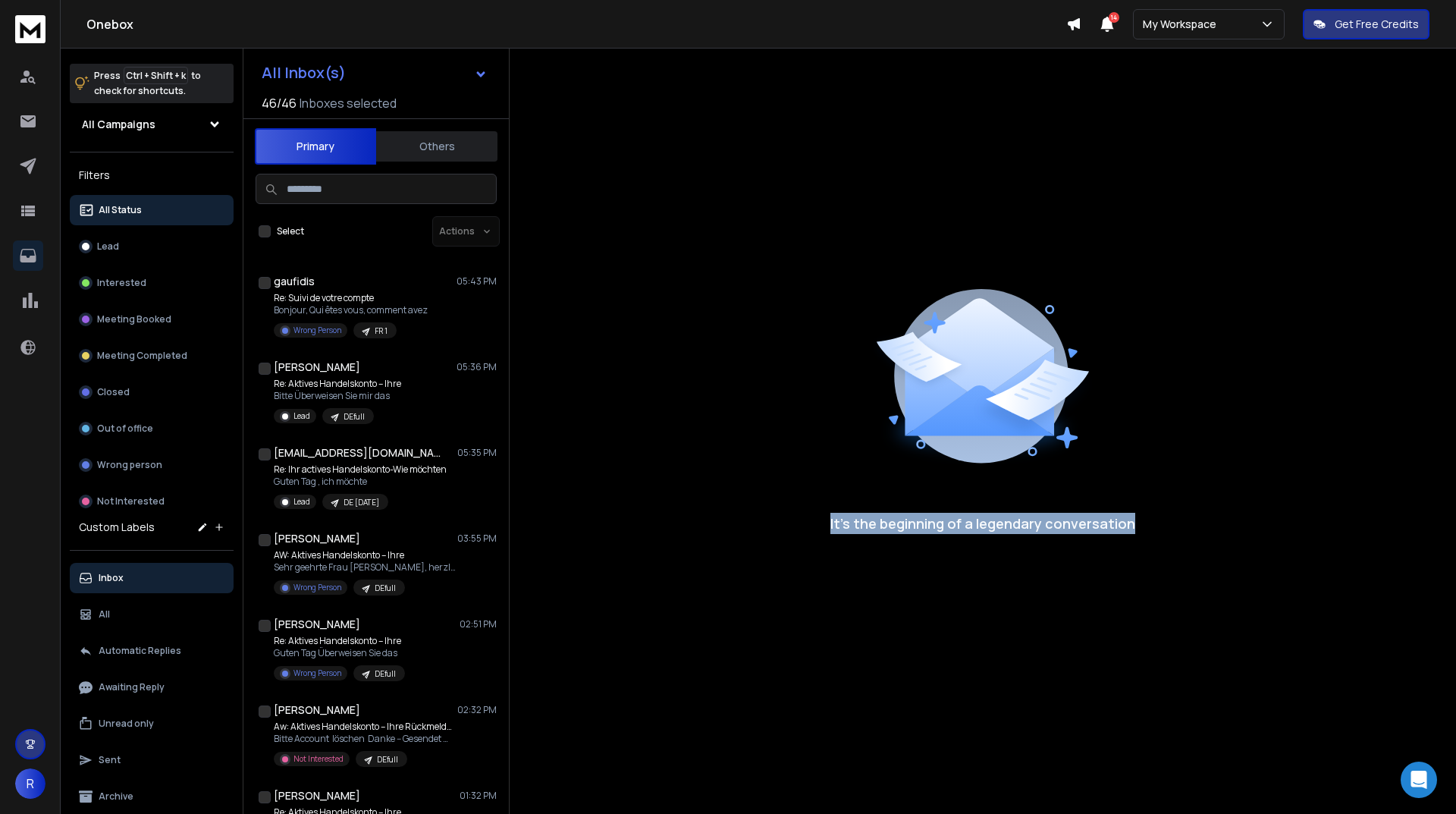
drag, startPoint x: 685, startPoint y: 369, endPoint x: 1275, endPoint y: 645, distance: 651.4
click at [1270, 658] on div "It’s the beginning of a legendary conversation" at bounding box center [983, 394] width 946 height 692
click at [1283, 613] on div "It’s the beginning of a legendary conversation" at bounding box center [983, 394] width 946 height 692
drag, startPoint x: 779, startPoint y: 320, endPoint x: 945, endPoint y: 451, distance: 211.5
click at [921, 454] on div "It’s the beginning of a legendary conversation" at bounding box center [983, 394] width 946 height 692
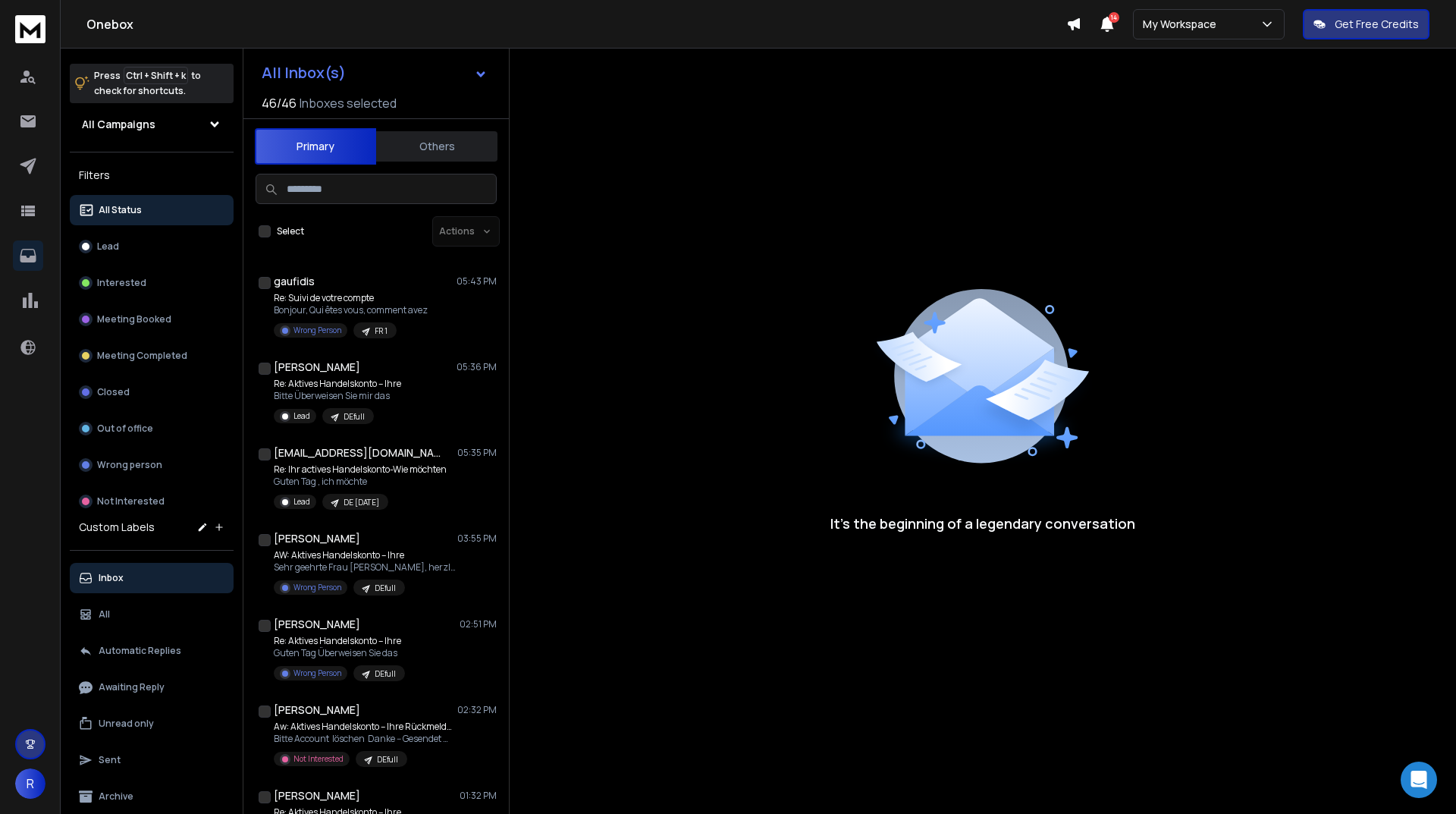
drag, startPoint x: 946, startPoint y: 450, endPoint x: 923, endPoint y: 442, distance: 24.4
click at [948, 450] on icon at bounding box center [981, 376] width 174 height 174
drag, startPoint x: 772, startPoint y: 433, endPoint x: 1244, endPoint y: 605, distance: 502.4
click at [1247, 608] on div "It’s the beginning of a legendary conversation" at bounding box center [983, 394] width 946 height 692
drag, startPoint x: 1208, startPoint y: 549, endPoint x: 1172, endPoint y: 512, distance: 51.6
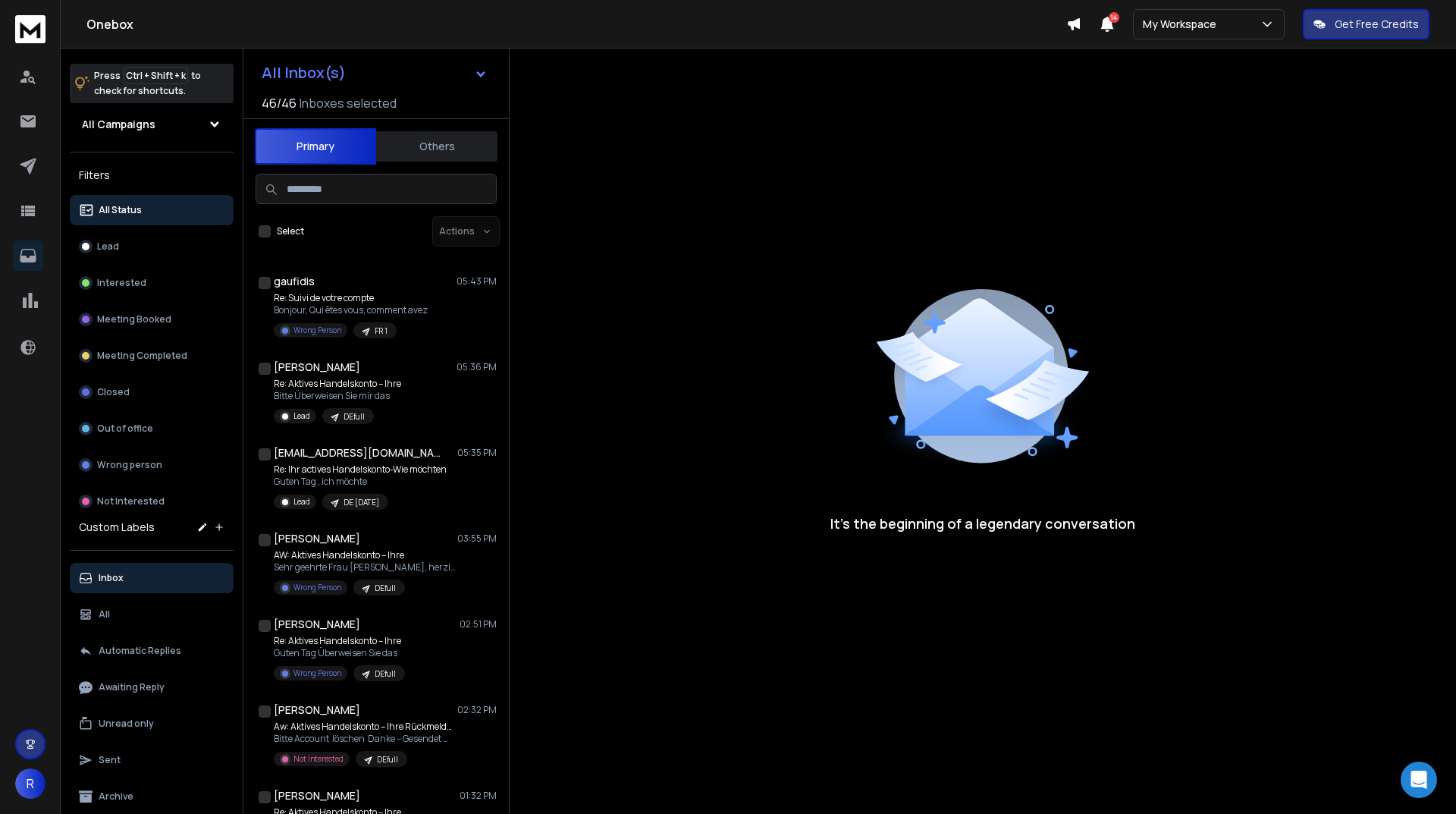
click at [1208, 547] on div "It’s the beginning of a legendary conversation" at bounding box center [983, 394] width 946 height 692
drag, startPoint x: 586, startPoint y: 457, endPoint x: 1386, endPoint y: 600, distance: 812.7
click at [1386, 600] on div "It’s the beginning of a legendary conversation" at bounding box center [983, 394] width 946 height 692
drag, startPoint x: 1384, startPoint y: 600, endPoint x: 1133, endPoint y: 540, distance: 258.1
click at [1381, 600] on div "It’s the beginning of a legendary conversation" at bounding box center [983, 394] width 946 height 692
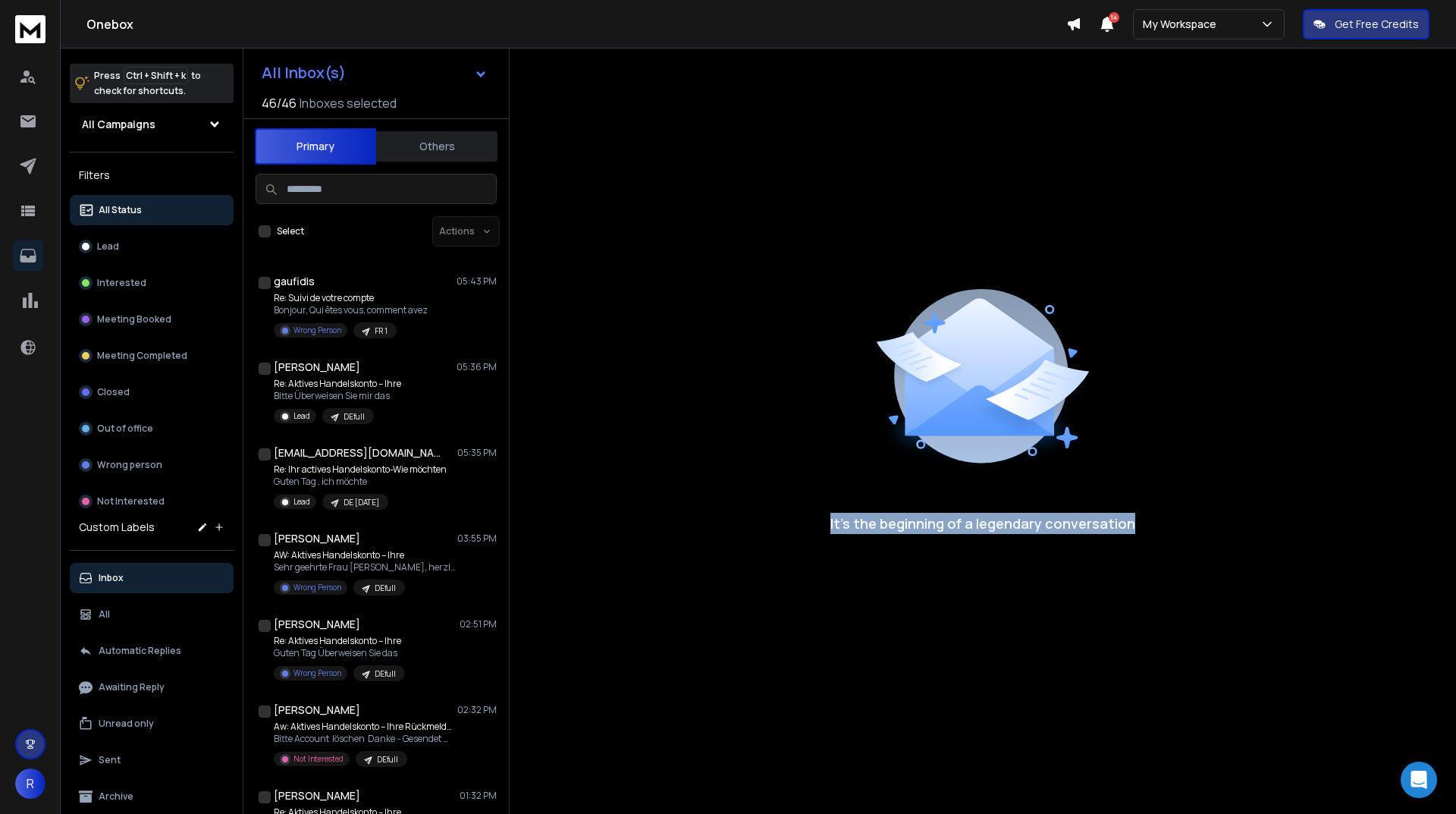
drag, startPoint x: 712, startPoint y: 448, endPoint x: 1152, endPoint y: 550, distance: 451.7
click at [1152, 550] on div "It’s the beginning of a legendary conversation" at bounding box center [983, 394] width 946 height 692
click at [867, 529] on p "It’s the beginning of a legendary conversation" at bounding box center [983, 523] width 305 height 21
drag, startPoint x: 764, startPoint y: 469, endPoint x: 1144, endPoint y: 543, distance: 387.1
click at [1144, 543] on div "It’s the beginning of a legendary conversation" at bounding box center [983, 394] width 946 height 692
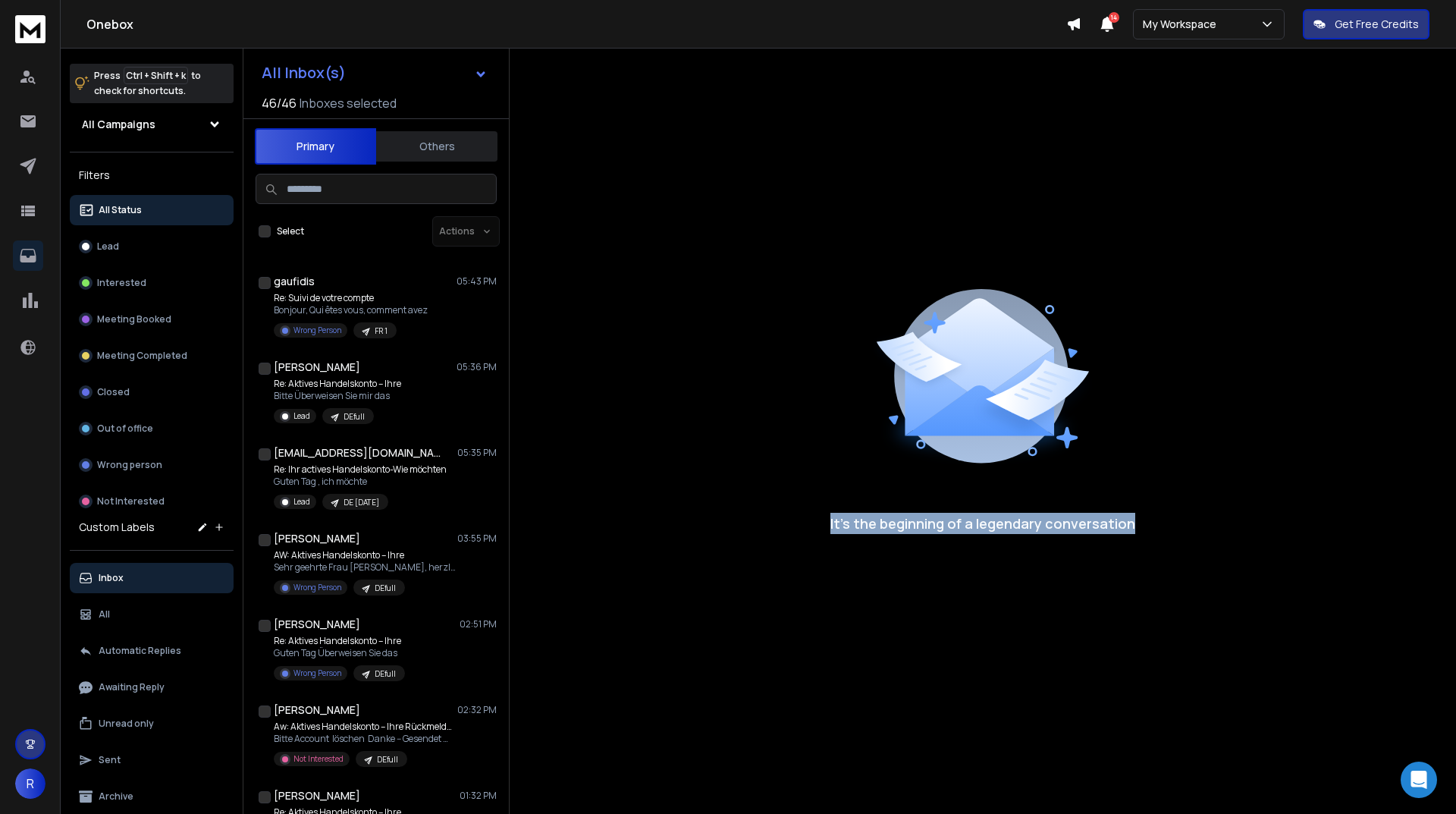
click at [918, 548] on div "It’s the beginning of a legendary conversation" at bounding box center [983, 394] width 946 height 692
drag, startPoint x: 851, startPoint y: 527, endPoint x: 1025, endPoint y: 534, distance: 174.1
click at [1025, 534] on div "It’s the beginning of a legendary conversation" at bounding box center [983, 394] width 946 height 692
click at [1033, 533] on p "It’s the beginning of a legendary conversation" at bounding box center [983, 523] width 305 height 21
drag, startPoint x: 1051, startPoint y: 528, endPoint x: 705, endPoint y: 493, distance: 347.8
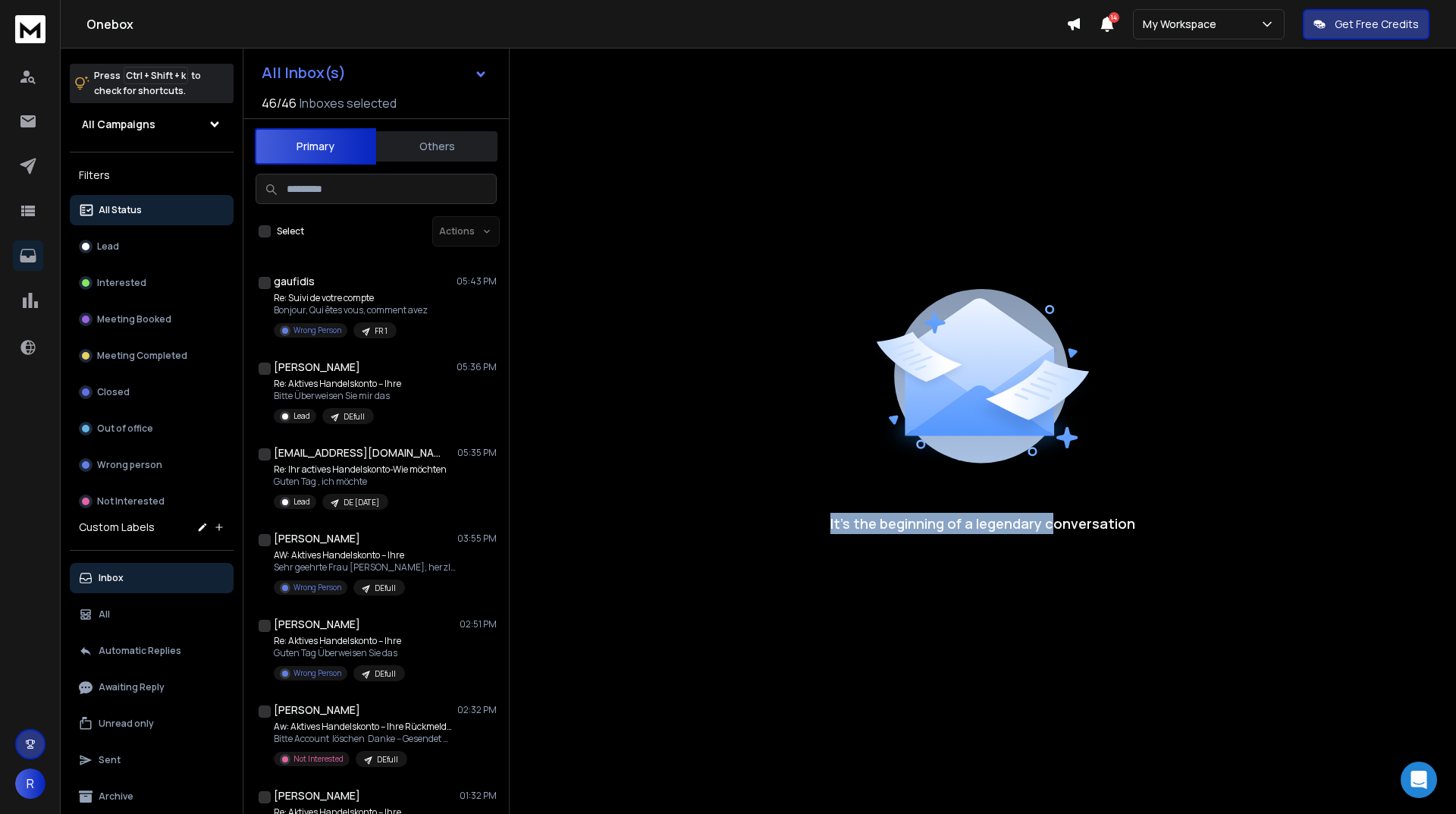
click at [705, 493] on div "It’s the beginning of a legendary conversation" at bounding box center [983, 394] width 946 height 692
click at [706, 493] on div "It’s the beginning of a legendary conversation" at bounding box center [983, 394] width 946 height 692
drag, startPoint x: 706, startPoint y: 493, endPoint x: 1166, endPoint y: 547, distance: 463.2
click at [1166, 547] on div "It’s the beginning of a legendary conversation" at bounding box center [983, 394] width 946 height 692
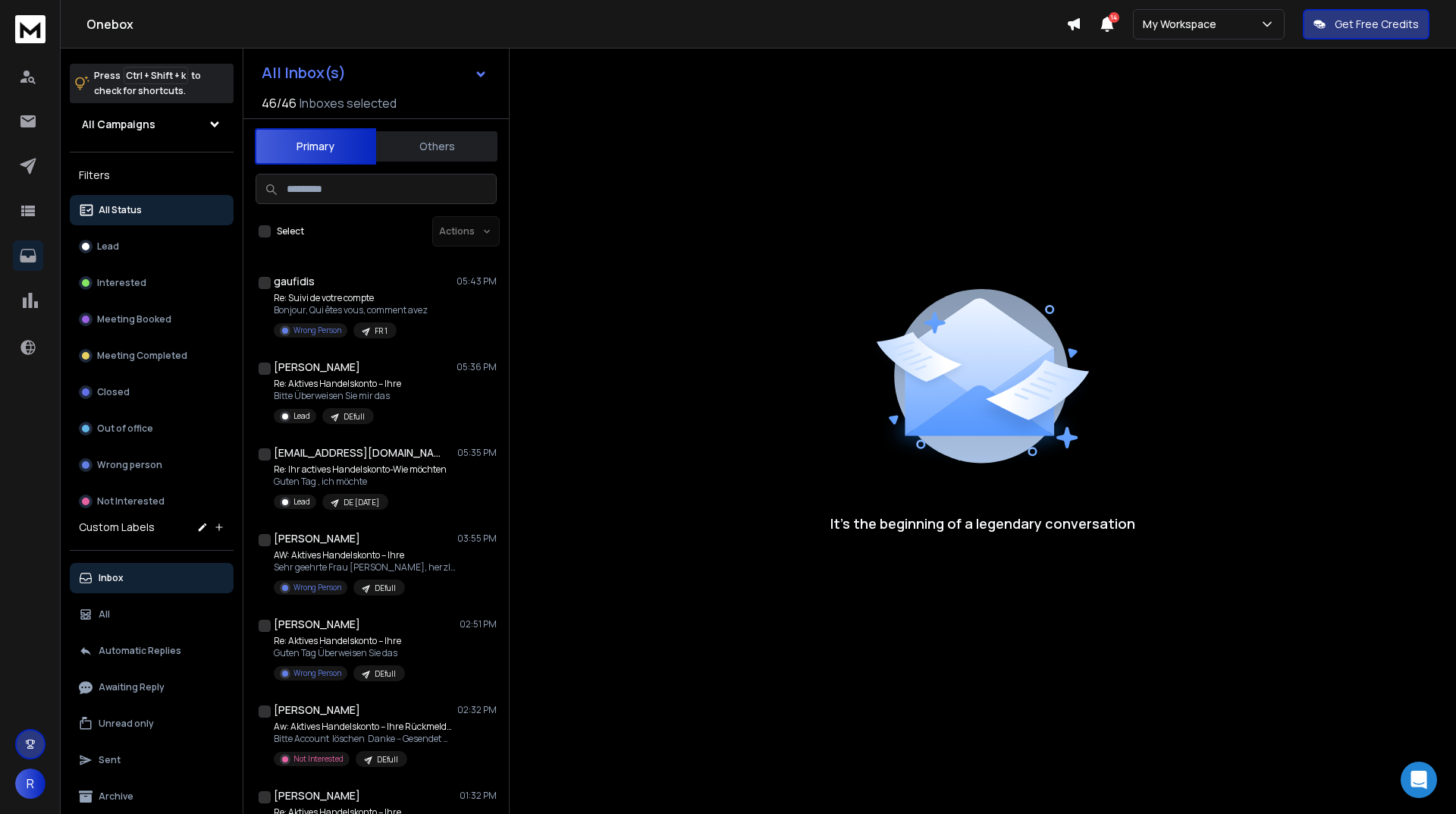
click at [1221, 404] on div "It’s the beginning of a legendary conversation" at bounding box center [983, 394] width 946 height 692
drag, startPoint x: 1108, startPoint y: 419, endPoint x: 1089, endPoint y: 241, distance: 179.0
click at [1108, 407] on div at bounding box center [983, 376] width 332 height 242
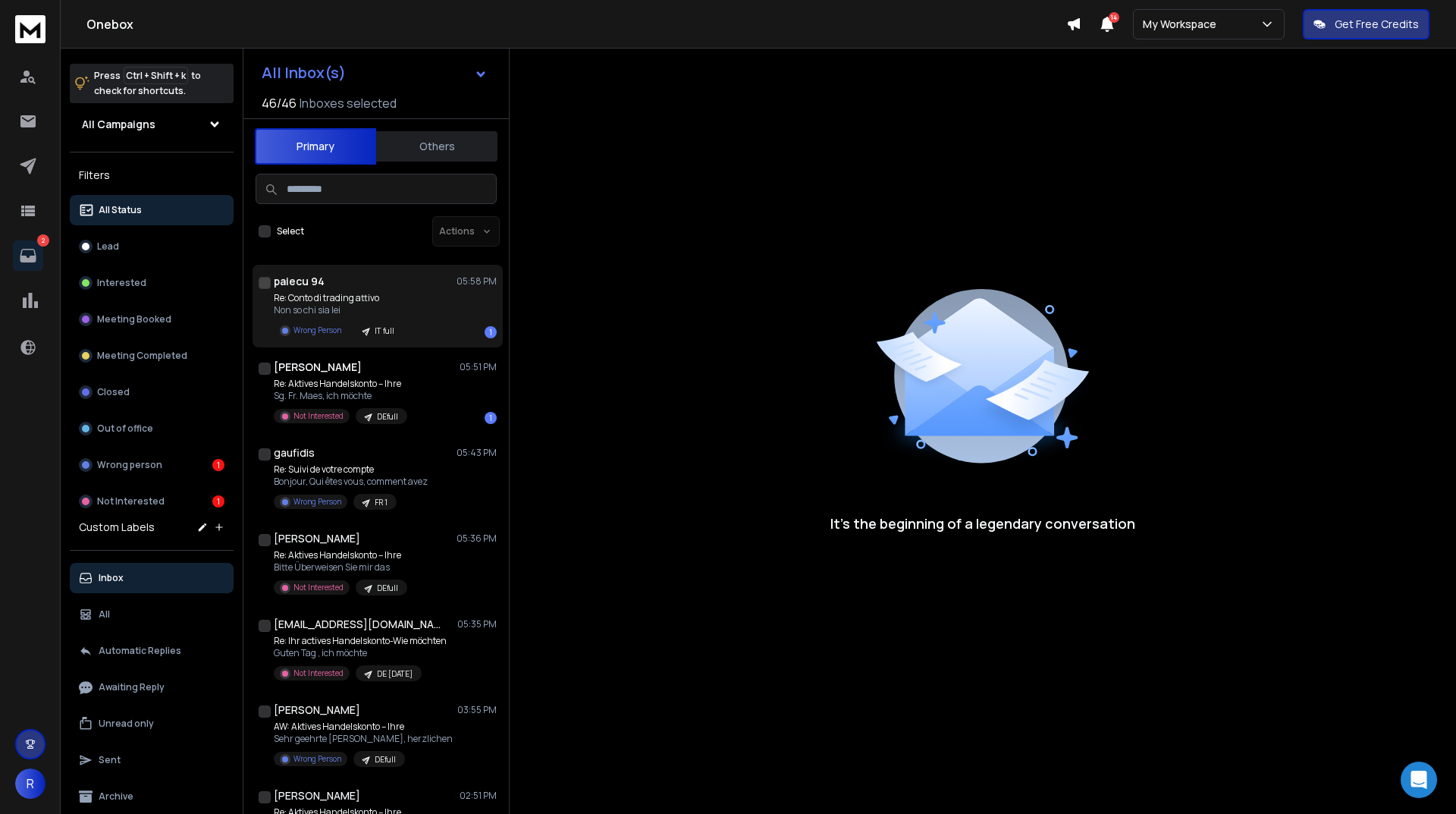
click at [422, 294] on div "Re: Conto di trading attivo Non so chi sia lei Wrong Person IT full 1" at bounding box center [385, 315] width 223 height 47
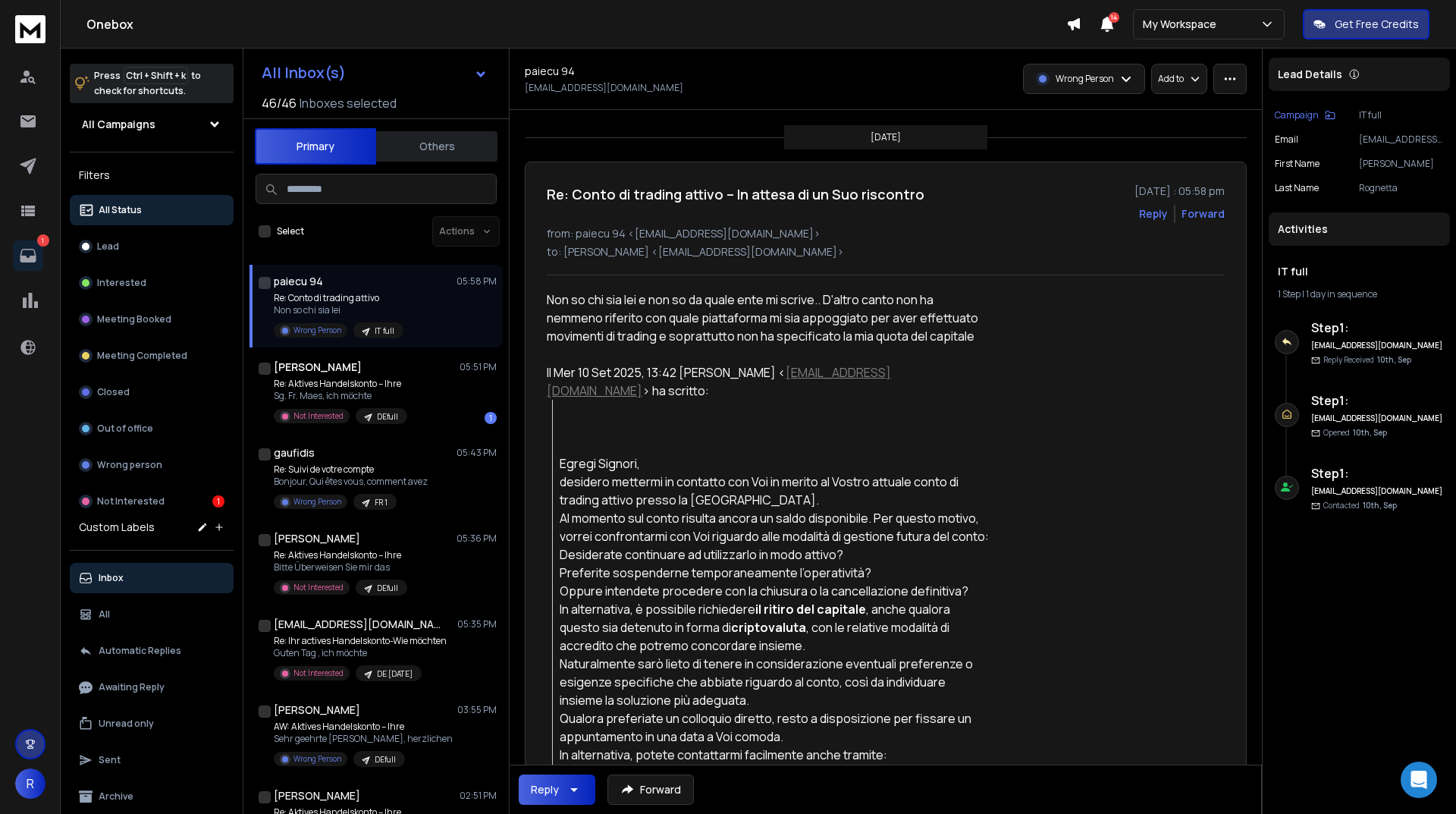
drag, startPoint x: 539, startPoint y: 292, endPoint x: 1001, endPoint y: 341, distance: 464.6
click at [1001, 341] on div "Re: Conto di trading attivo – In attesa di un Suo riscontro 10 September 2025 :…" at bounding box center [886, 553] width 722 height 782
copy div "Non so chi sia lei e non so da quale ente mi scrive.. D'altro canto non ha nemm…"
click at [833, 695] on div "Naturalmente sarò lieto di tenere in considerazione eventuali preferenze o esig…" at bounding box center [774, 682] width 430 height 54
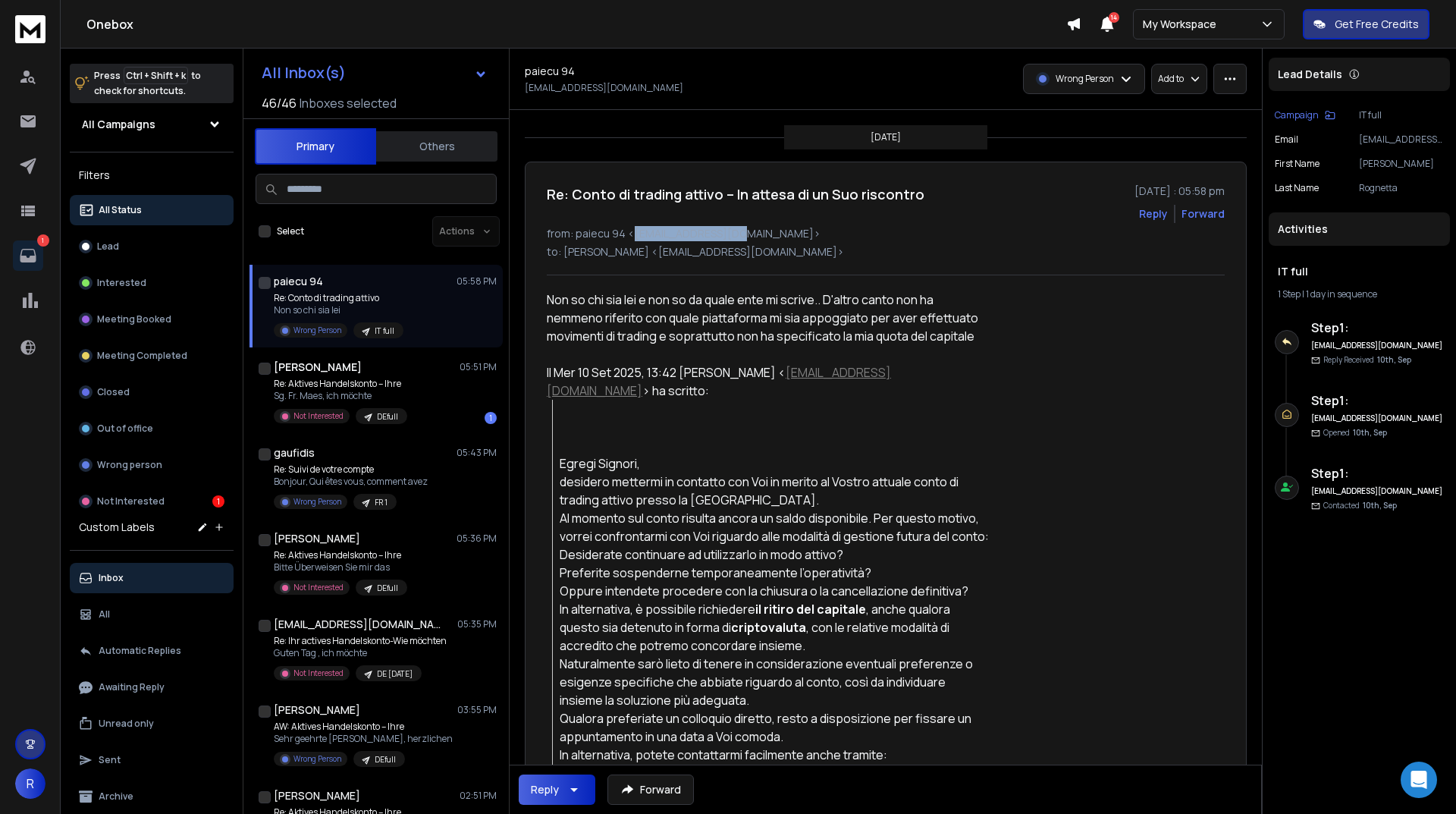
drag, startPoint x: 633, startPoint y: 231, endPoint x: 734, endPoint y: 240, distance: 101.4
click at [734, 240] on p "from: paiecu 94 <paiecu16@gmail.com>" at bounding box center [886, 234] width 678 height 15
copy p "paiecu16@gmail.com"
drag, startPoint x: 564, startPoint y: 249, endPoint x: 780, endPoint y: 254, distance: 216.1
click at [780, 254] on p "to: Giulia Ricci <gulia.r@webblockchain.info>" at bounding box center [886, 252] width 678 height 15
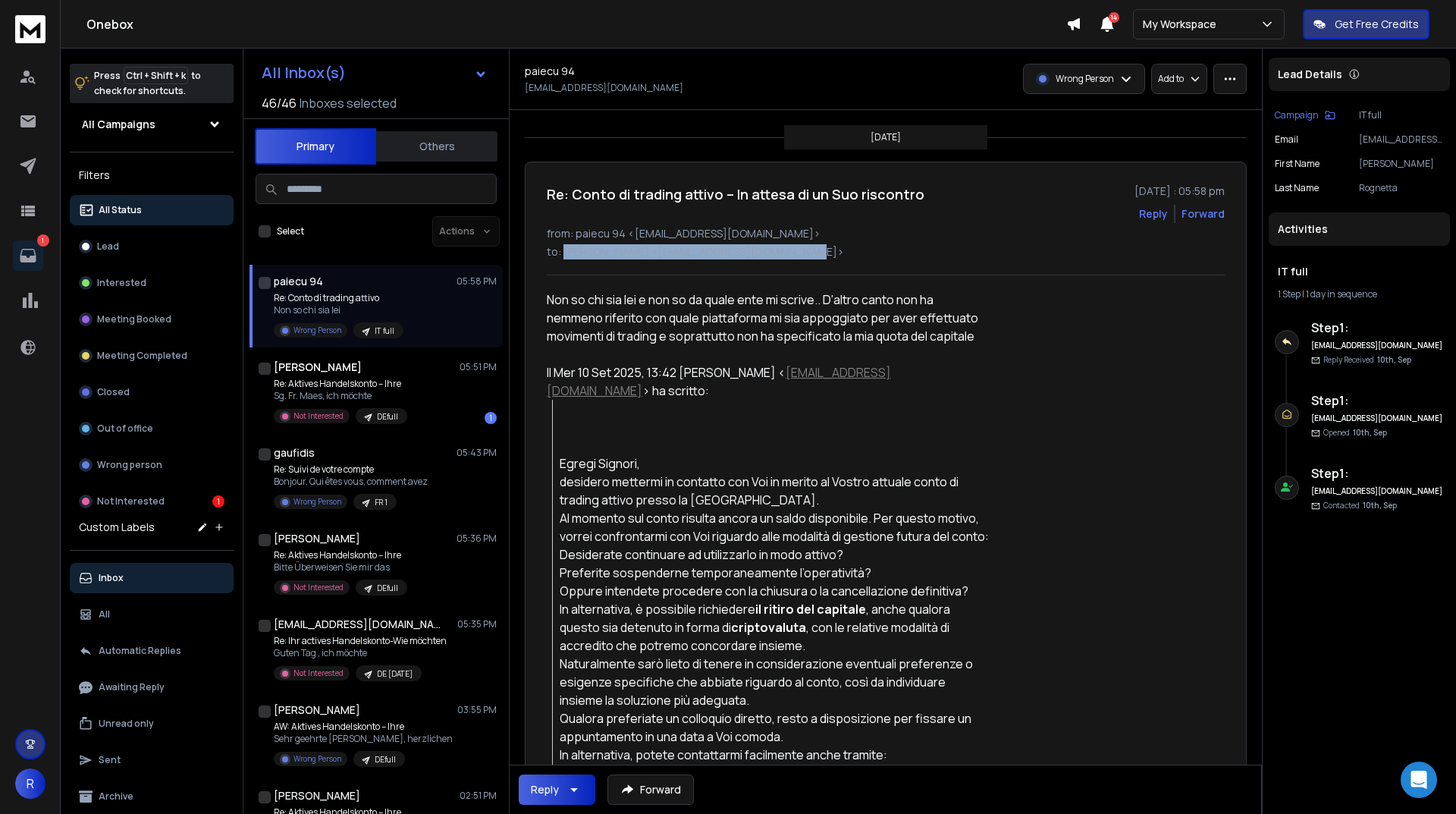
copy p "Giulia Ricci <gulia.r@webblockchain.info>"
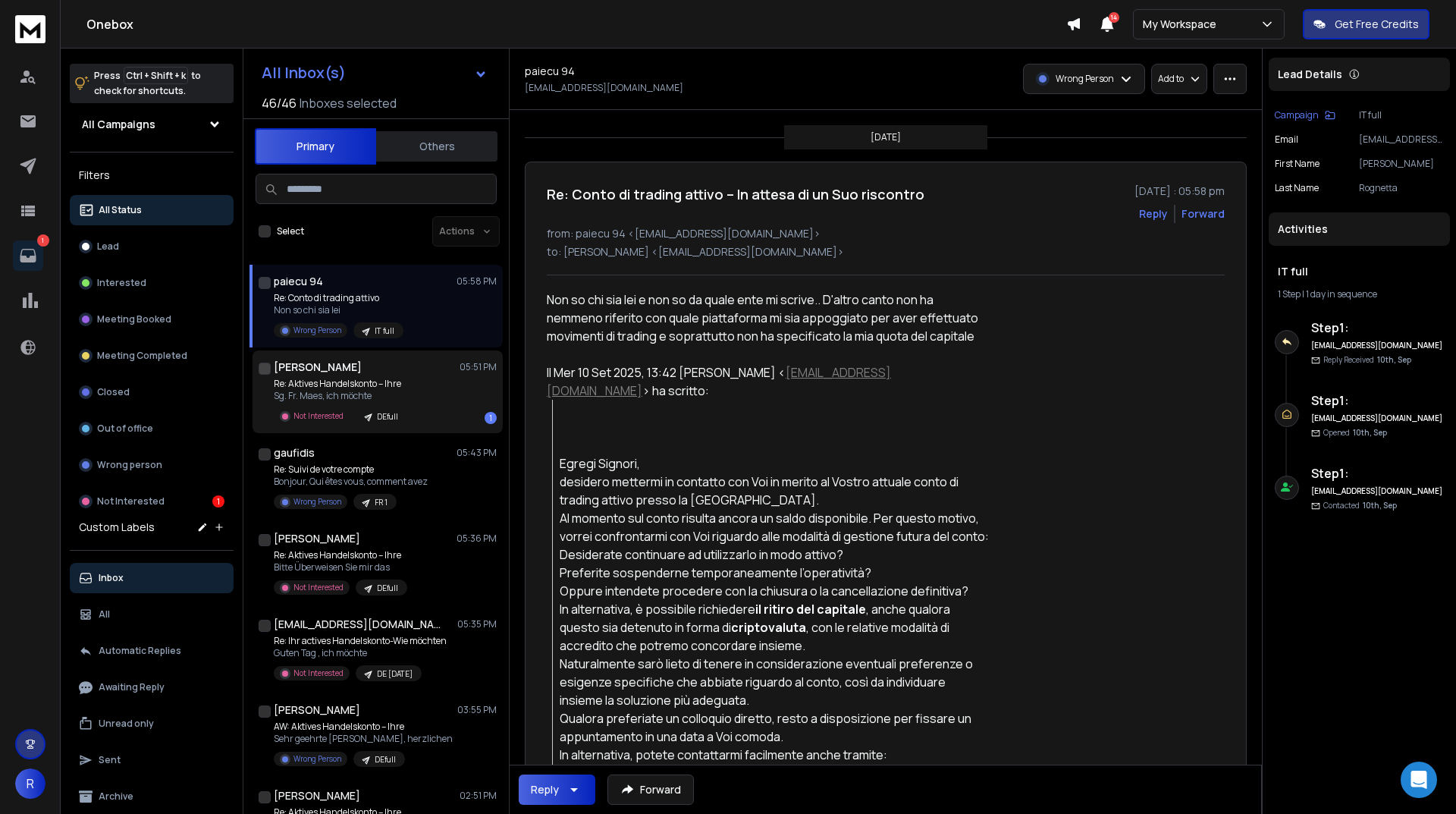
click at [343, 374] on div "Heinz Aut 05:51 PM" at bounding box center [385, 367] width 223 height 15
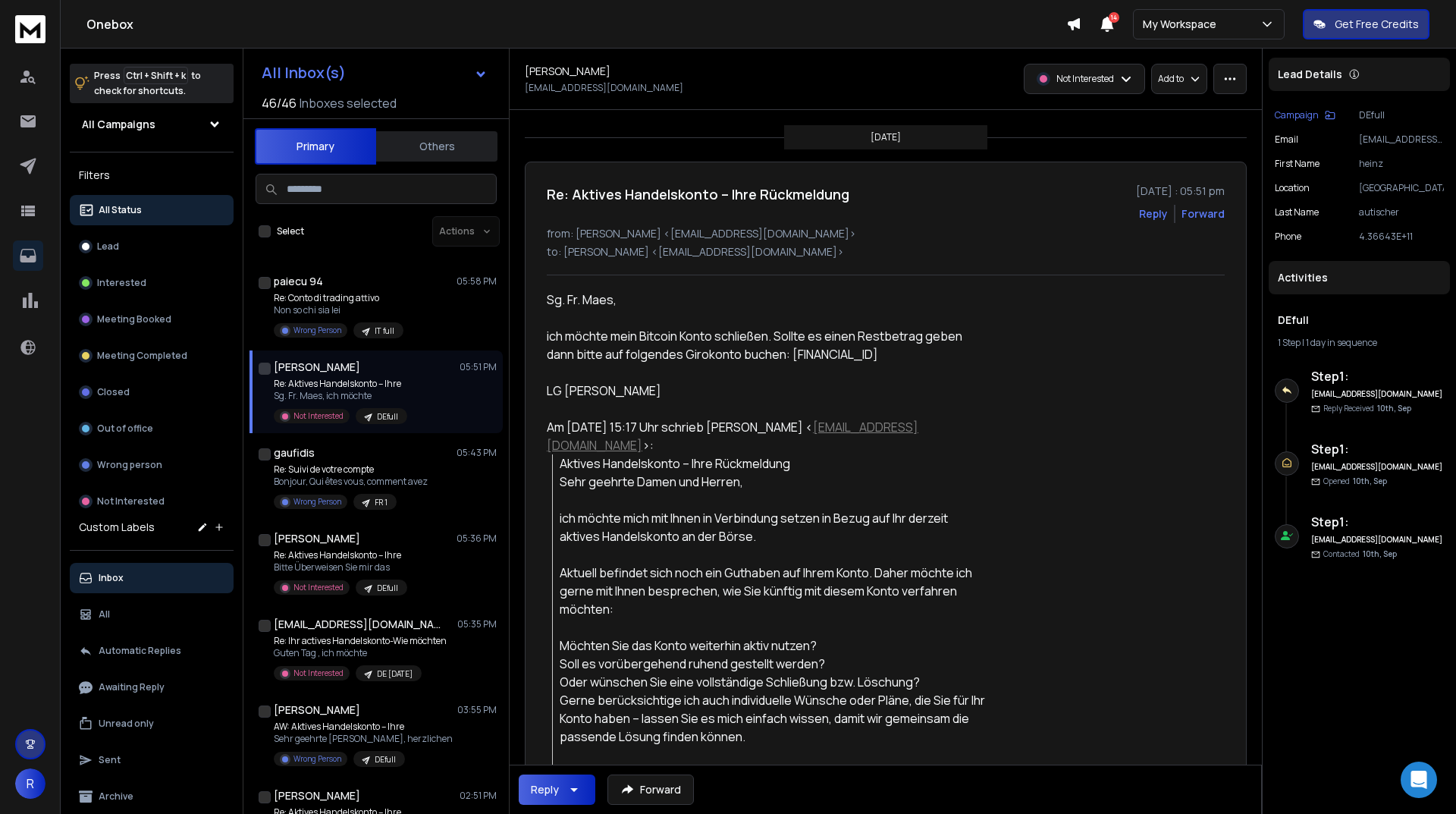
drag, startPoint x: 539, startPoint y: 296, endPoint x: 879, endPoint y: 399, distance: 355.3
click at [879, 399] on div "Re: Aktives Handelskonto – Ihre Rückmeldung 10 September 2025 : 05:51 pm Reply …" at bounding box center [886, 644] width 722 height 964
copy div "Sg. Fr. Maes, ich möchte mein Bitcoin Konto schließen. Sollte es einen Restbetr…"
click at [609, 244] on p "to: Elise Maes <elisemaes@bitcoincompany.info>" at bounding box center [886, 252] width 678 height 15
drag, startPoint x: 631, startPoint y: 230, endPoint x: 737, endPoint y: 238, distance: 106.3
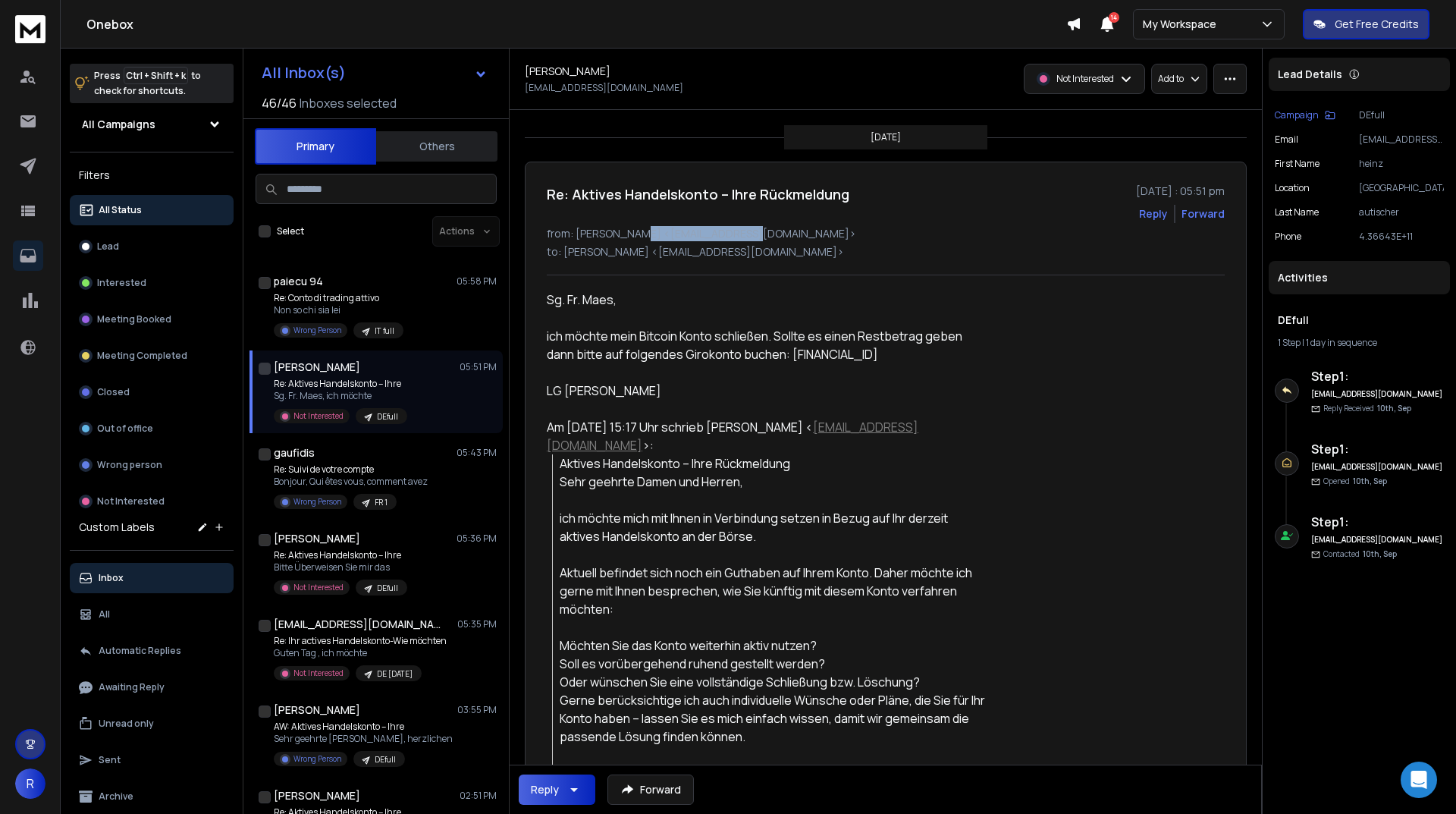
click at [737, 238] on p "from: Heinz Aut <heinz.aut@gmail.com>" at bounding box center [886, 234] width 678 height 15
copy p "heinz.aut@gmail.com"
drag, startPoint x: 563, startPoint y: 251, endPoint x: 821, endPoint y: 248, distance: 258.0
click at [821, 248] on p "to: Elise Maes <elisemaes@bitcoincompany.info>" at bounding box center [886, 252] width 678 height 15
copy p "Elise Maes <elisemaes@bitcoincompany.info>"
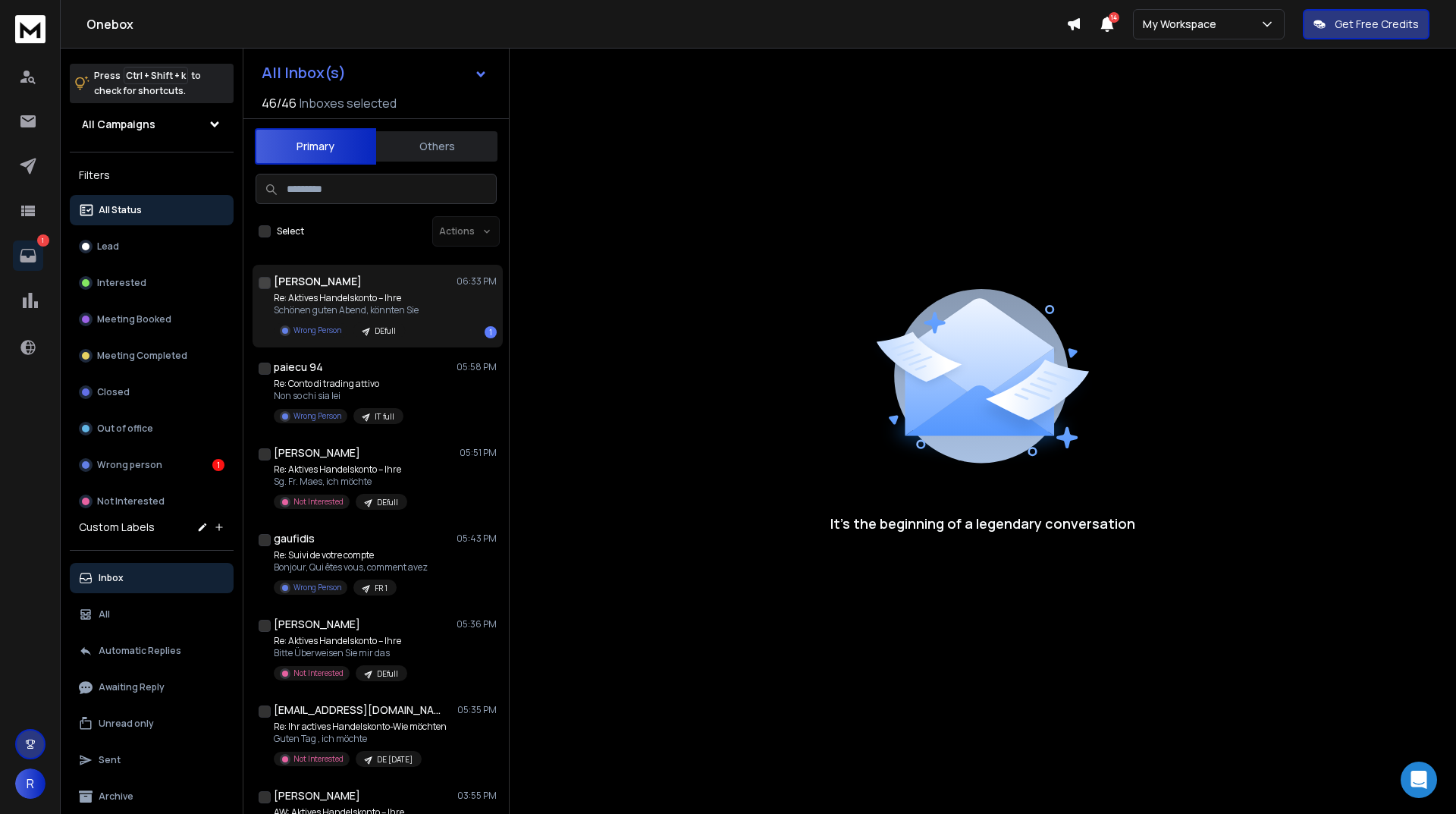
click at [419, 293] on p "Re: Aktives Handelskonto – Ihre" at bounding box center [346, 298] width 145 height 12
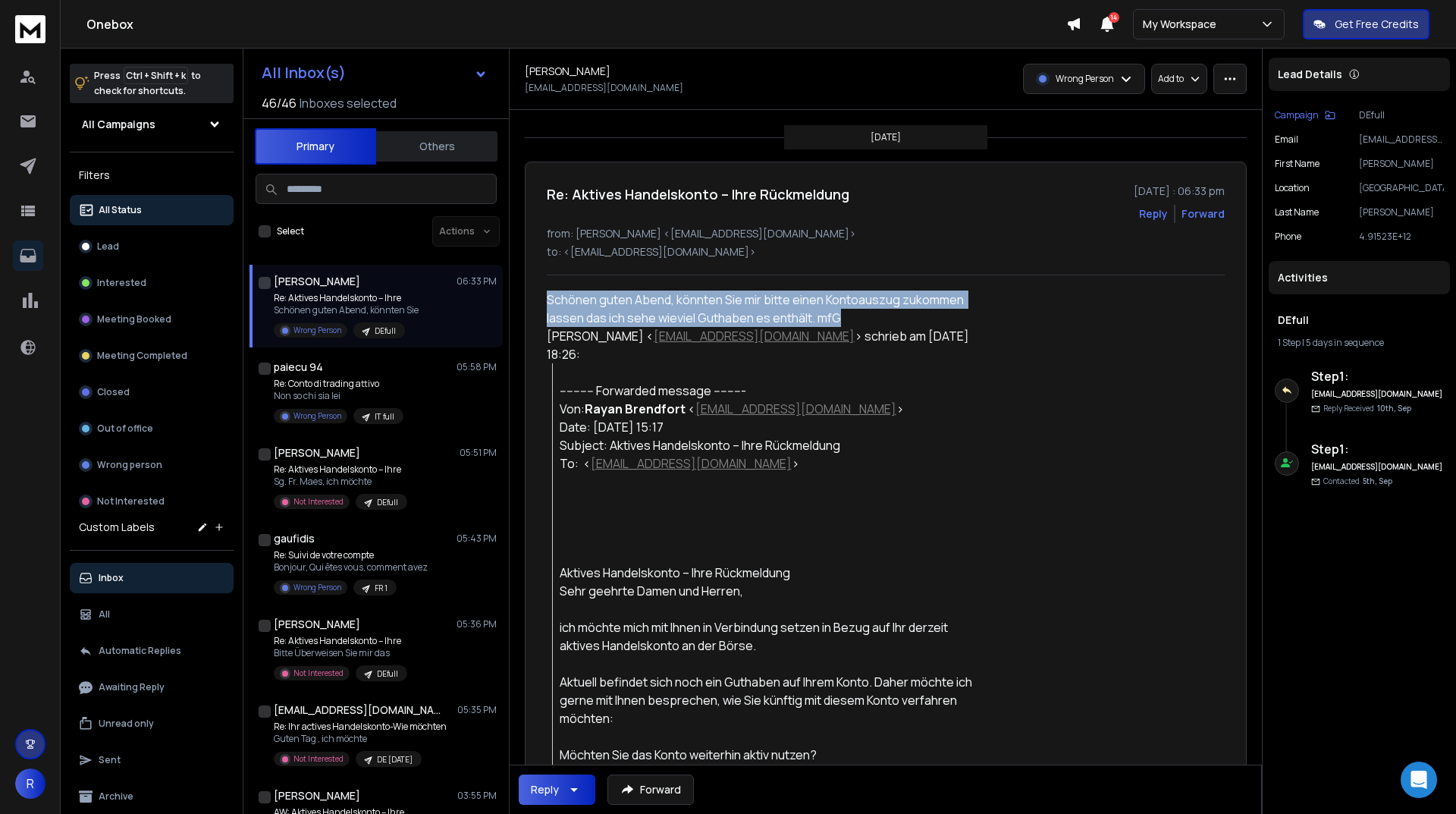
drag, startPoint x: 539, startPoint y: 287, endPoint x: 867, endPoint y: 313, distance: 329.0
click at [867, 313] on div "Re: Aktives Handelskonto – Ihre Rückmeldung [DATE] : 06:33 pm Reply Forward fro…" at bounding box center [886, 707] width 722 height 1091
copy div "Schönen guten Abend, könnten Sie mir bitte einen Kontoauszug zukommen lassen da…"
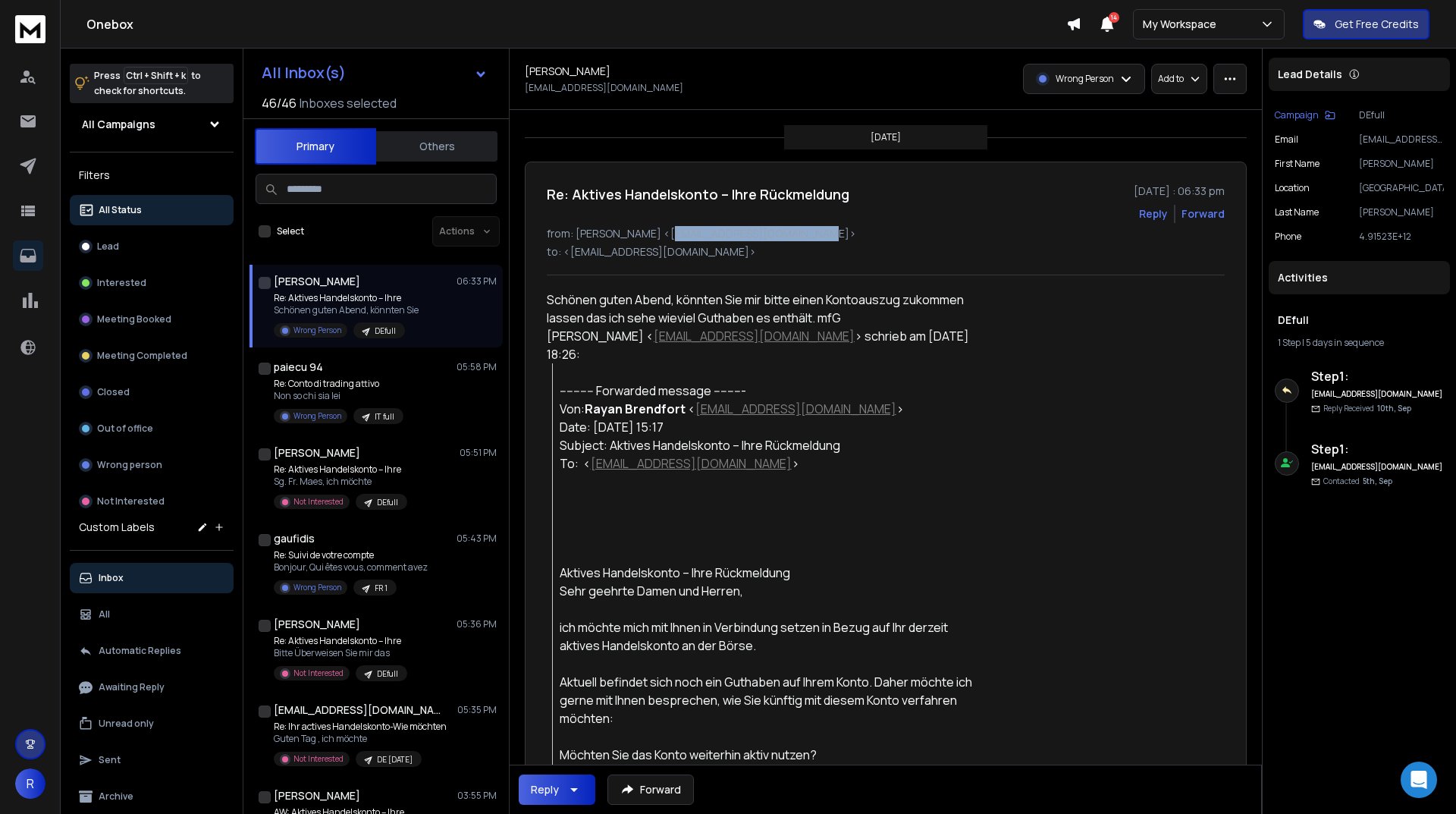
drag, startPoint x: 666, startPoint y: 234, endPoint x: 818, endPoint y: 232, distance: 152.0
click at [818, 232] on p "from: [PERSON_NAME] <[EMAIL_ADDRESS][DOMAIN_NAME]>" at bounding box center [886, 234] width 678 height 15
copy p "[EMAIL_ADDRESS][DOMAIN_NAME]"
click at [651, 239] on p "from: [PERSON_NAME] <[EMAIL_ADDRESS][DOMAIN_NAME]>" at bounding box center [886, 234] width 678 height 15
drag, startPoint x: 608, startPoint y: 231, endPoint x: 659, endPoint y: 236, distance: 51.2
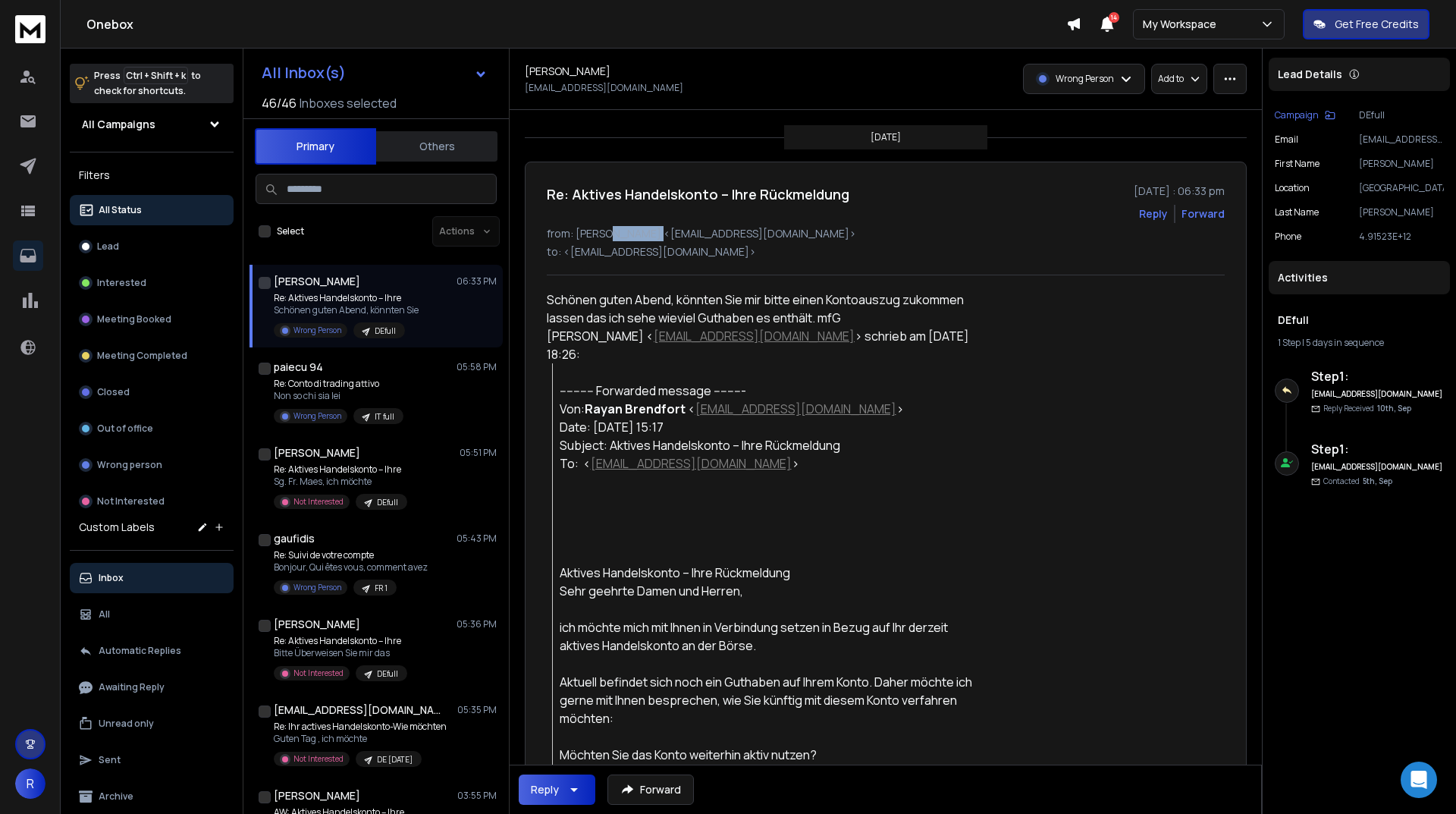
click at [660, 236] on p "from: [PERSON_NAME] <[EMAIL_ADDRESS][DOMAIN_NAME]>" at bounding box center [886, 234] width 678 height 15
copy p "[PERSON_NAME]"
drag, startPoint x: 603, startPoint y: 233, endPoint x: 577, endPoint y: 236, distance: 26.2
click at [577, 236] on p "from: [PERSON_NAME] <[EMAIL_ADDRESS][DOMAIN_NAME]>" at bounding box center [886, 234] width 678 height 15
copy p "[PERSON_NAME]"
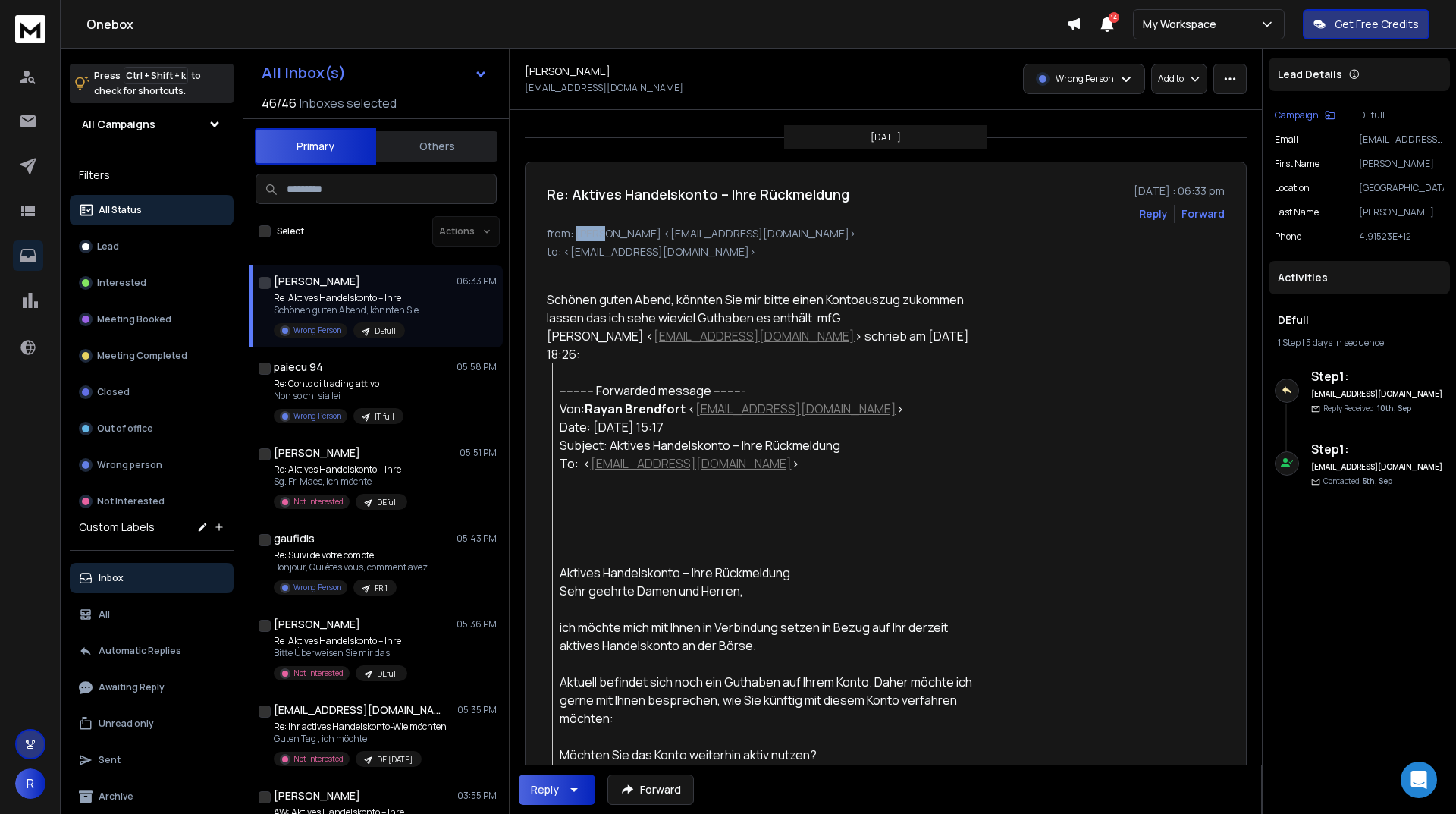
click at [652, 229] on p "from: [PERSON_NAME] <[EMAIL_ADDRESS][DOMAIN_NAME]>" at bounding box center [886, 234] width 678 height 15
drag, startPoint x: 667, startPoint y: 231, endPoint x: 822, endPoint y: 235, distance: 155.1
click at [822, 235] on p "from: [PERSON_NAME] <[EMAIL_ADDRESS][DOMAIN_NAME]>" at bounding box center [886, 234] width 678 height 15
copy p "[EMAIL_ADDRESS][DOMAIN_NAME]"
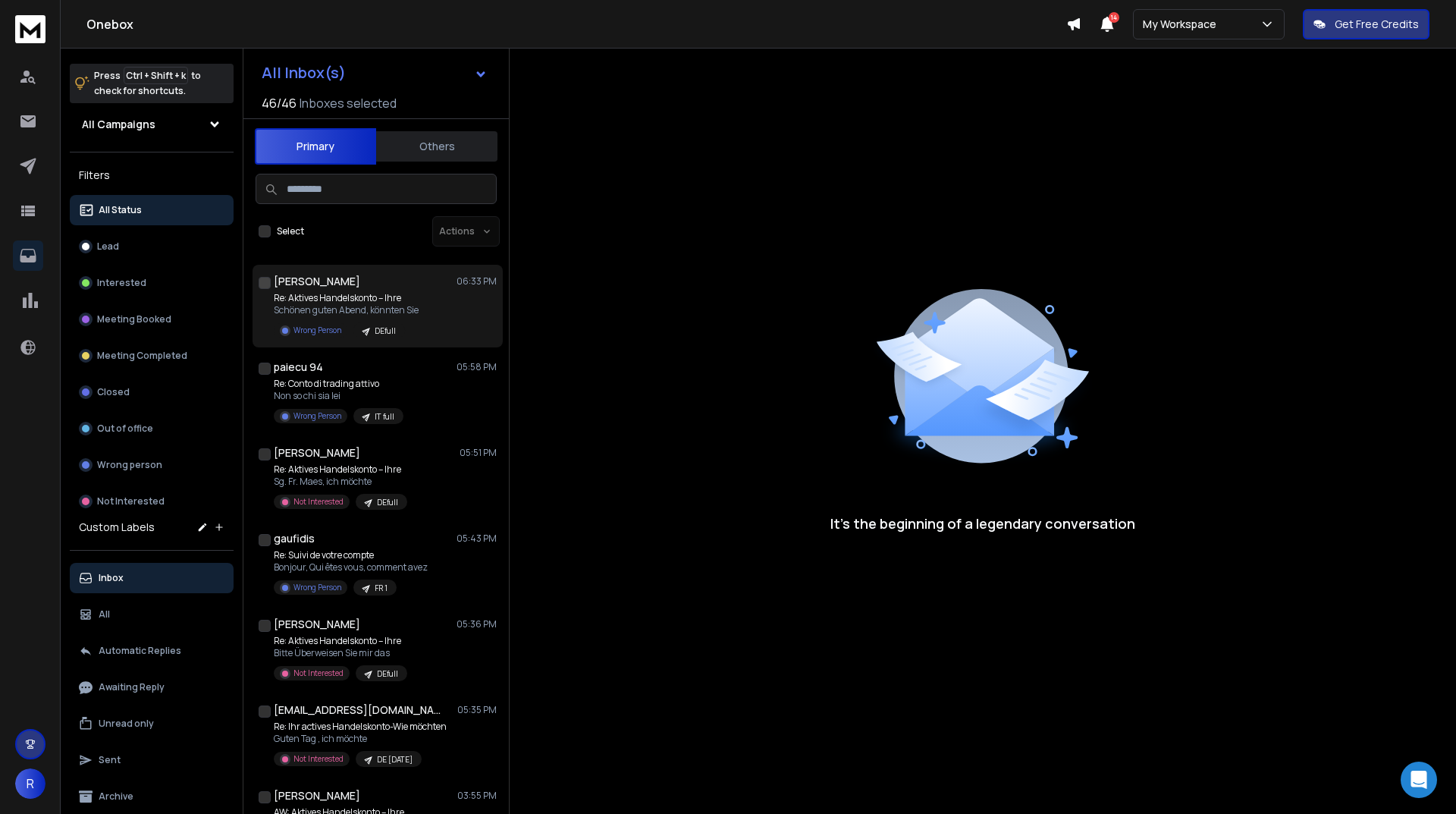
click at [440, 294] on div "Re: Aktives Handelskonto – Ihre Schönen guten Abend, könnten Sie Wrong Person D…" at bounding box center [385, 315] width 223 height 47
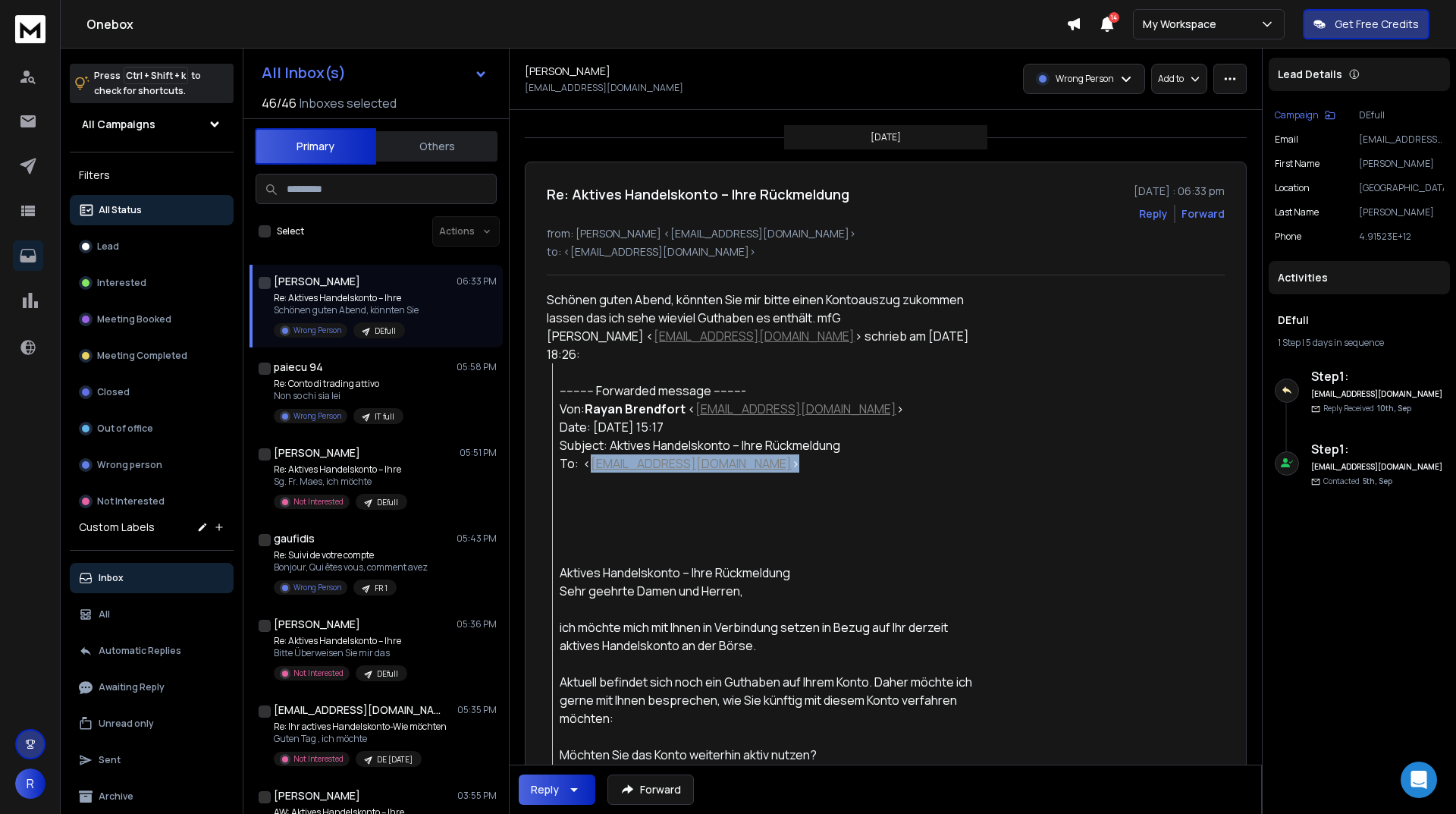
drag, startPoint x: 814, startPoint y: 466, endPoint x: 589, endPoint y: 464, distance: 225.0
click at [589, 464] on div "---------- Forwarded message --------- Von: [PERSON_NAME] < [EMAIL_ADDRESS][DOM…" at bounding box center [774, 427] width 430 height 91
copy div "[EMAIL_ADDRESS][DOMAIN_NAME] >"
drag, startPoint x: 668, startPoint y: 233, endPoint x: 798, endPoint y: 243, distance: 130.4
click at [794, 245] on div "Re: Aktives Handelskonto – Ihre Rückmeldung [DATE] : 06:33 pm Reply Forward fro…" at bounding box center [886, 220] width 678 height 75
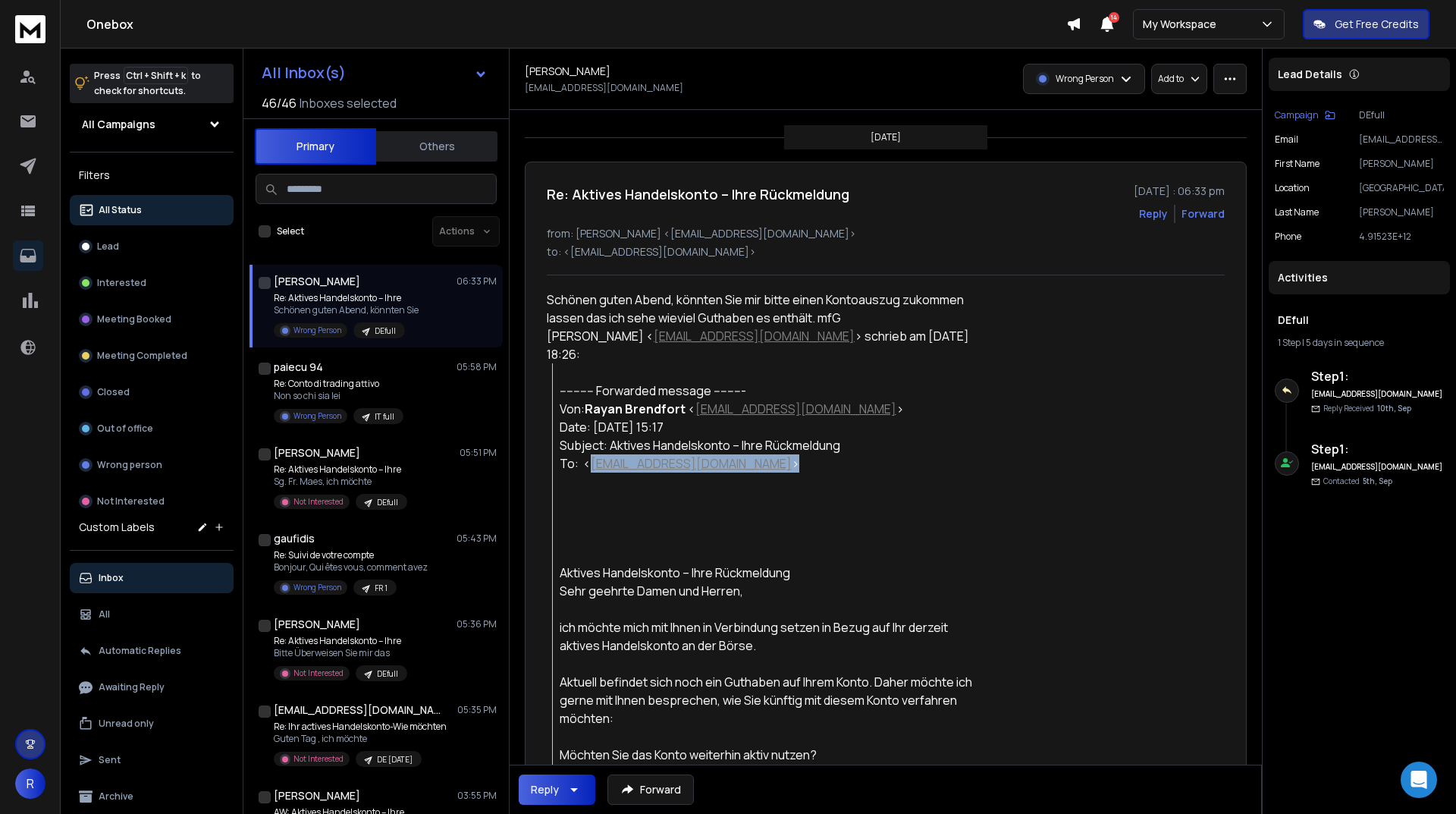
click at [828, 220] on div "Re: Aktives Handelskonto – Ihre Rückmeldung [DATE] : 06:33 pm Reply Forward" at bounding box center [886, 203] width 678 height 40
click at [884, 247] on p "to: <rayan.brendford@web-blockchain.com>" at bounding box center [886, 252] width 678 height 15
drag, startPoint x: 669, startPoint y: 233, endPoint x: 822, endPoint y: 235, distance: 153.0
click at [822, 235] on p "from: Marco Bachmann <marcobachmann72@gmail.com>" at bounding box center [886, 234] width 678 height 15
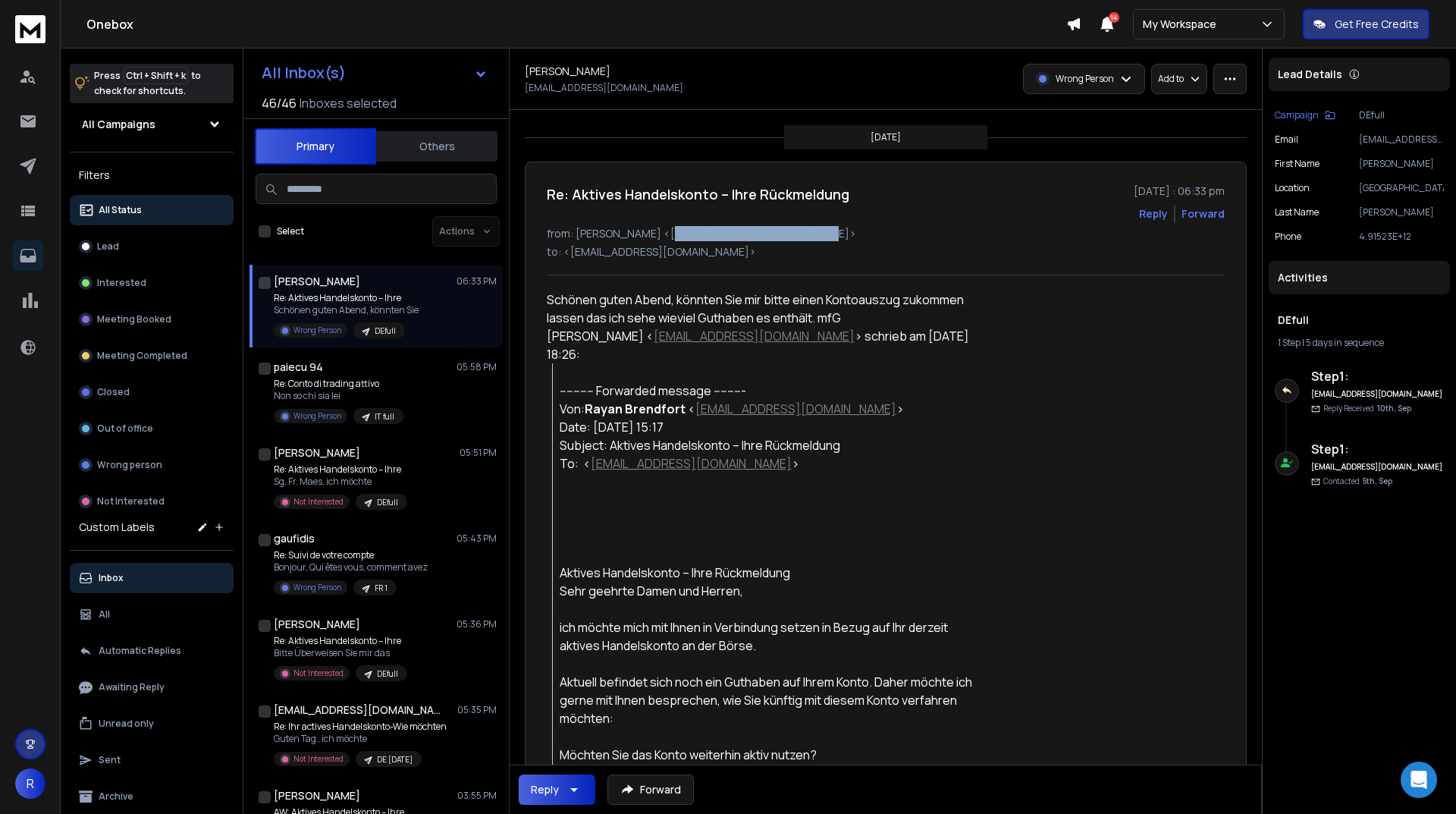
copy p "marcobachmann72@gmail.com"
click at [997, 682] on div "Schönen guten Abend, könnten Sie mir bitte einen Kontoauszug zukommen lassen da…" at bounding box center [774, 761] width 455 height 940
drag, startPoint x: 578, startPoint y: 233, endPoint x: 659, endPoint y: 237, distance: 81.1
click at [659, 237] on p "from: Marco Bachmann <marcobachmann72@gmail.com>" at bounding box center [886, 234] width 678 height 15
copy p "[PERSON_NAME]"
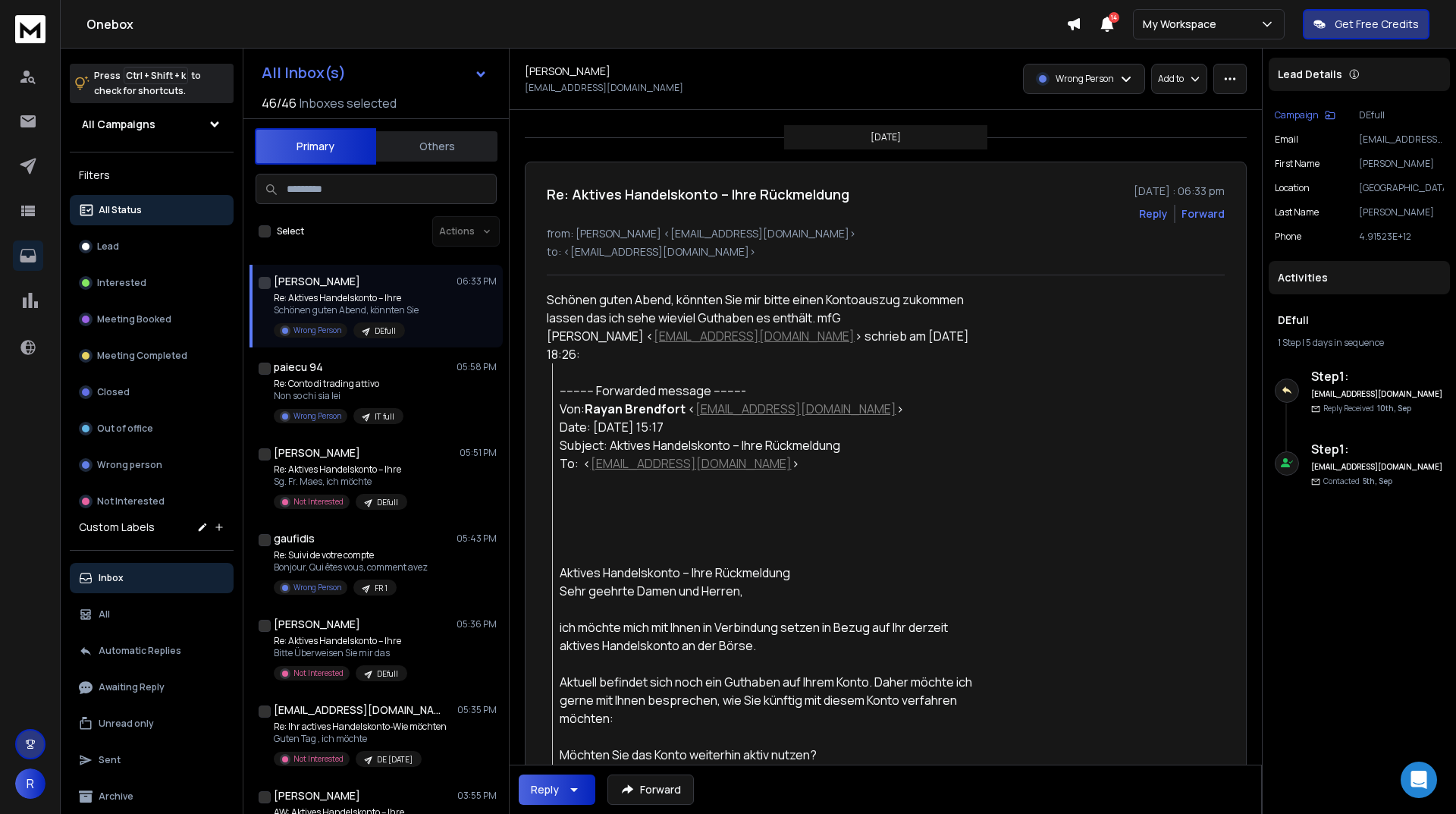
click at [1171, 686] on div "Re: Aktives Handelskonto – Ihre Rückmeldung 10 September 2025 : 06:33 pm Reply …" at bounding box center [886, 706] width 678 height 1047
drag, startPoint x: 569, startPoint y: 250, endPoint x: 758, endPoint y: 257, distance: 189.1
click at [758, 257] on p "to: <rayan.brendford@web-blockchain.com>" at bounding box center [886, 252] width 678 height 15
copy p "rayan.brendford@web-blockchain.com"
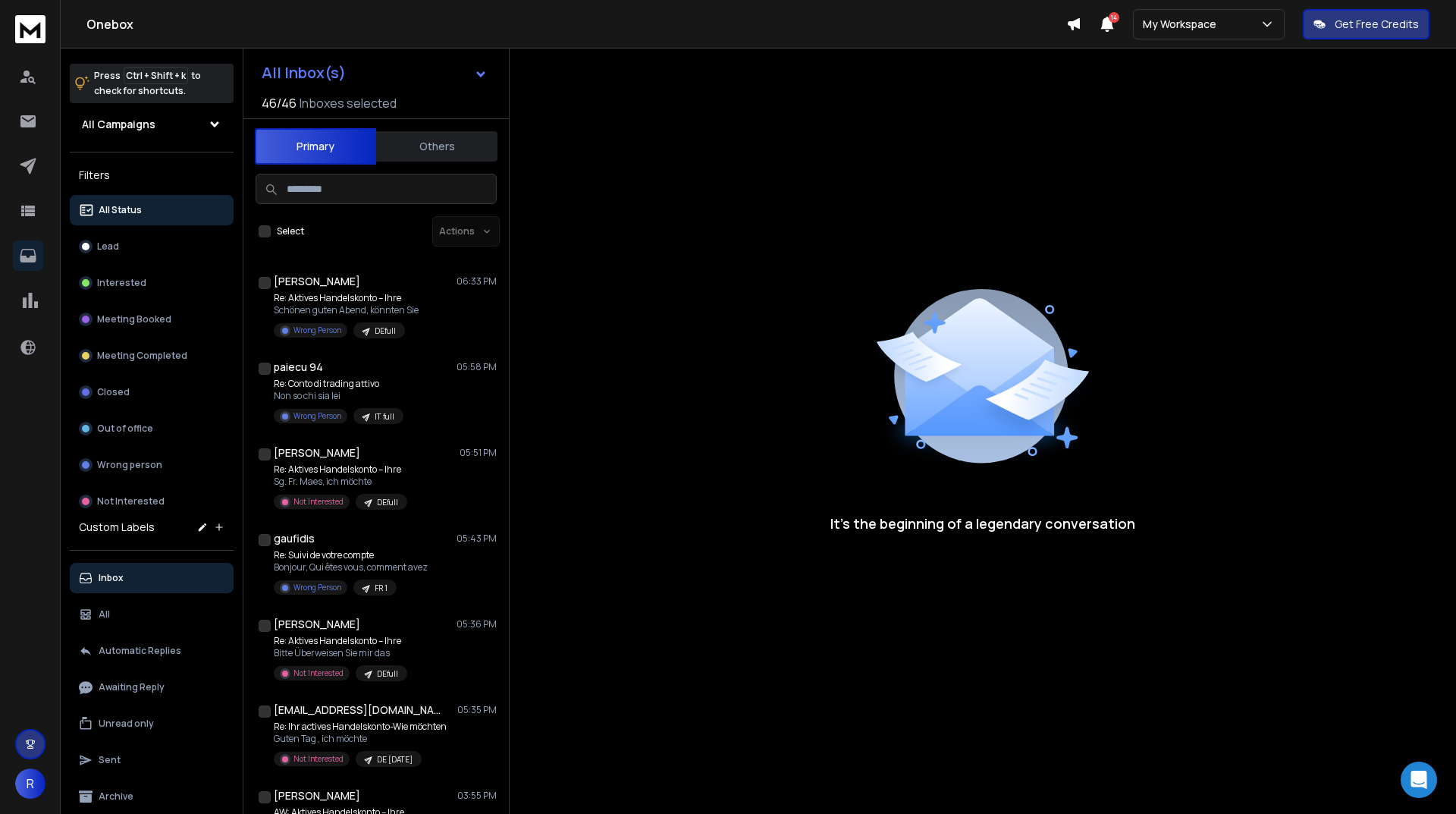
drag, startPoint x: 755, startPoint y: 49, endPoint x: 575, endPoint y: 33, distance: 180.7
click at [755, 47] on div "Onebox 14 My Workspace Get Free Credits Press Ctrl + Shift + k to check for sho…" at bounding box center [728, 431] width 1456 height 862
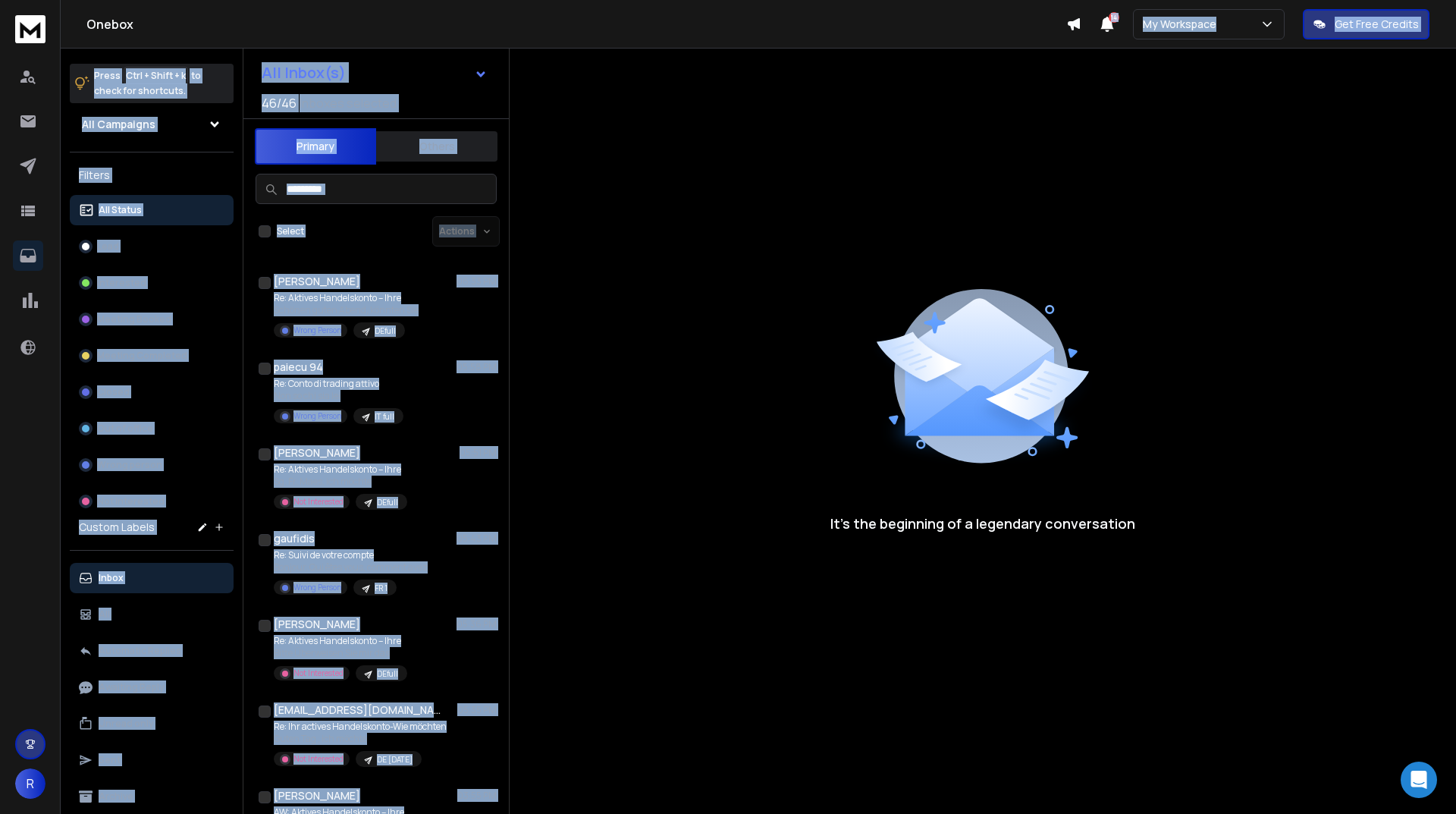
click at [690, 81] on div "It’s the beginning of a legendary conversation" at bounding box center [983, 394] width 946 height 692
